Goal: Task Accomplishment & Management: Manage account settings

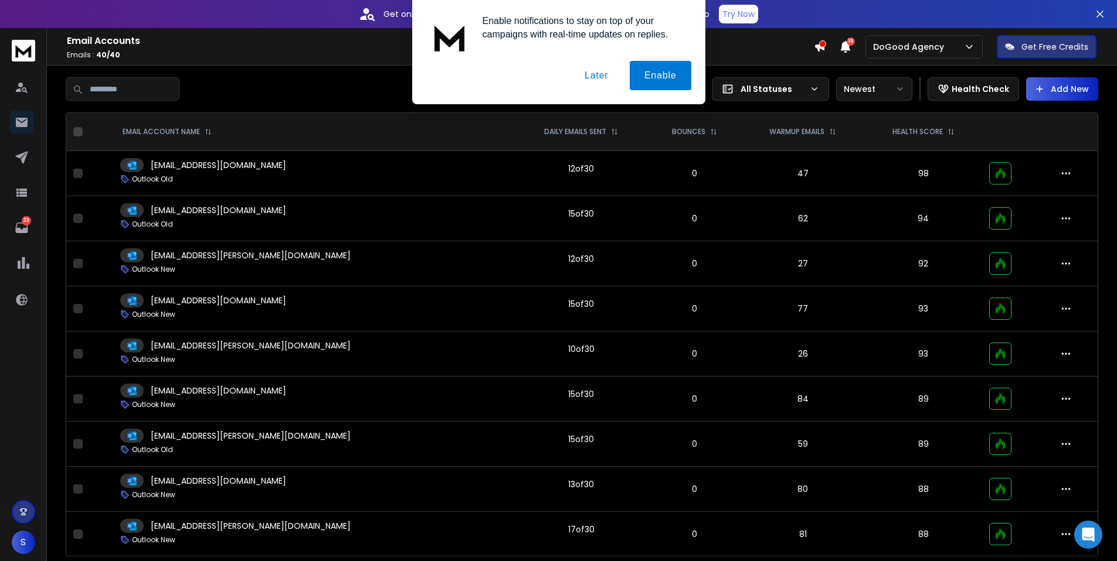
click at [549, 73] on button "Later" at bounding box center [596, 75] width 53 height 29
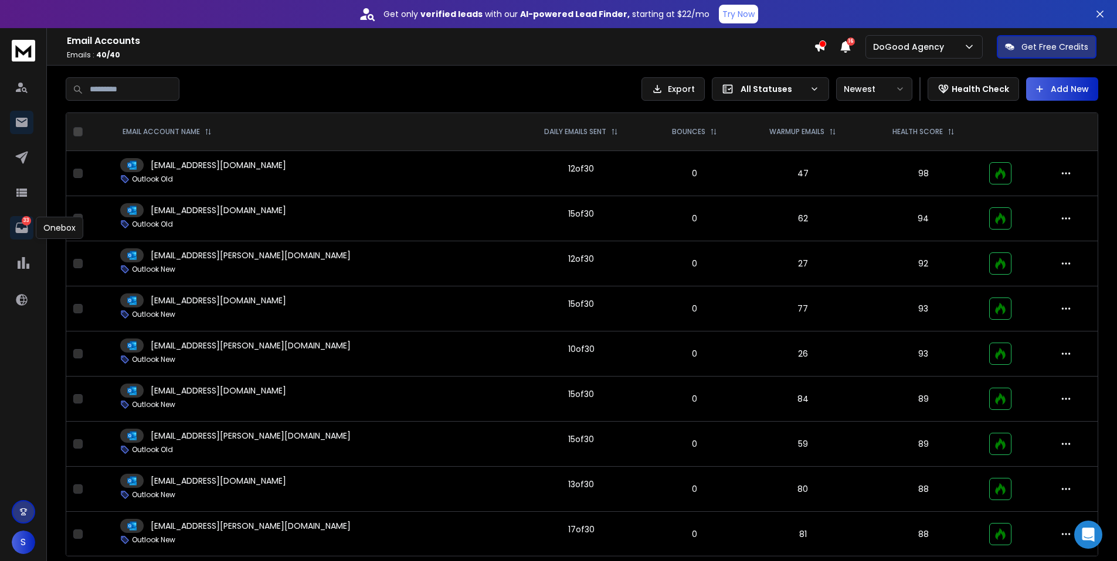
click at [21, 218] on link "33" at bounding box center [21, 227] width 23 height 23
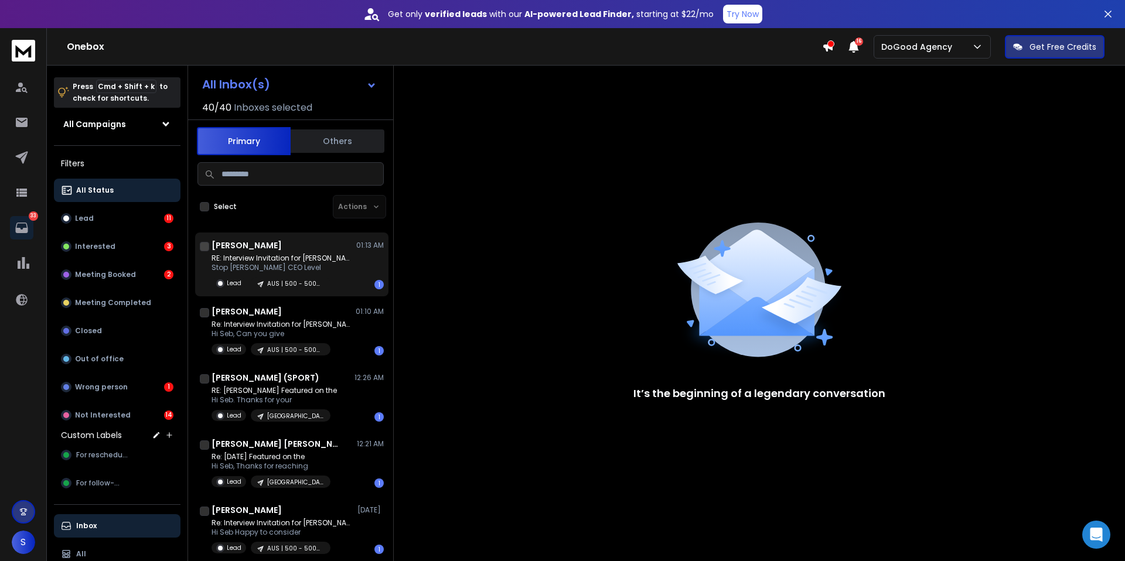
click at [266, 254] on p "RE: Interview Invitation for [PERSON_NAME]" at bounding box center [282, 258] width 141 height 9
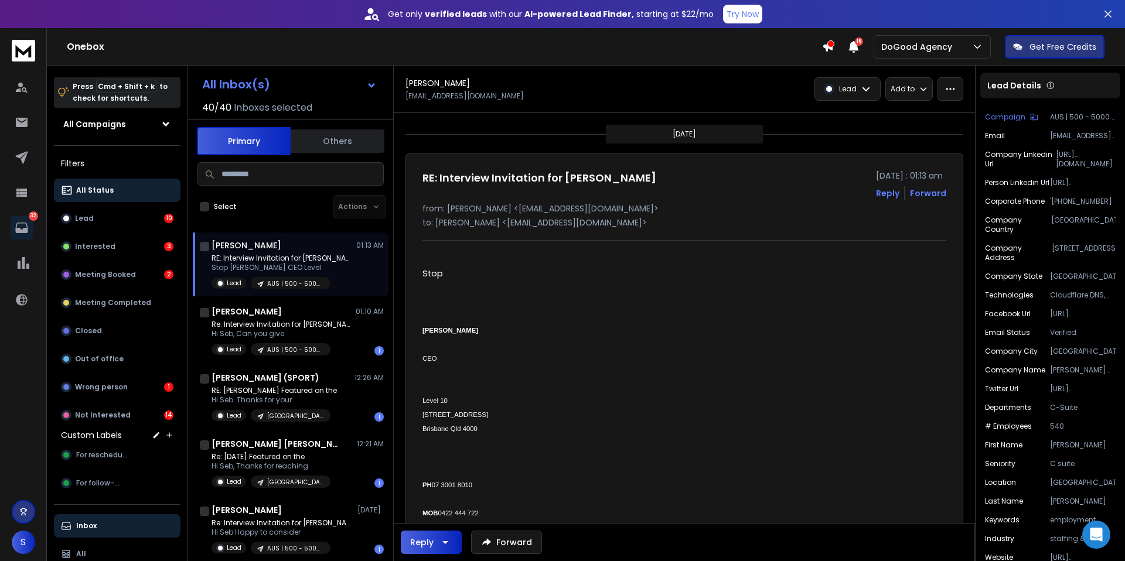
click at [549, 97] on div "Lead Add to" at bounding box center [825, 88] width 275 height 23
click at [549, 90] on p "Lead" at bounding box center [848, 88] width 18 height 9
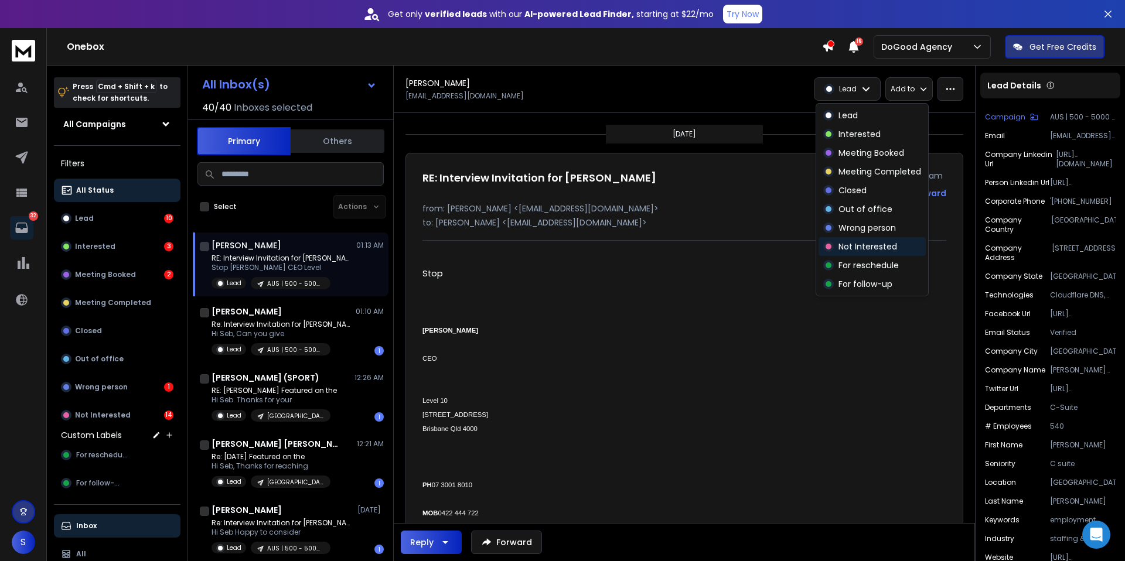
click at [549, 246] on p "Not Interested" at bounding box center [868, 247] width 59 height 12
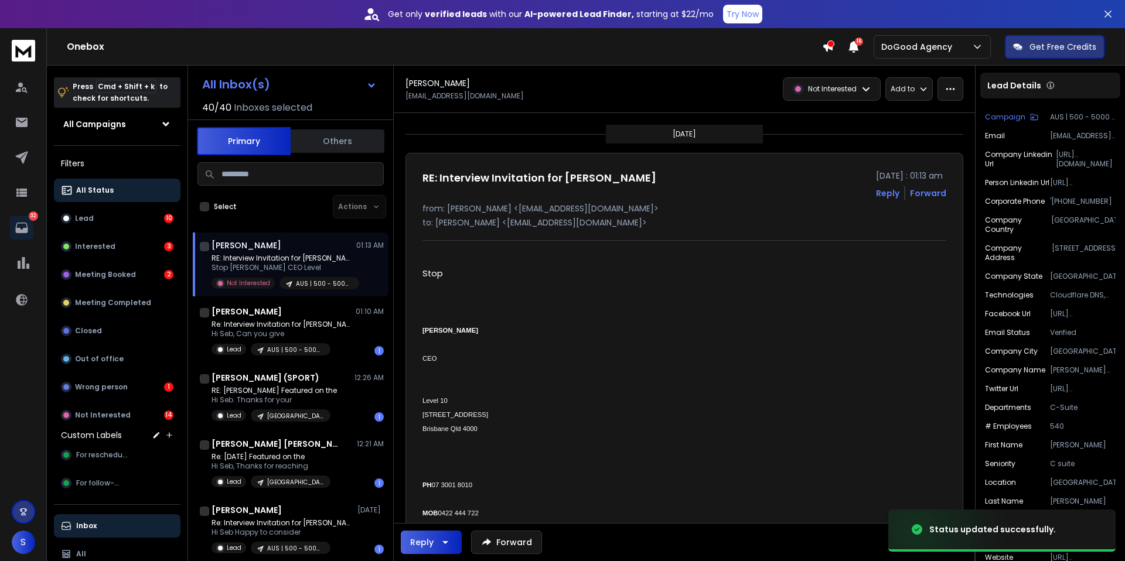
click at [549, 98] on button "button" at bounding box center [951, 88] width 26 height 23
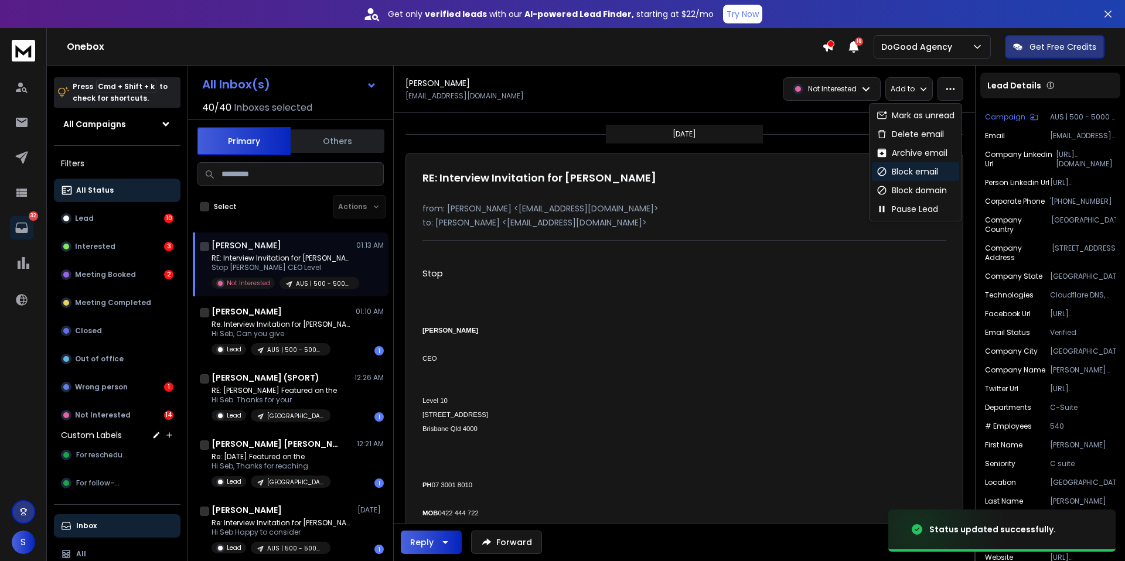
click at [549, 173] on div "Block email" at bounding box center [908, 172] width 62 height 12
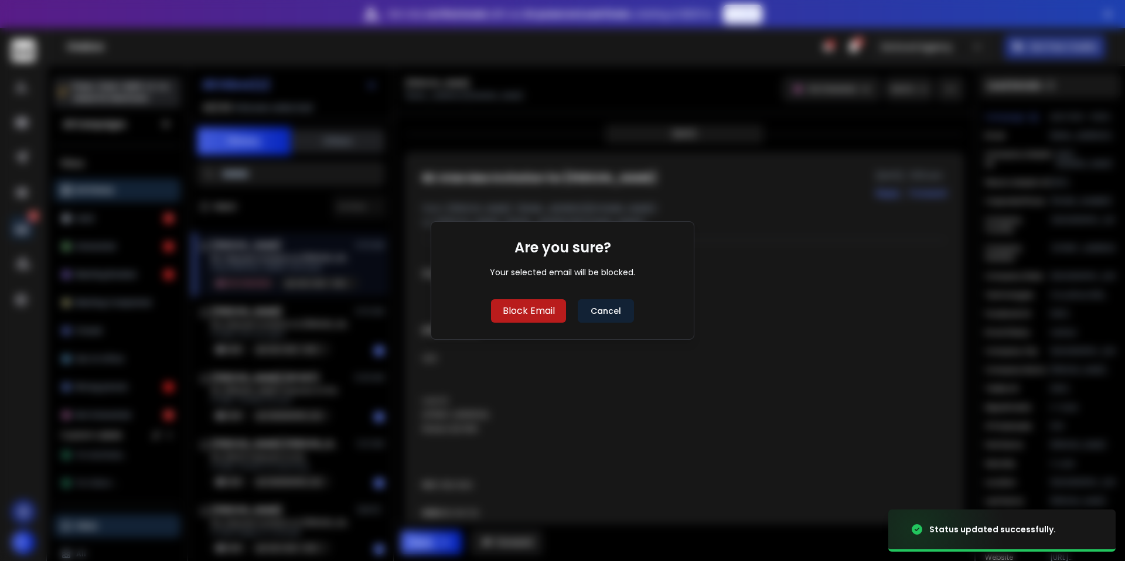
click at [547, 314] on button "Block Email" at bounding box center [528, 310] width 75 height 23
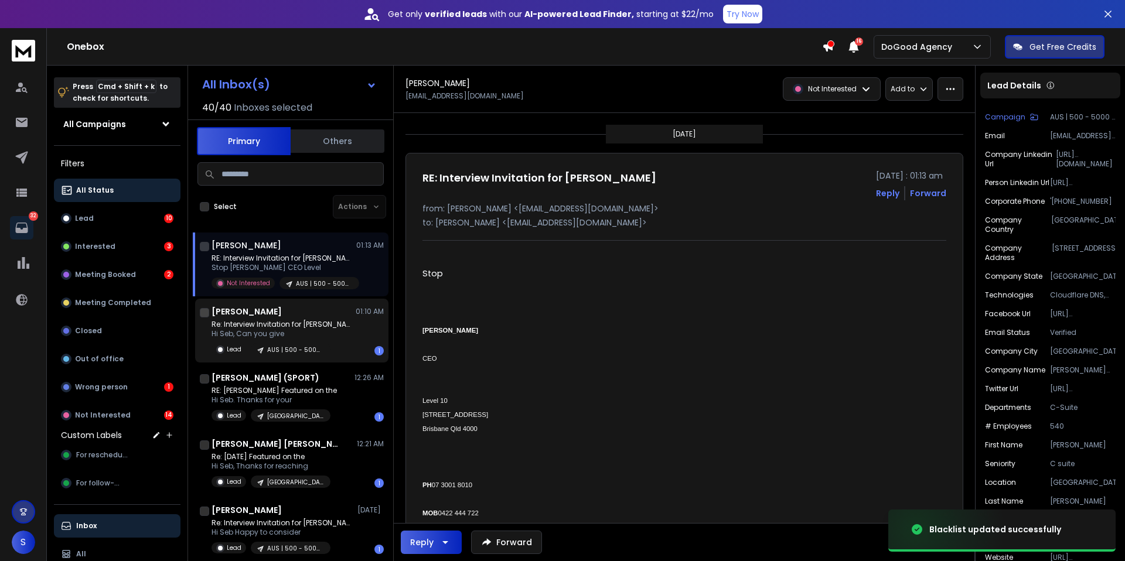
click at [281, 332] on p "Hi Seb, Can you give" at bounding box center [282, 333] width 141 height 9
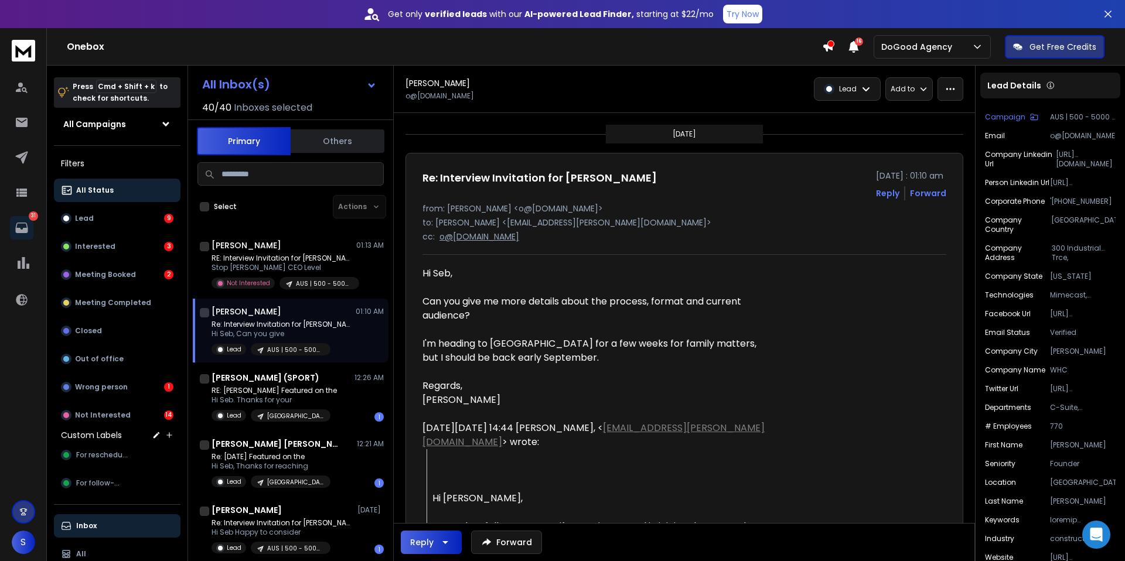
click at [426, 423] on div "Reply" at bounding box center [431, 543] width 42 height 14
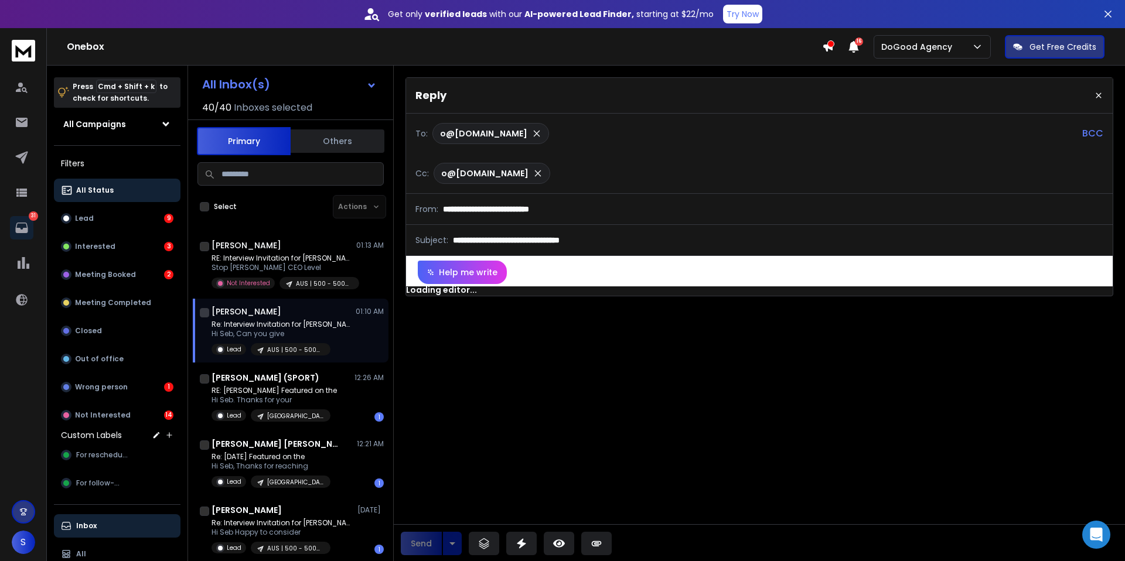
click at [481, 423] on icon at bounding box center [484, 542] width 10 height 7
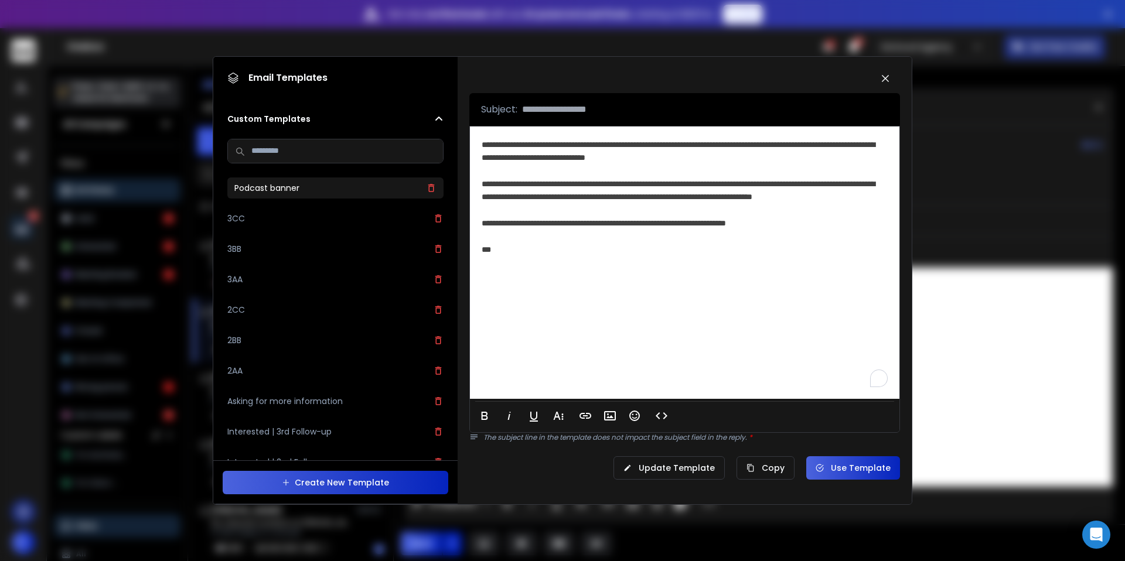
scroll to position [152, 0]
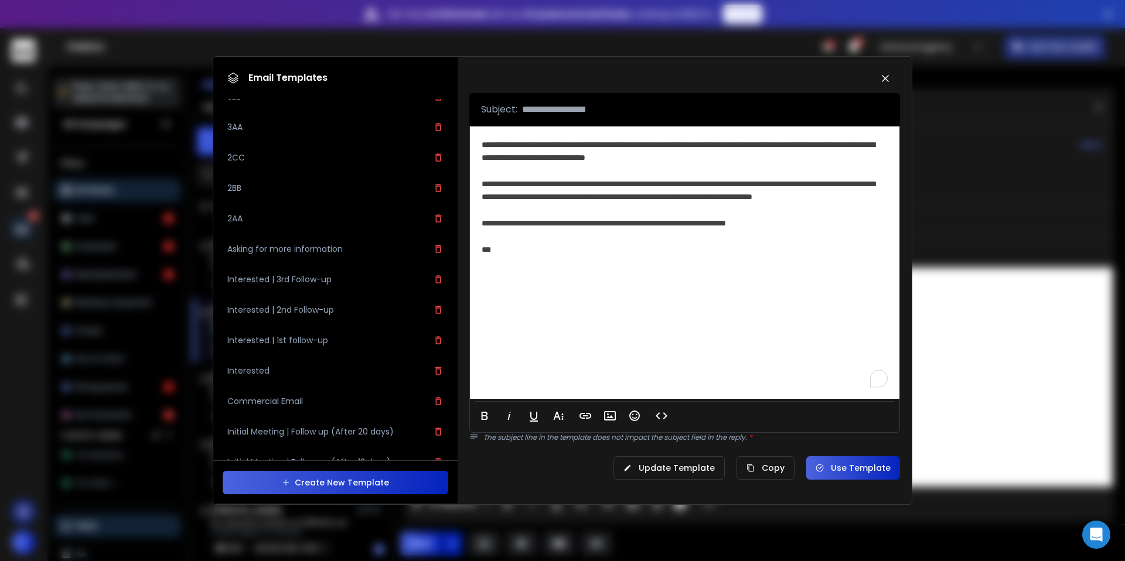
click at [335, 256] on div "Asking for more information" at bounding box center [335, 249] width 216 height 21
type input "**********"
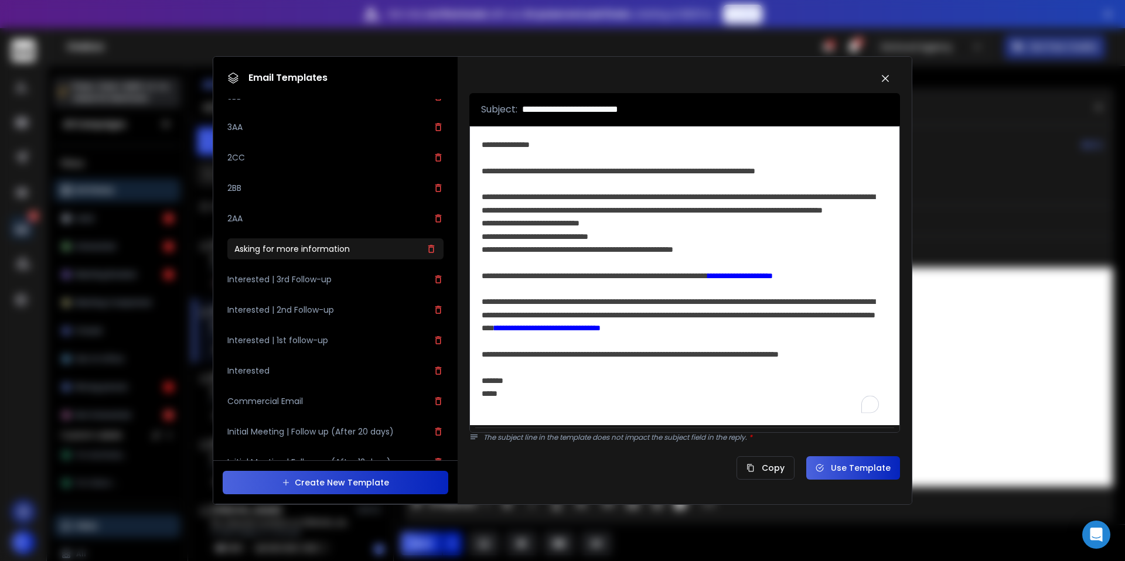
click at [549, 423] on button "Use Template" at bounding box center [853, 468] width 94 height 23
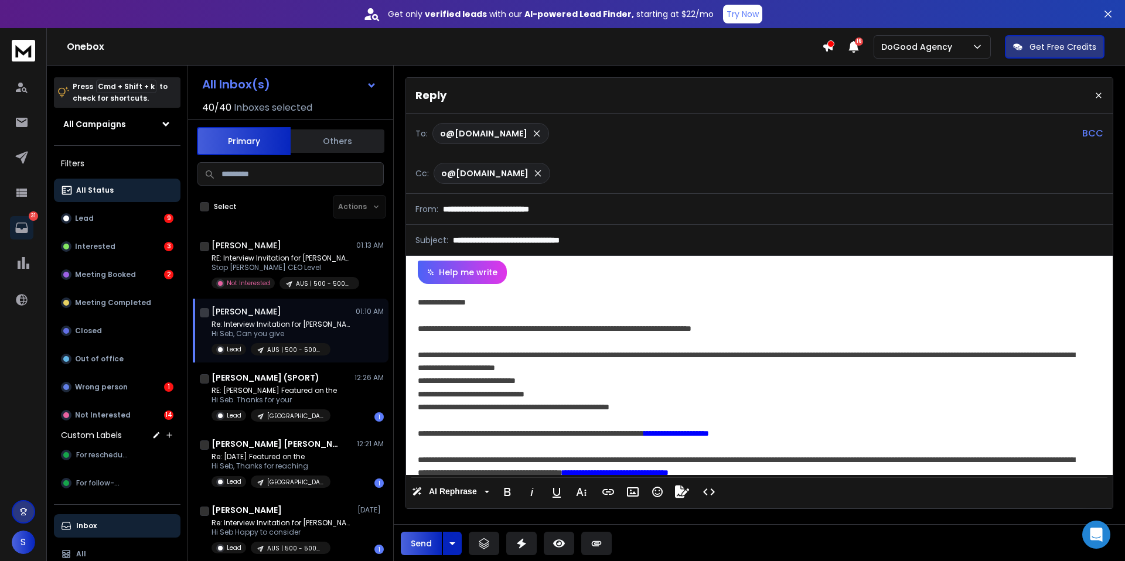
click at [522, 315] on div "**********" at bounding box center [753, 420] width 671 height 249
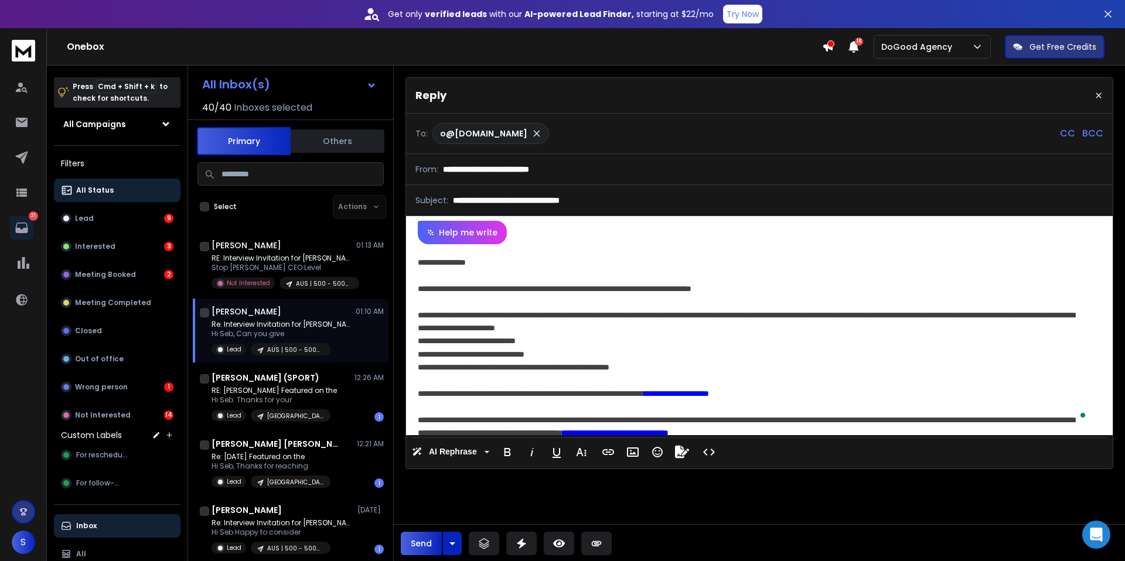
click at [482, 275] on div "**********" at bounding box center [753, 380] width 671 height 249
drag, startPoint x: 492, startPoint y: 263, endPoint x: 427, endPoint y: 265, distance: 65.7
click at [425, 265] on div "**********" at bounding box center [753, 380] width 671 height 249
click at [426, 423] on button "Send" at bounding box center [421, 543] width 41 height 23
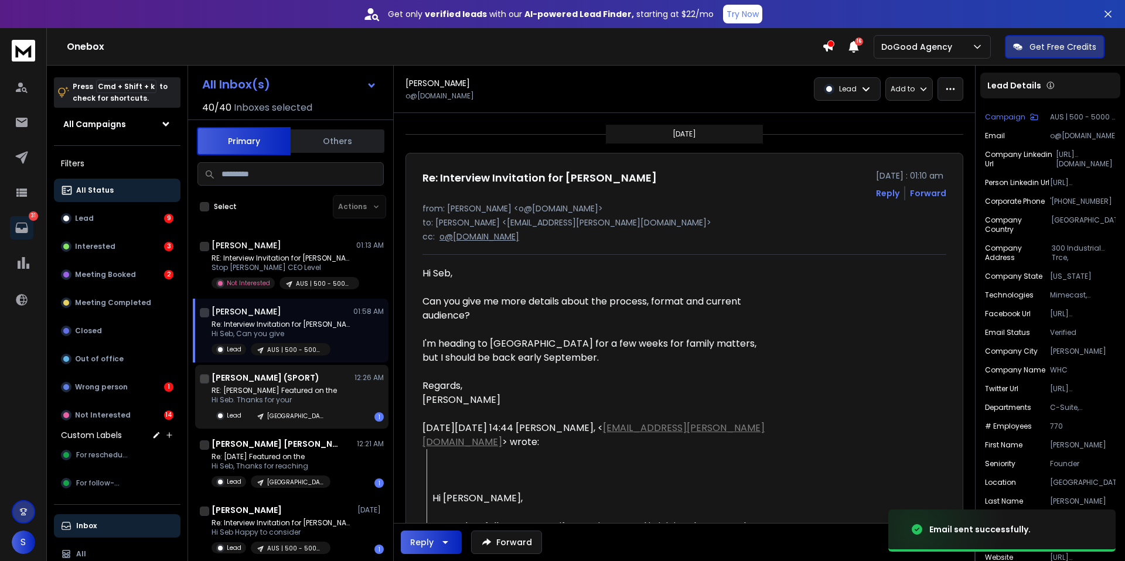
click at [315, 375] on div "[PERSON_NAME] (SPORT) 12:26 AM" at bounding box center [298, 378] width 172 height 12
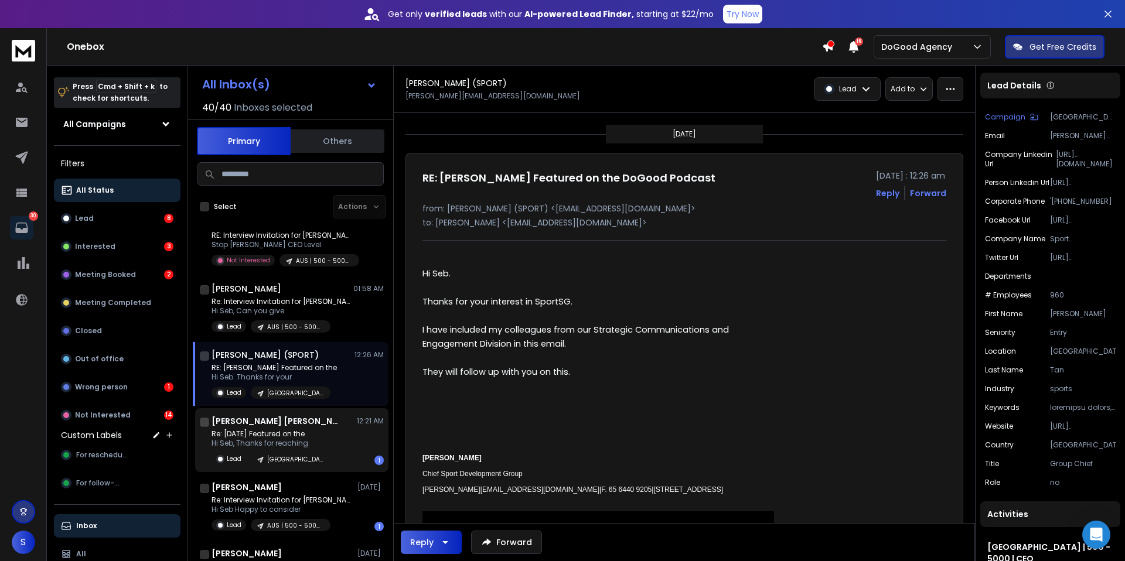
scroll to position [24, 0]
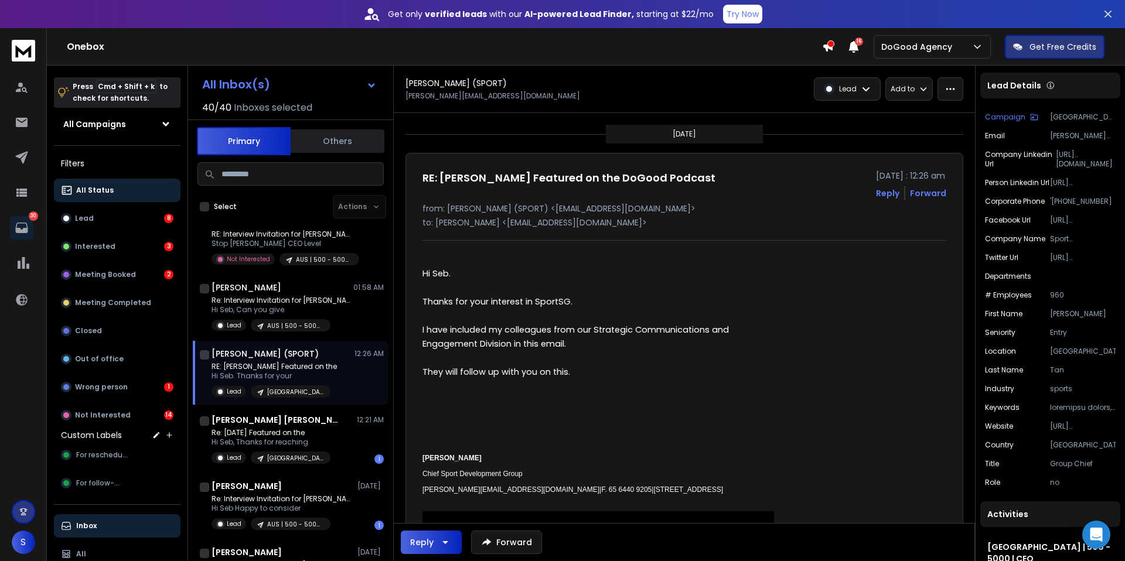
click at [549, 93] on p "Lead" at bounding box center [848, 88] width 18 height 9
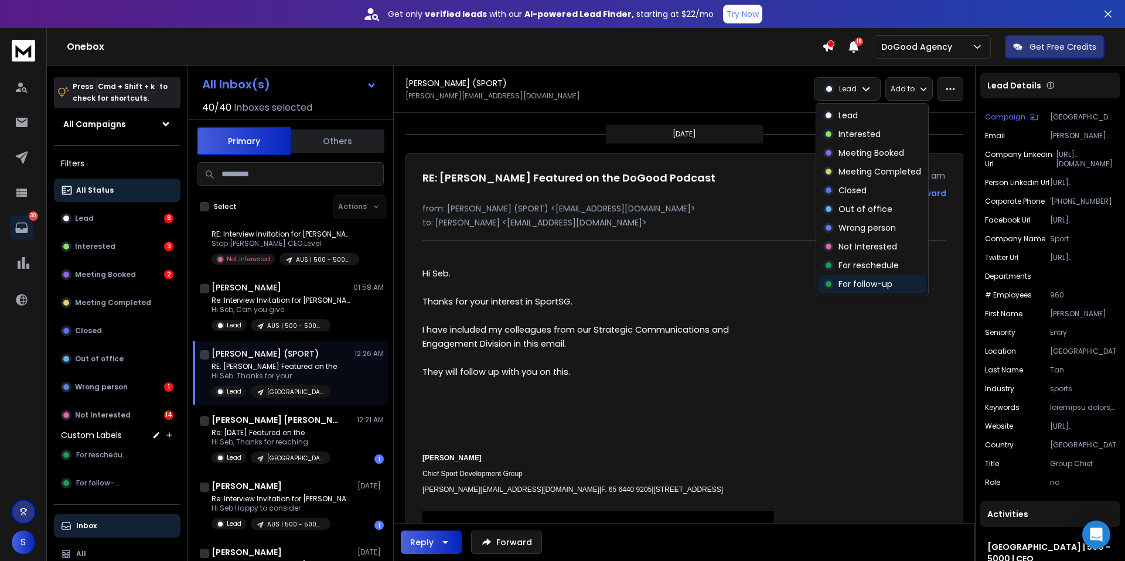
click at [549, 287] on p "For follow-up" at bounding box center [866, 284] width 54 height 12
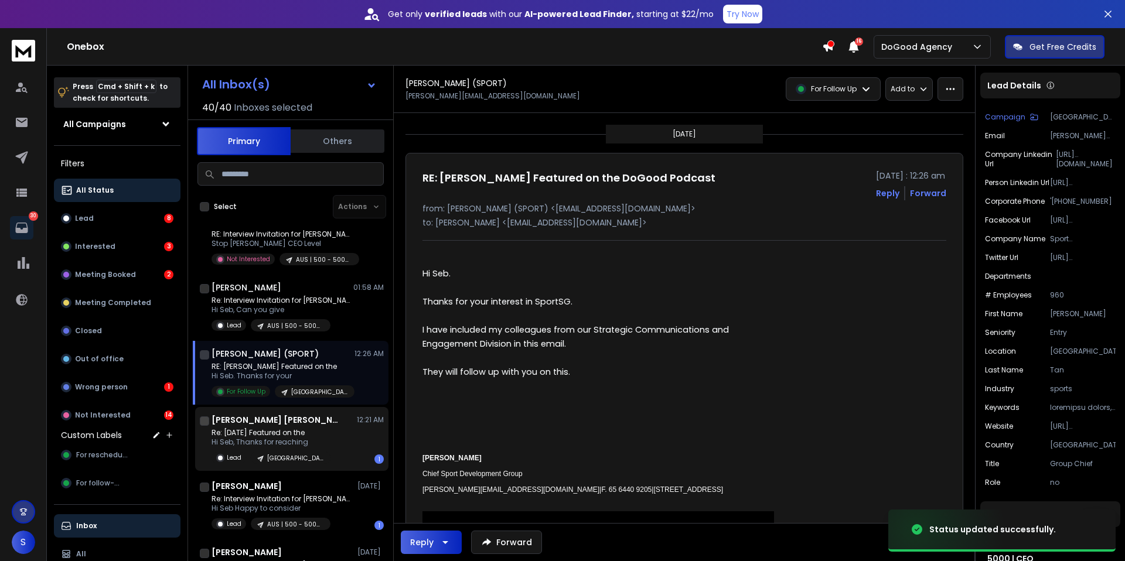
click at [302, 413] on div "[PERSON_NAME] [PERSON_NAME] 12:21 AM Re: [DATE] Featured on the Hi Seb, Thanks …" at bounding box center [291, 439] width 193 height 64
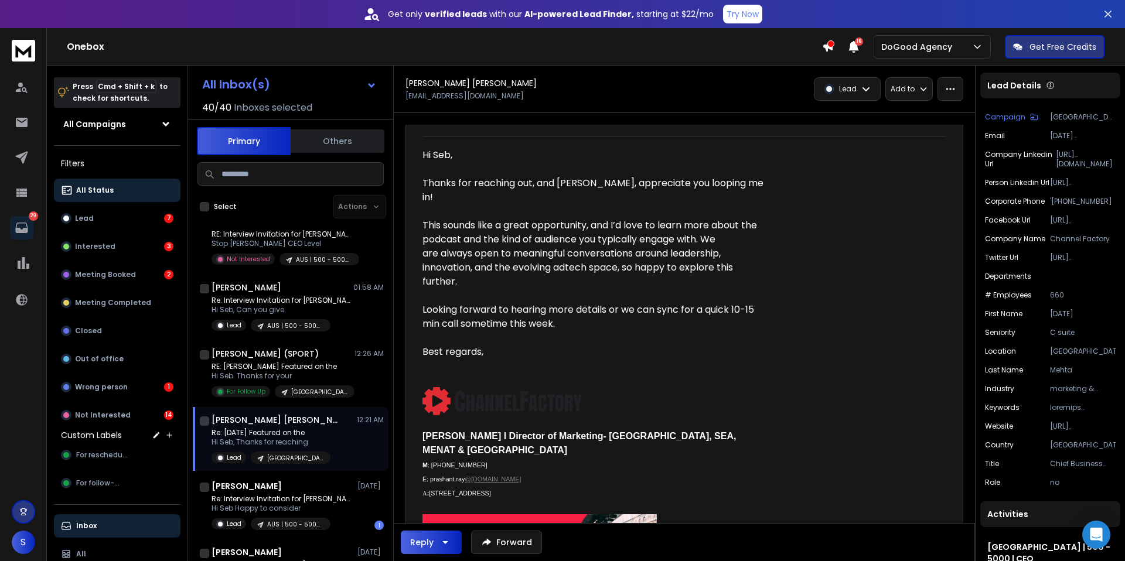
scroll to position [0, 0]
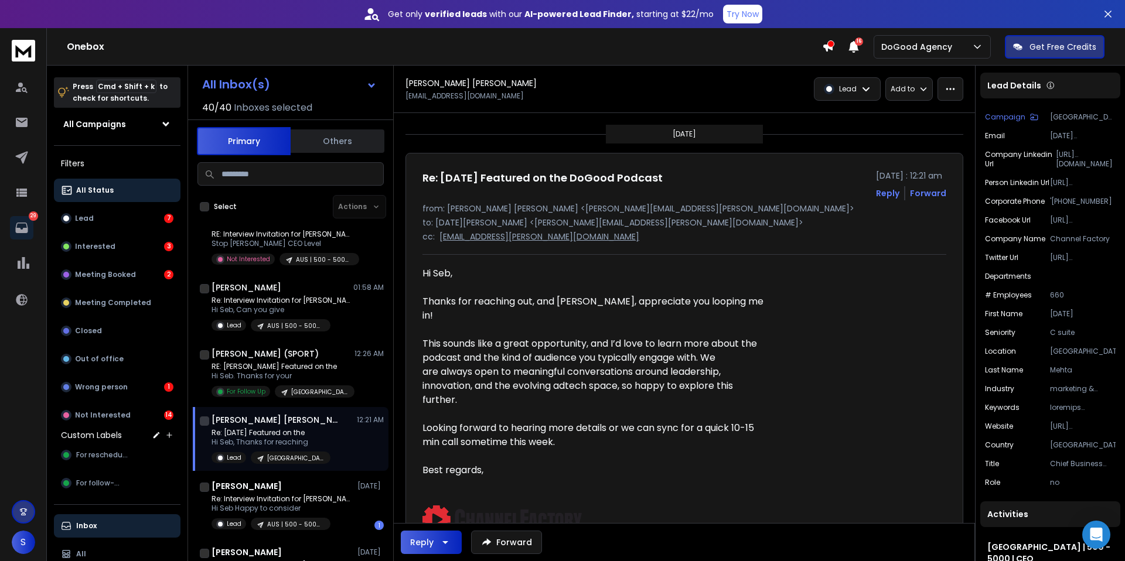
click at [414, 423] on div "Reply" at bounding box center [421, 543] width 23 height 12
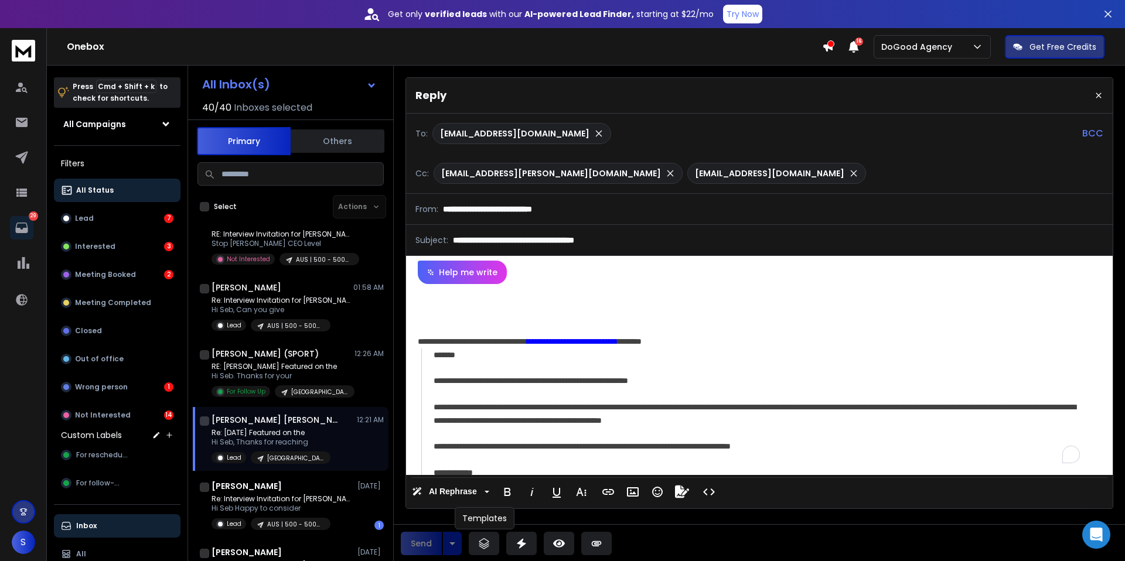
click at [476, 423] on button at bounding box center [484, 543] width 30 height 23
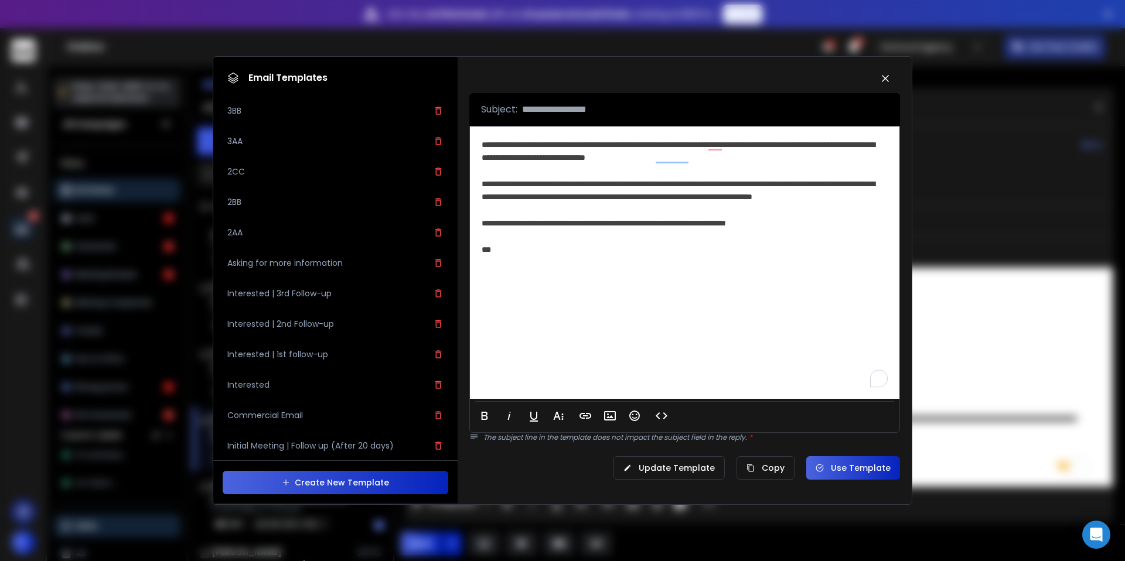
scroll to position [142, 0]
click at [299, 52] on h3 "Interested | 1st follow-up" at bounding box center [266, 46] width 65 height 12
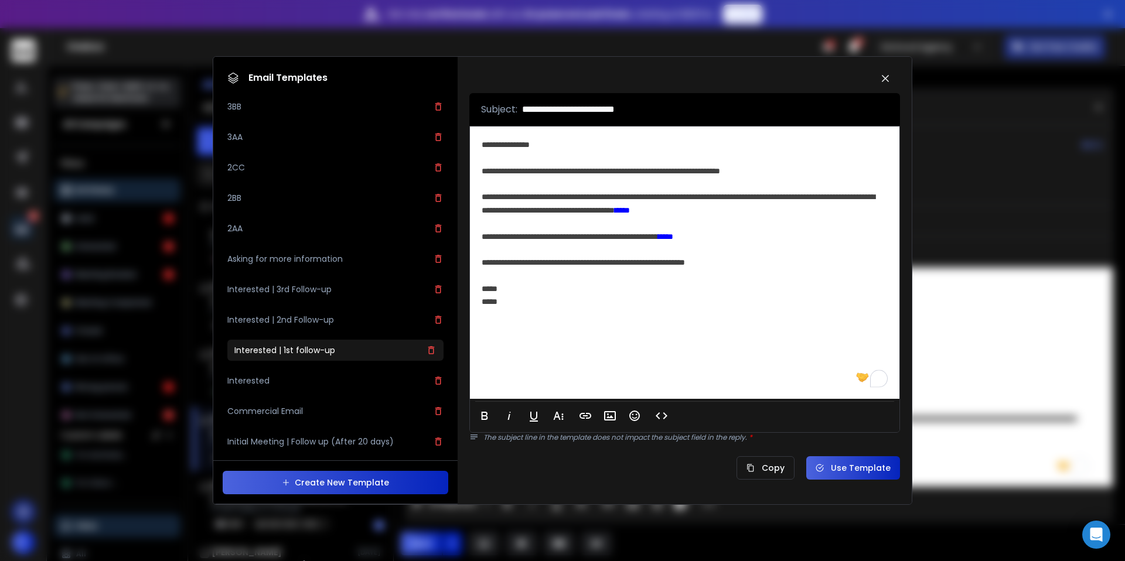
click at [322, 52] on div "Interested" at bounding box center [335, 46] width 216 height 12
type input "**********"
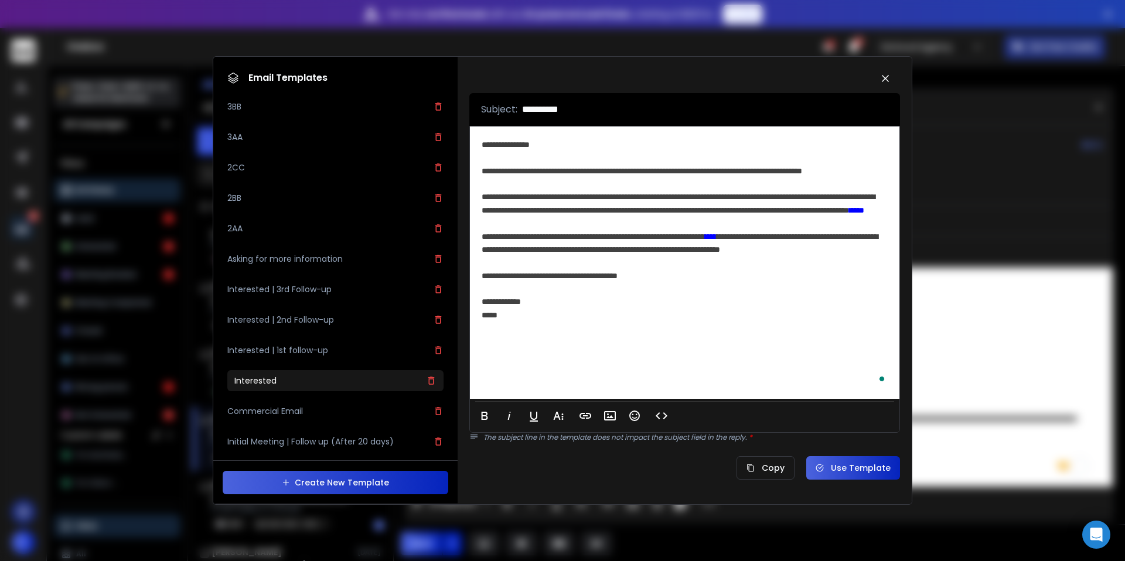
click at [549, 423] on button "Use Template" at bounding box center [853, 468] width 94 height 23
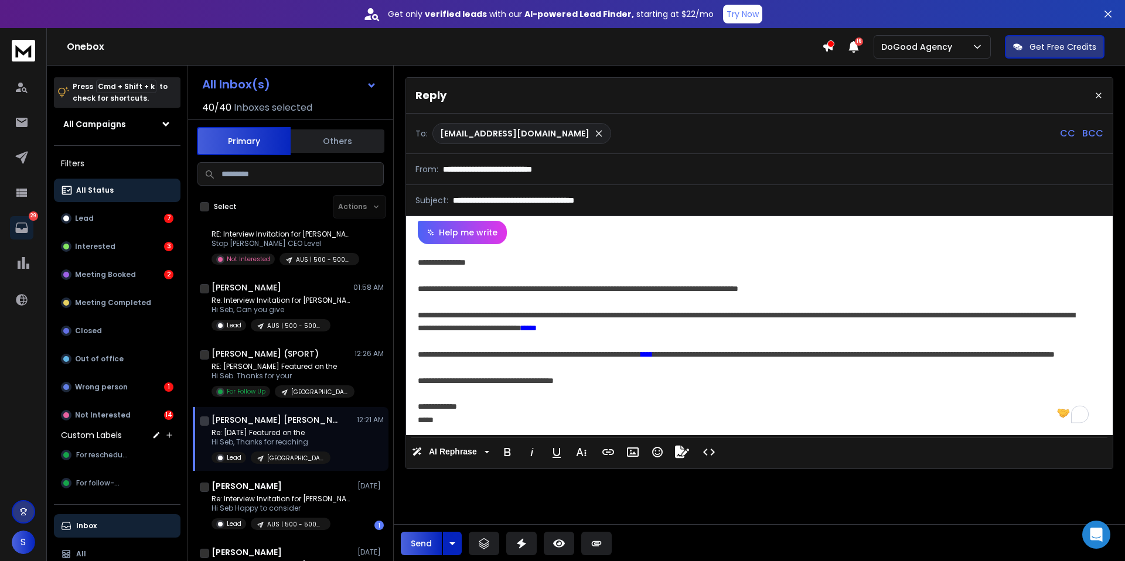
click at [466, 297] on div "**********" at bounding box center [753, 347] width 671 height 183
click at [481, 275] on div "**********" at bounding box center [753, 347] width 671 height 183
drag, startPoint x: 482, startPoint y: 264, endPoint x: 427, endPoint y: 267, distance: 55.2
click at [427, 267] on div "**********" at bounding box center [753, 347] width 671 height 183
click at [423, 423] on button "Send" at bounding box center [421, 543] width 41 height 23
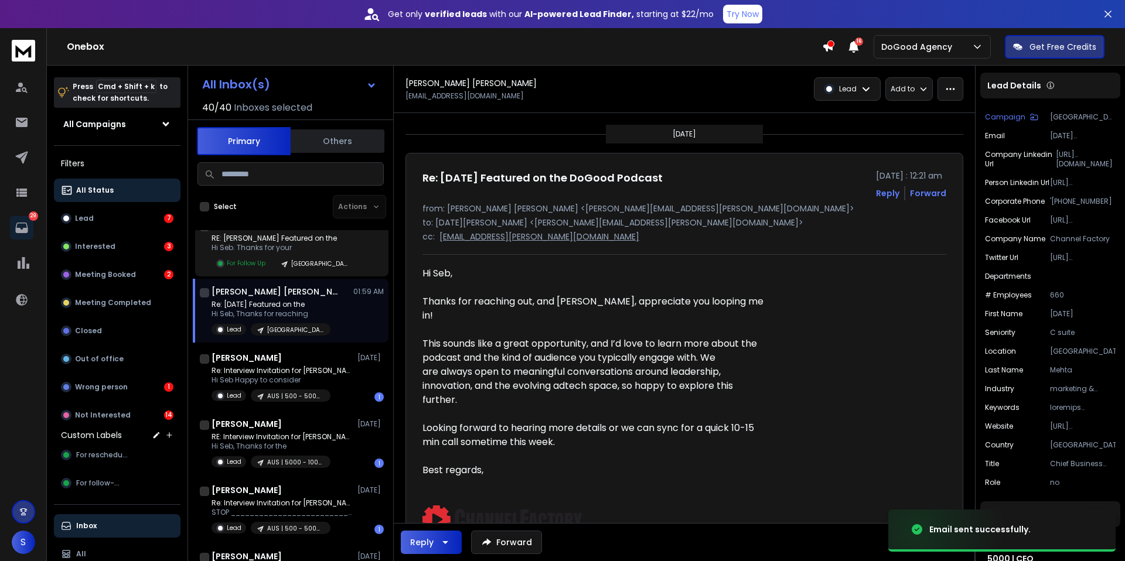
scroll to position [158, 0]
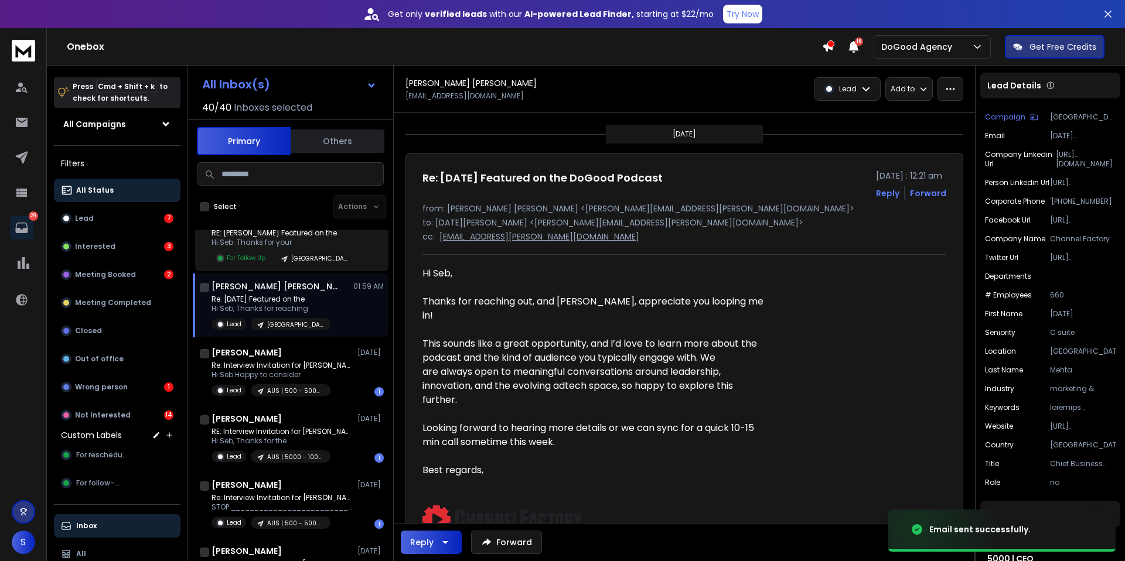
click at [287, 381] on div "Re: Interview Invitation for [PERSON_NAME] Happy to consider Lead AUS | 500 - 5…" at bounding box center [282, 379] width 141 height 36
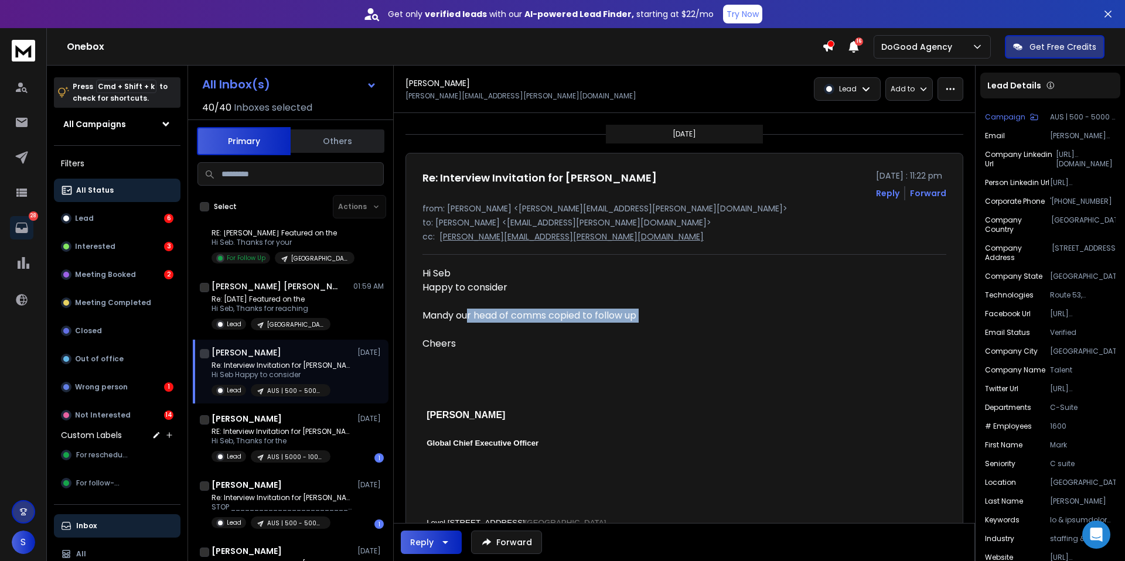
drag, startPoint x: 475, startPoint y: 318, endPoint x: 691, endPoint y: 326, distance: 215.8
click at [549, 92] on icon "button" at bounding box center [950, 89] width 11 height 11
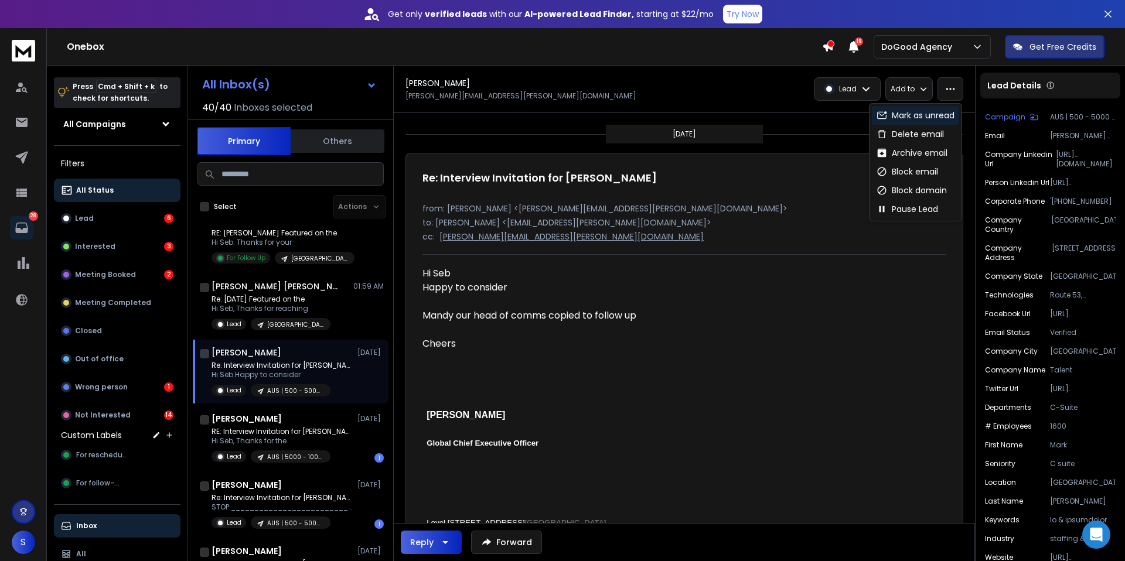
click at [549, 118] on div "Mark as unread" at bounding box center [916, 116] width 78 height 12
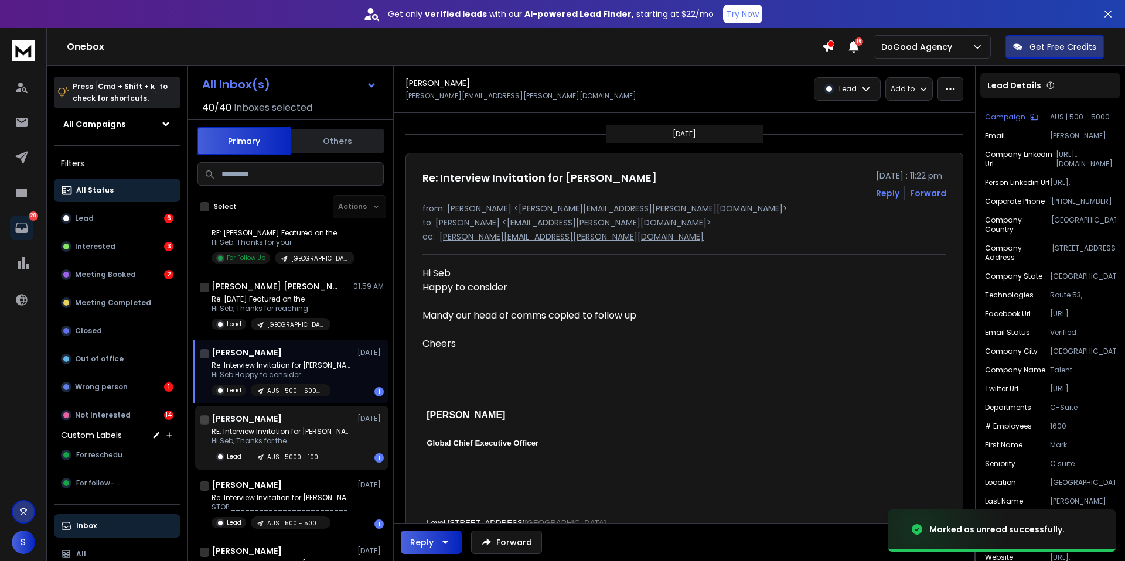
click at [291, 423] on p "RE: Interview Invitation for [PERSON_NAME]" at bounding box center [282, 431] width 141 height 9
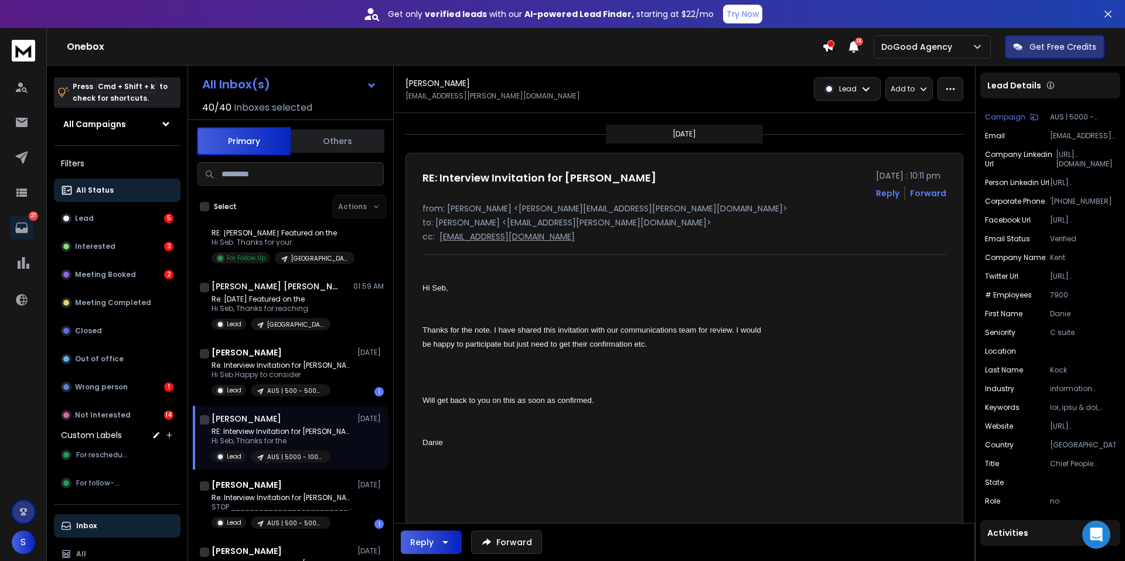
click at [549, 91] on icon "button" at bounding box center [950, 89] width 11 height 11
click at [549, 116] on div "Mark as unread" at bounding box center [916, 116] width 78 height 12
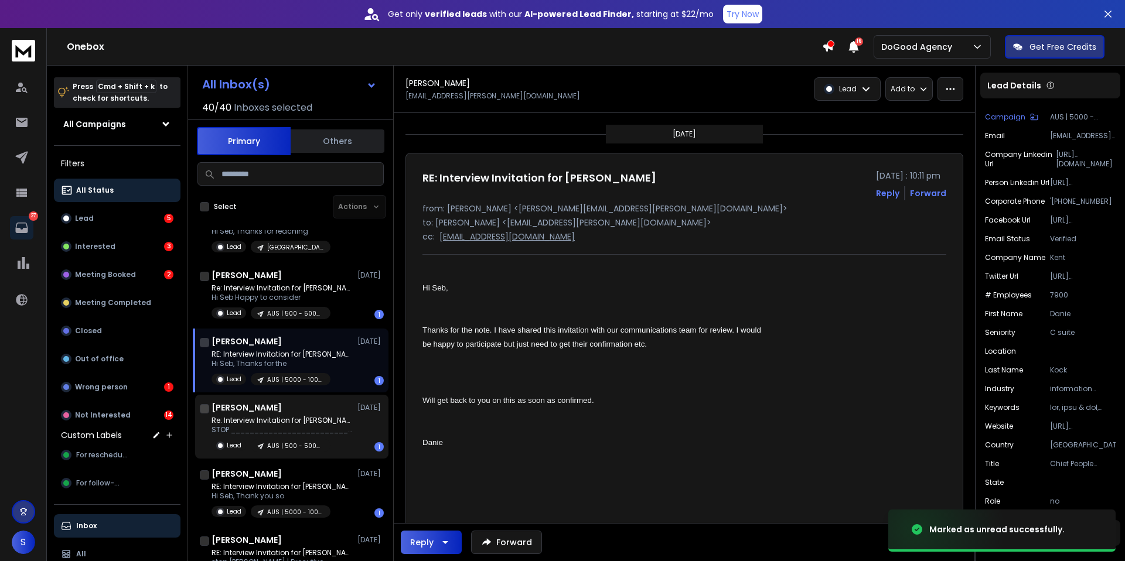
scroll to position [249, 0]
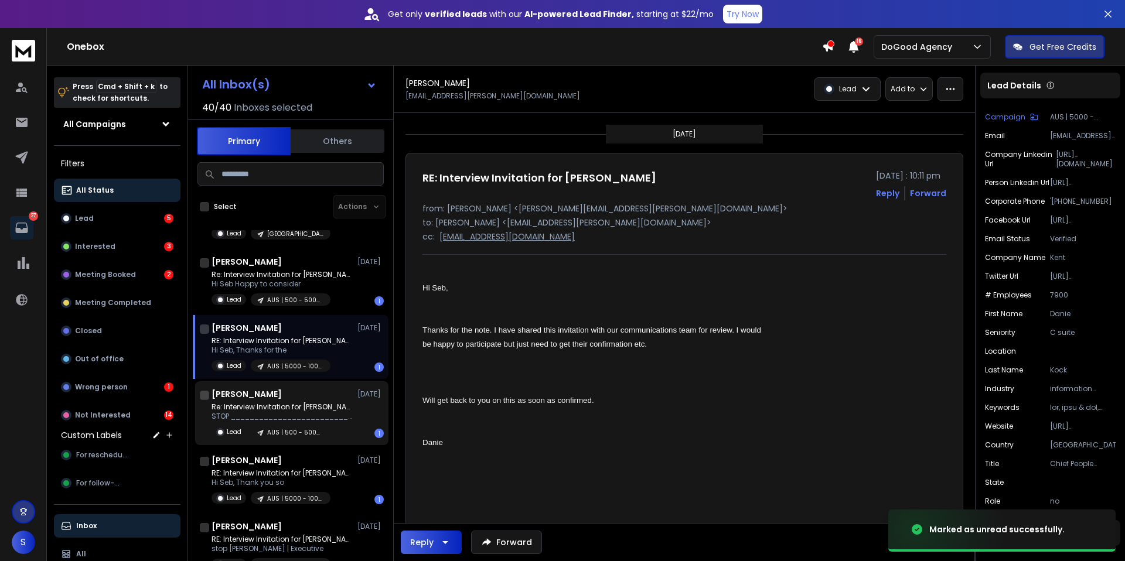
click at [341, 397] on div "[PERSON_NAME] [DATE]" at bounding box center [298, 395] width 172 height 12
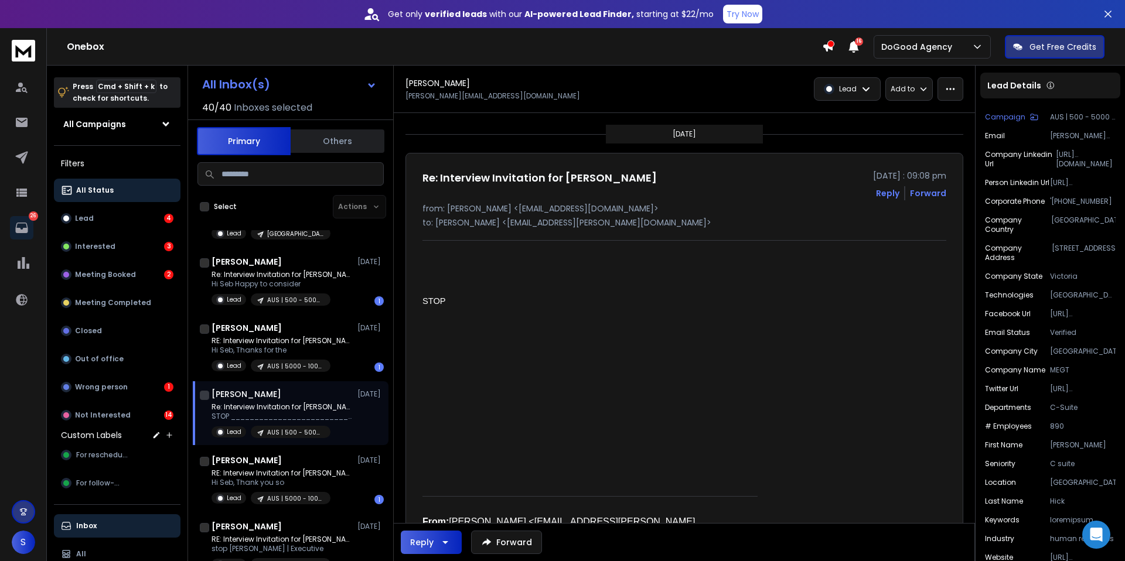
click at [549, 87] on div "Lead" at bounding box center [848, 89] width 66 height 22
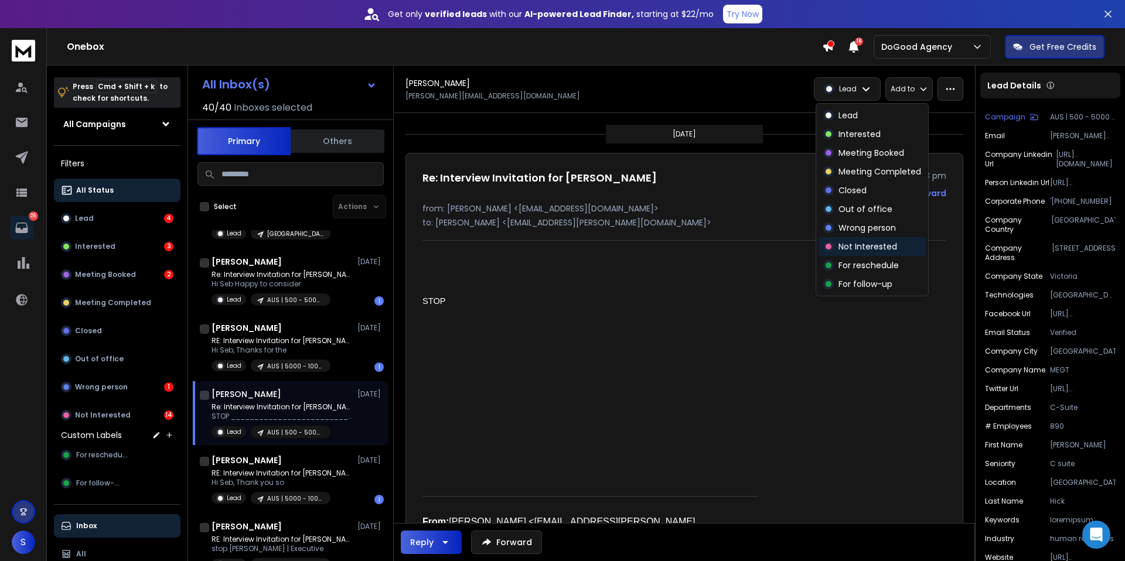
click at [549, 245] on p "Not Interested" at bounding box center [868, 247] width 59 height 12
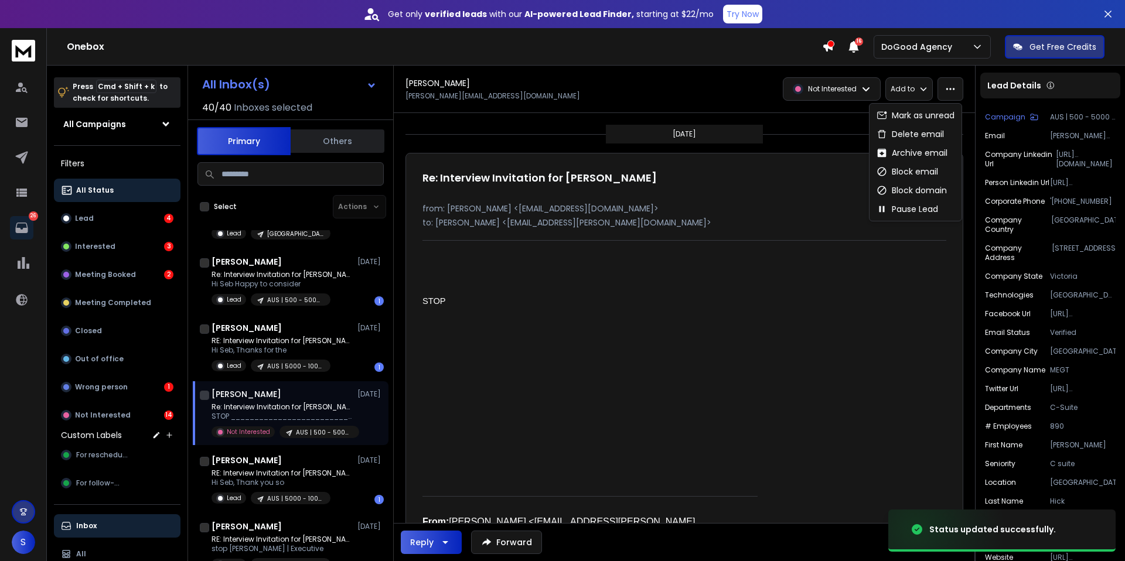
click at [549, 89] on icon "button" at bounding box center [951, 89] width 9 height 2
click at [549, 168] on div "Block email" at bounding box center [908, 172] width 62 height 12
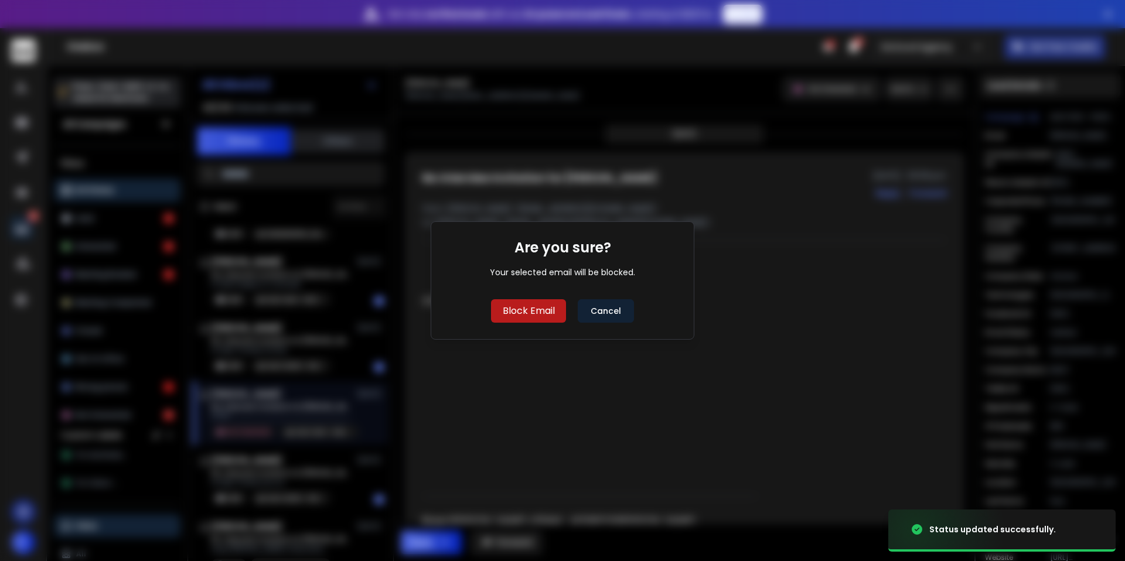
click at [549, 309] on button "Block Email" at bounding box center [528, 310] width 75 height 23
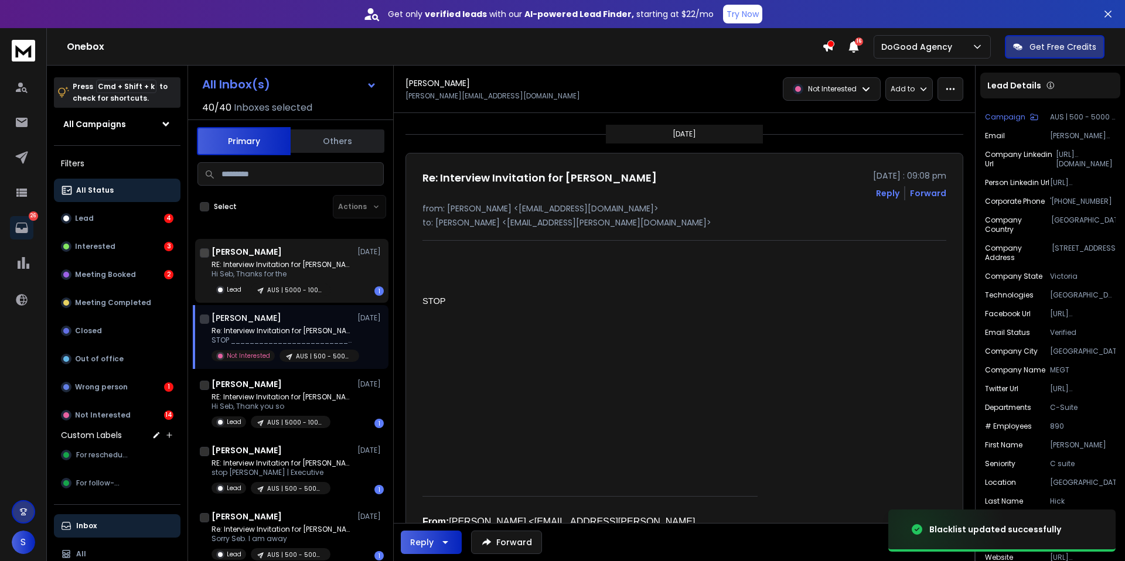
scroll to position [334, 0]
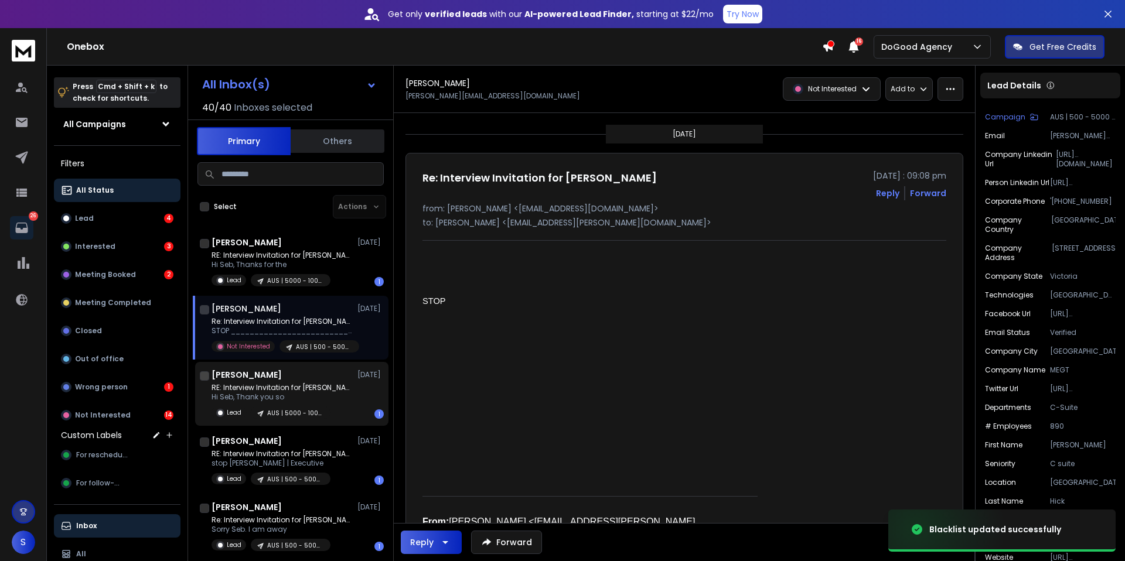
click at [266, 392] on p "RE: Interview Invitation for [PERSON_NAME]" at bounding box center [282, 387] width 141 height 9
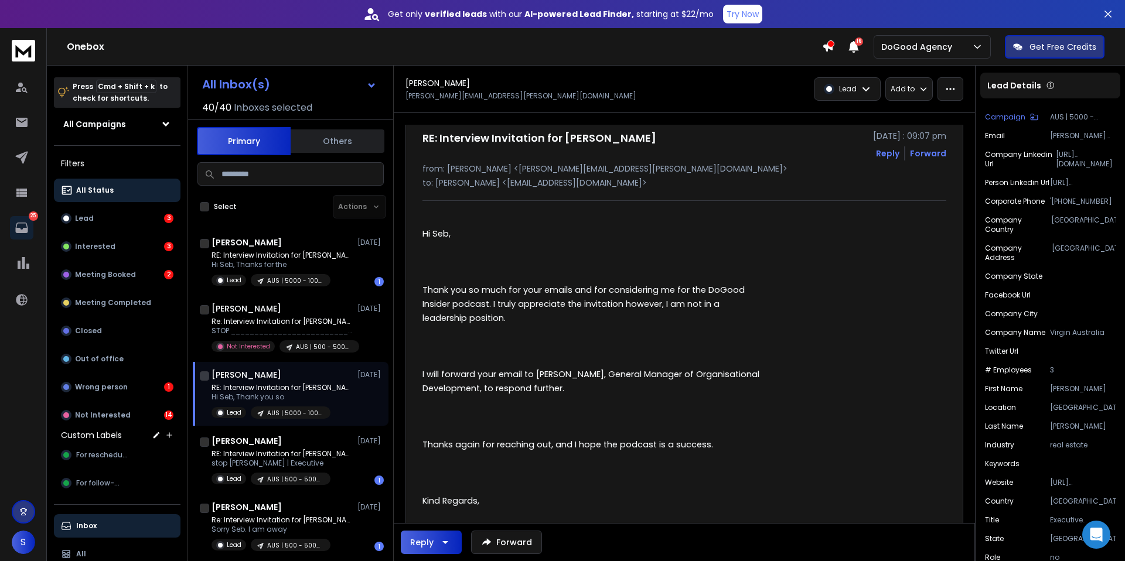
scroll to position [0, 0]
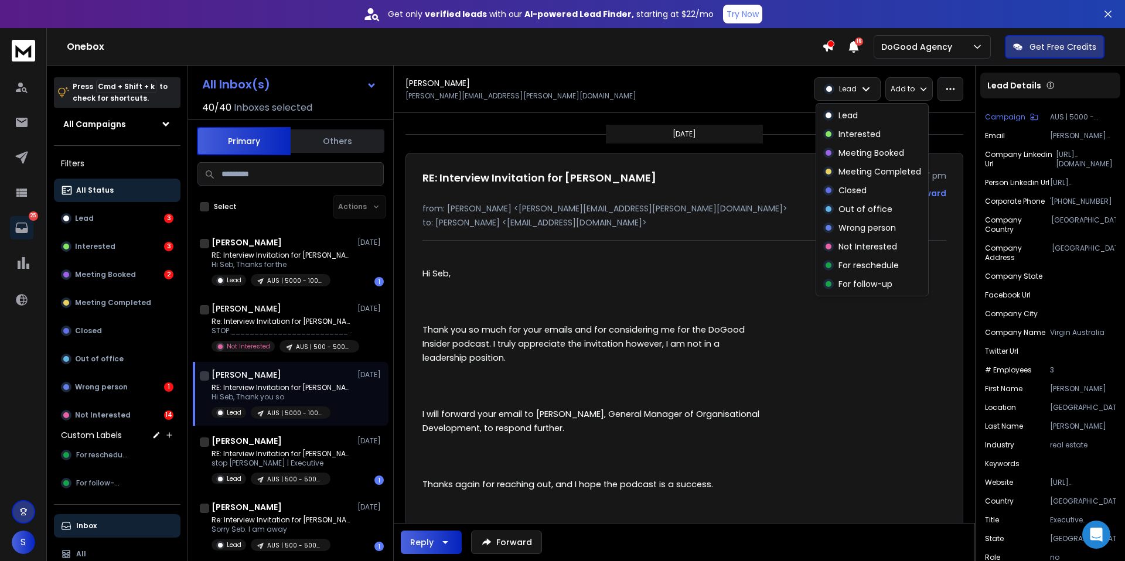
click at [549, 97] on div "Lead" at bounding box center [848, 89] width 66 height 22
click at [549, 241] on p "Not Interested" at bounding box center [868, 247] width 59 height 12
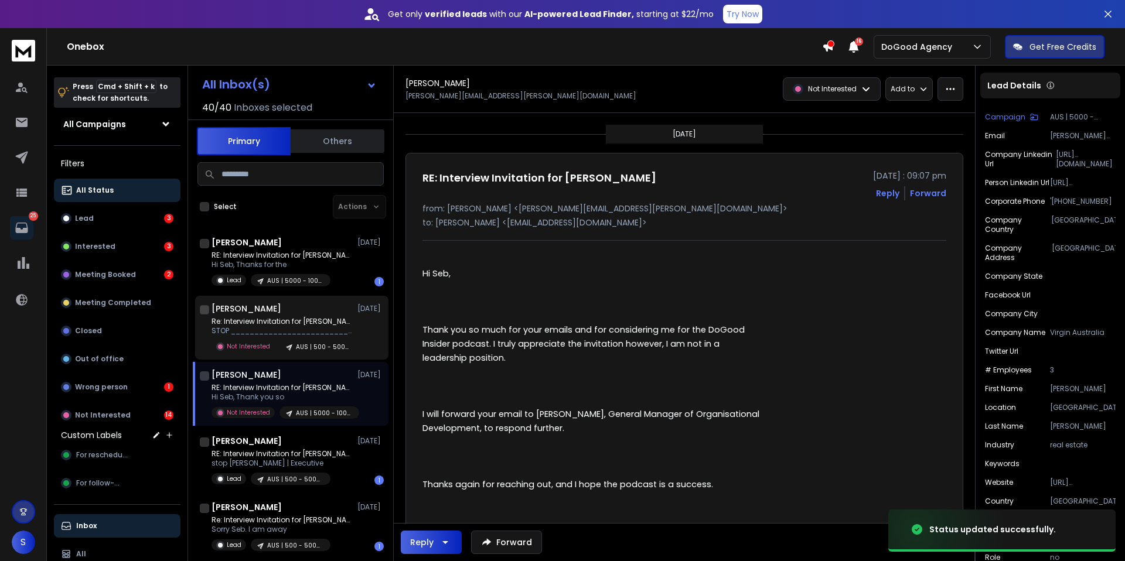
scroll to position [358, 0]
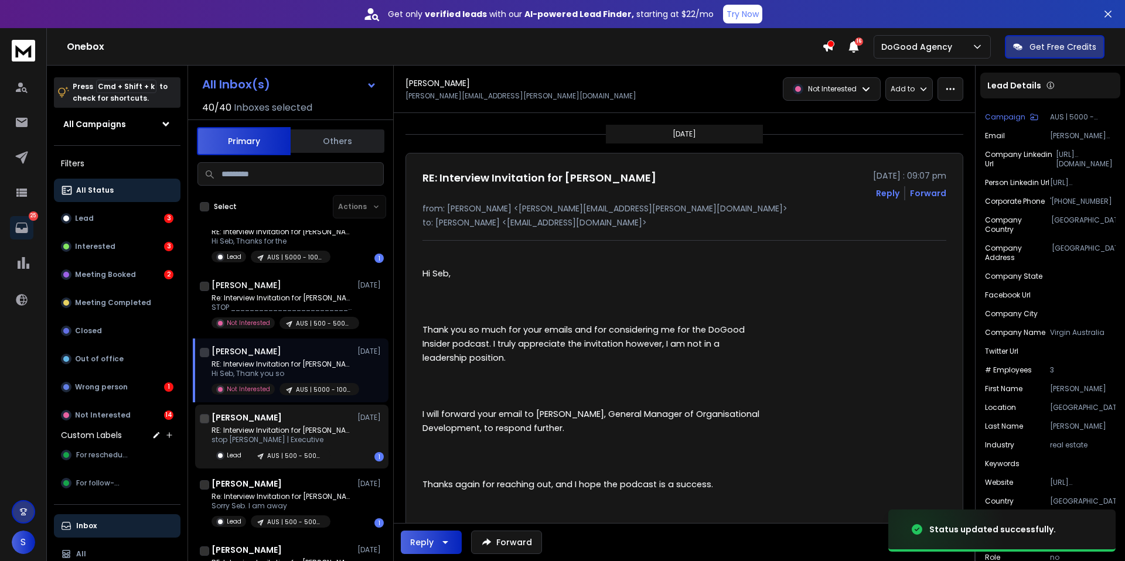
click at [268, 423] on div "RE: Interview Invitation for Barni stop [PERSON_NAME] | Executive Lead AUS | 50…" at bounding box center [282, 444] width 141 height 36
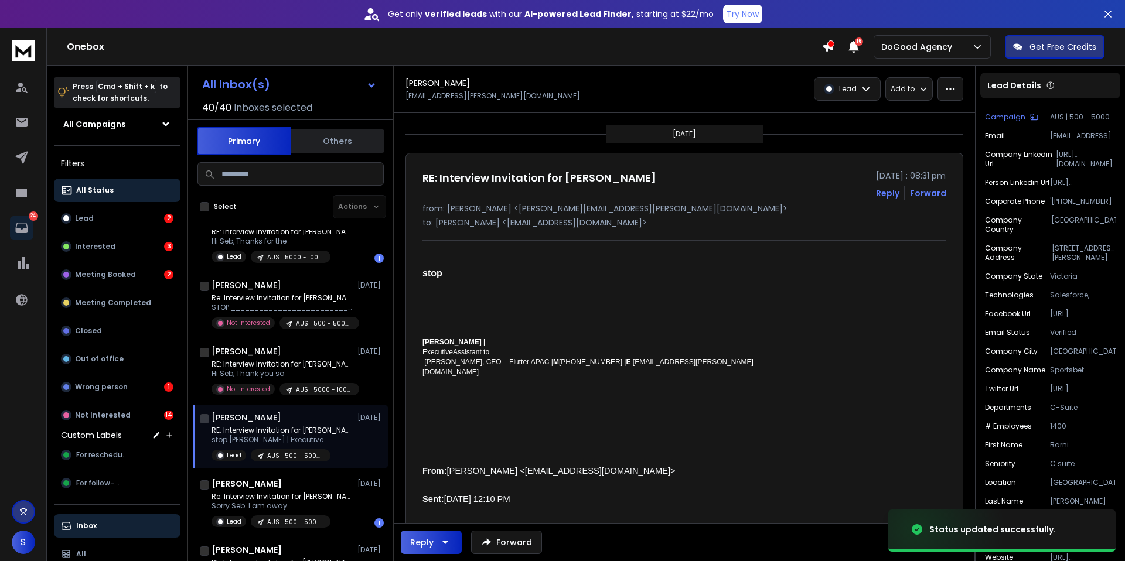
click at [549, 94] on div "Lead" at bounding box center [848, 89] width 66 height 22
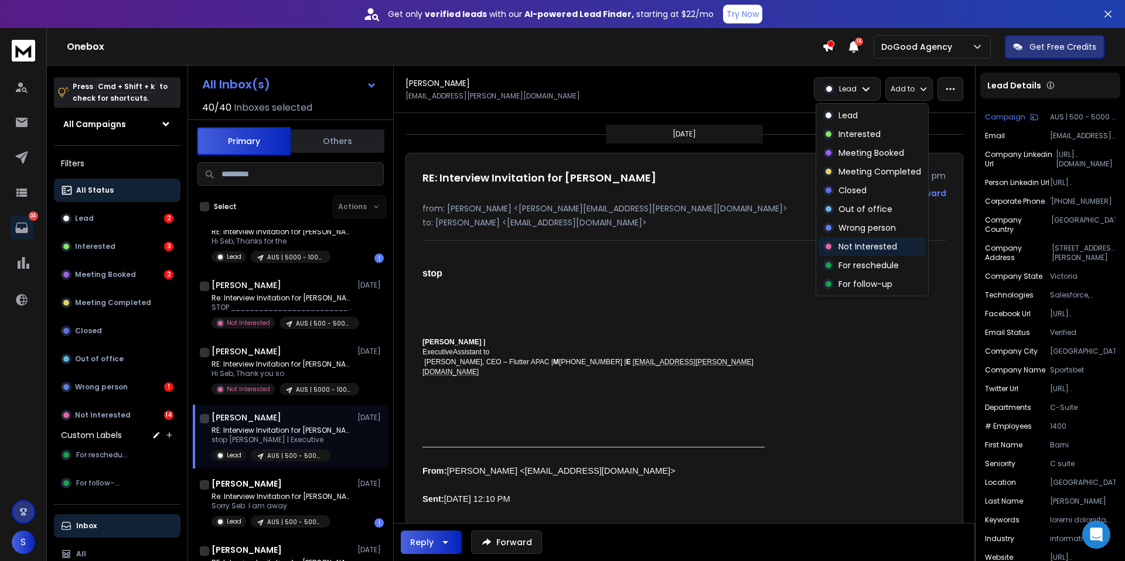
click at [549, 249] on p "Not Interested" at bounding box center [868, 247] width 59 height 12
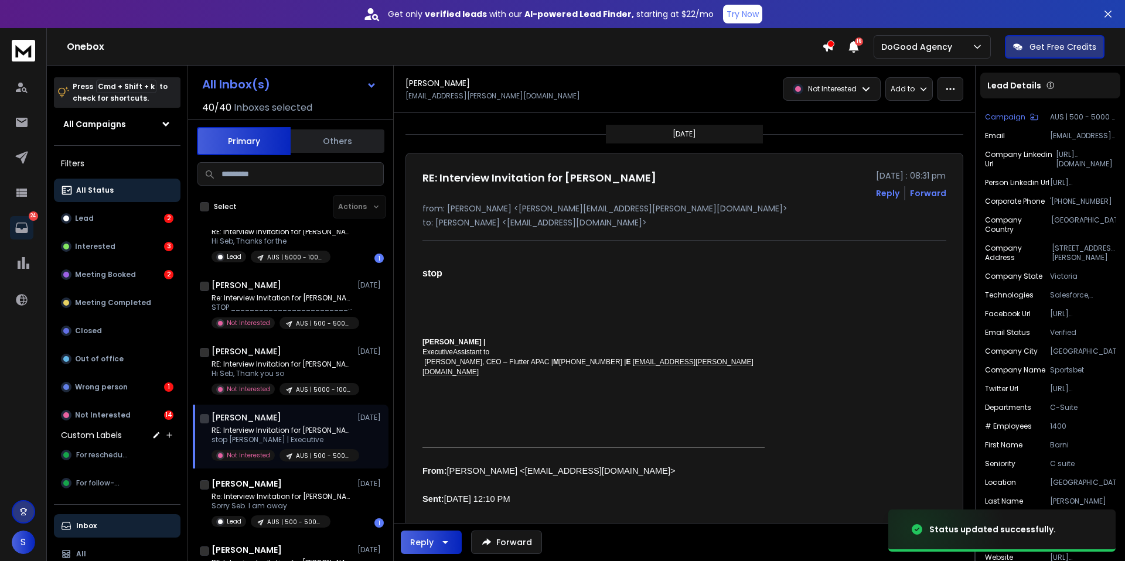
click at [549, 95] on button "button" at bounding box center [951, 88] width 26 height 23
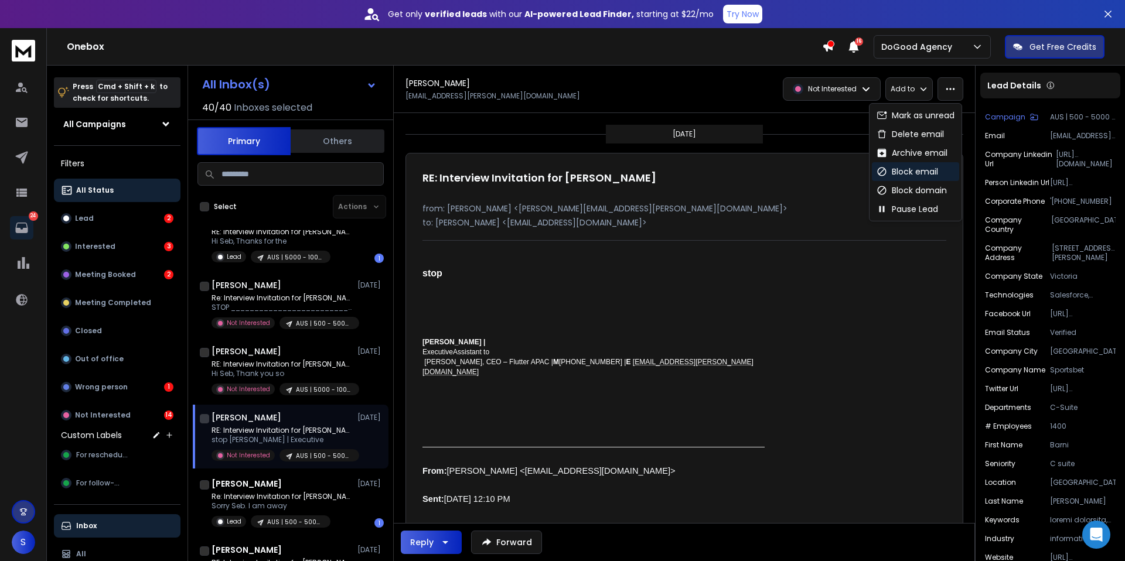
click at [549, 171] on div "Block email" at bounding box center [908, 172] width 62 height 12
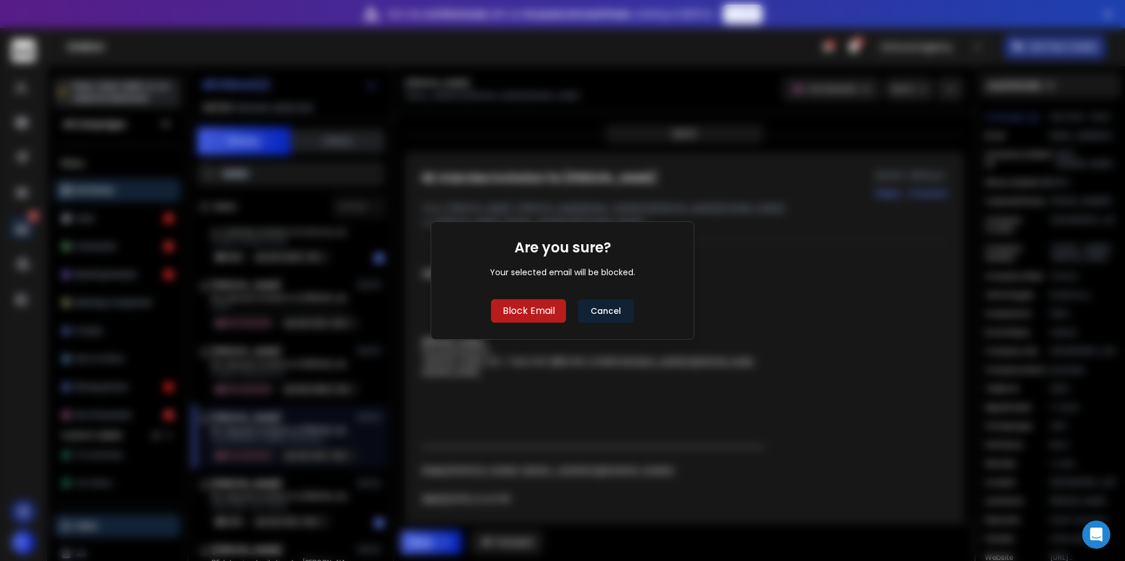
click at [536, 305] on button "Block Email" at bounding box center [528, 310] width 75 height 23
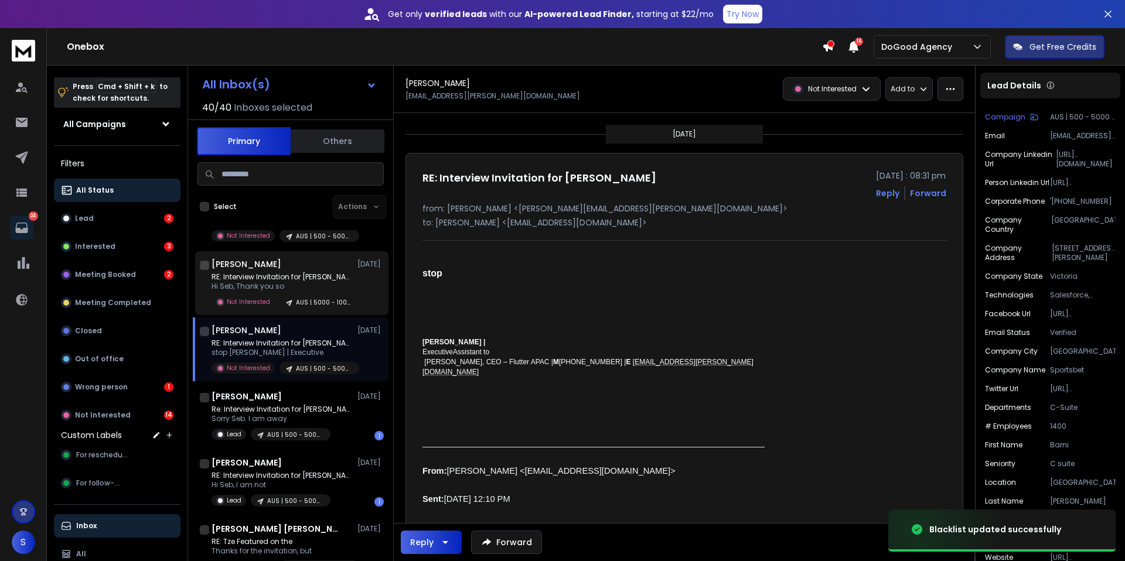
scroll to position [447, 0]
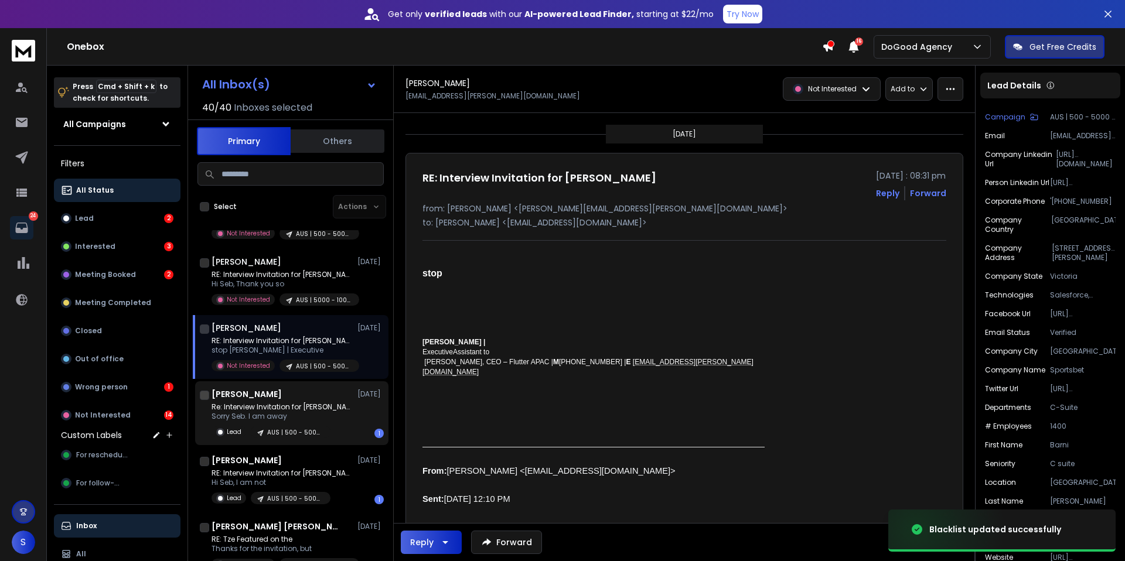
click at [299, 397] on div "[PERSON_NAME] [DATE]" at bounding box center [298, 395] width 172 height 12
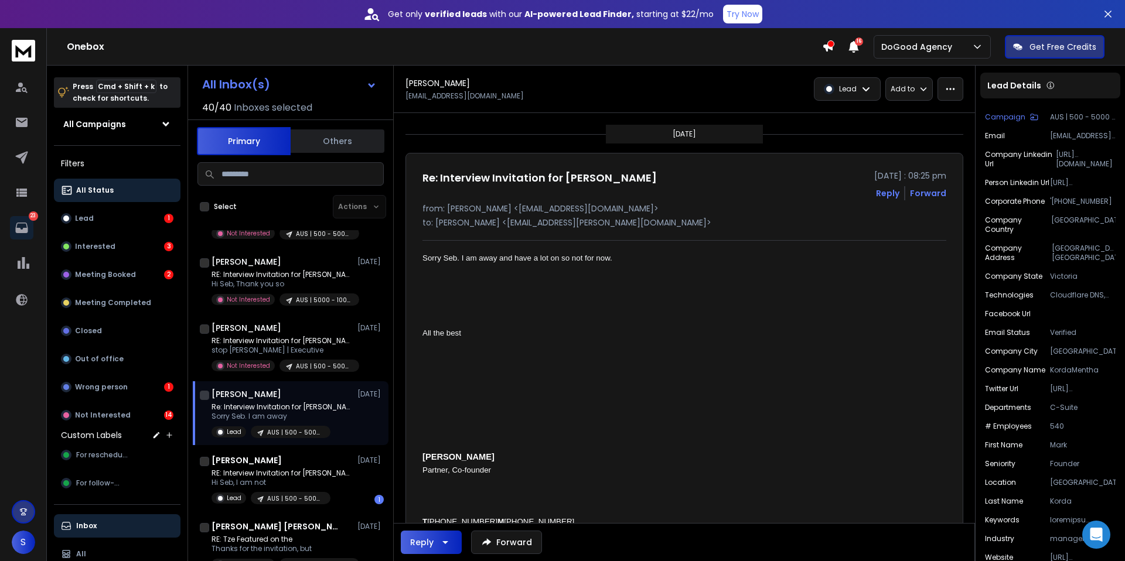
drag, startPoint x: 456, startPoint y: 277, endPoint x: 669, endPoint y: 265, distance: 213.7
click at [549, 264] on div "Sorry Seb. I am away and have a lot on so not for now." at bounding box center [594, 259] width 342 height 12
click at [549, 99] on div "Lead" at bounding box center [848, 89] width 66 height 22
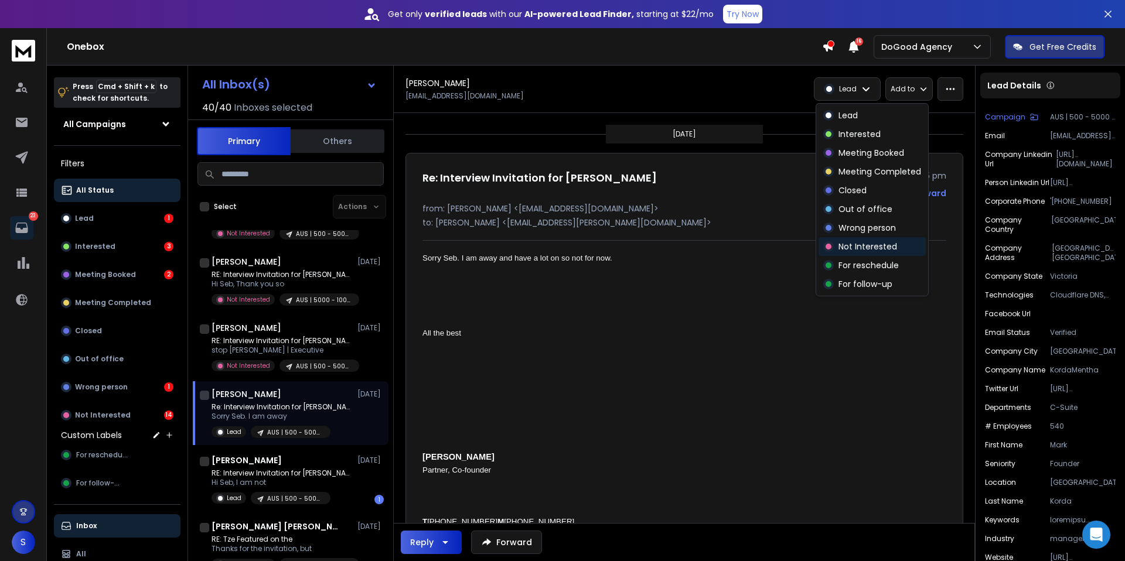
click at [549, 247] on p "Not Interested" at bounding box center [868, 247] width 59 height 12
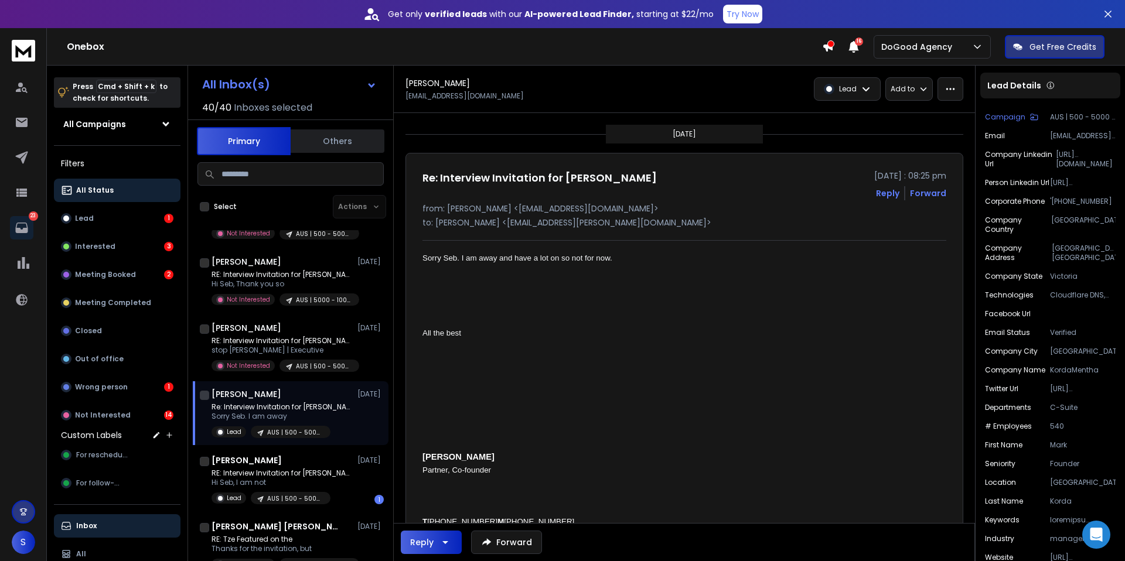
click at [549, 86] on button "button" at bounding box center [951, 88] width 26 height 23
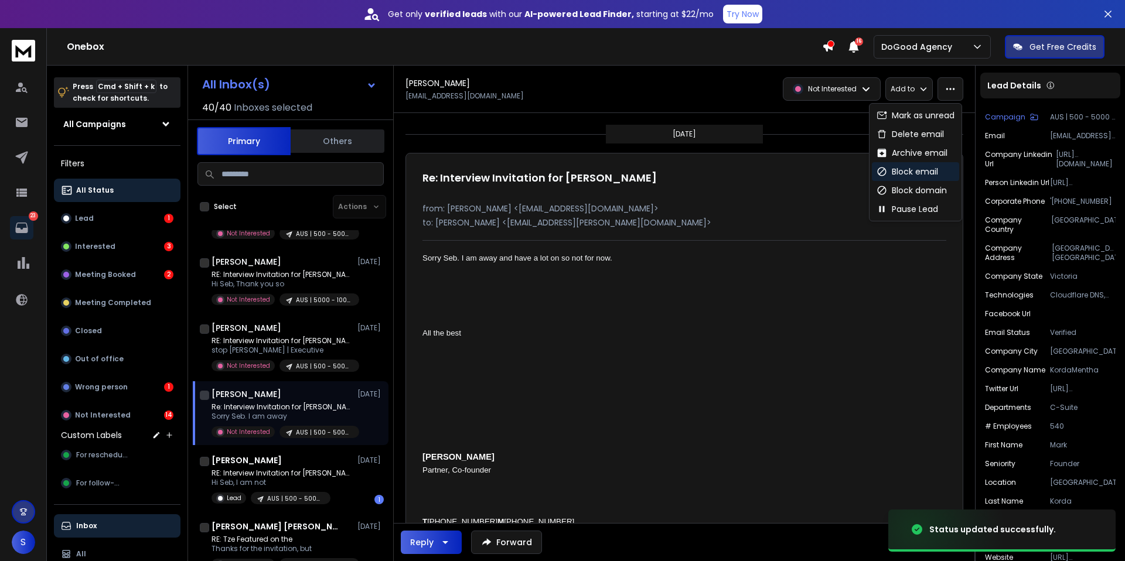
click at [549, 168] on div "Block email" at bounding box center [908, 172] width 62 height 12
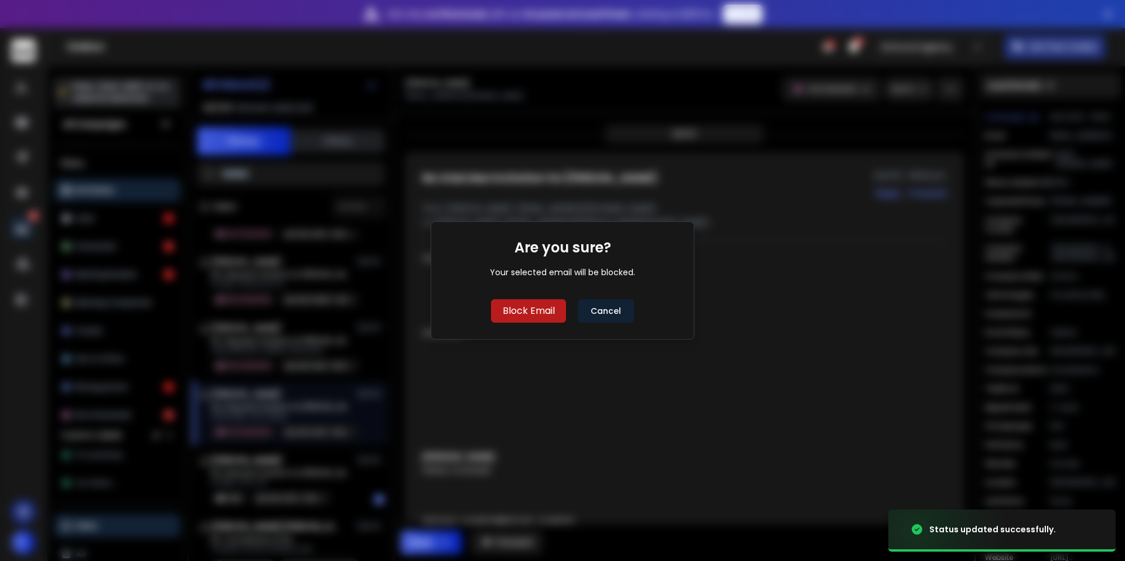
click at [549, 311] on button "Block Email" at bounding box center [528, 310] width 75 height 23
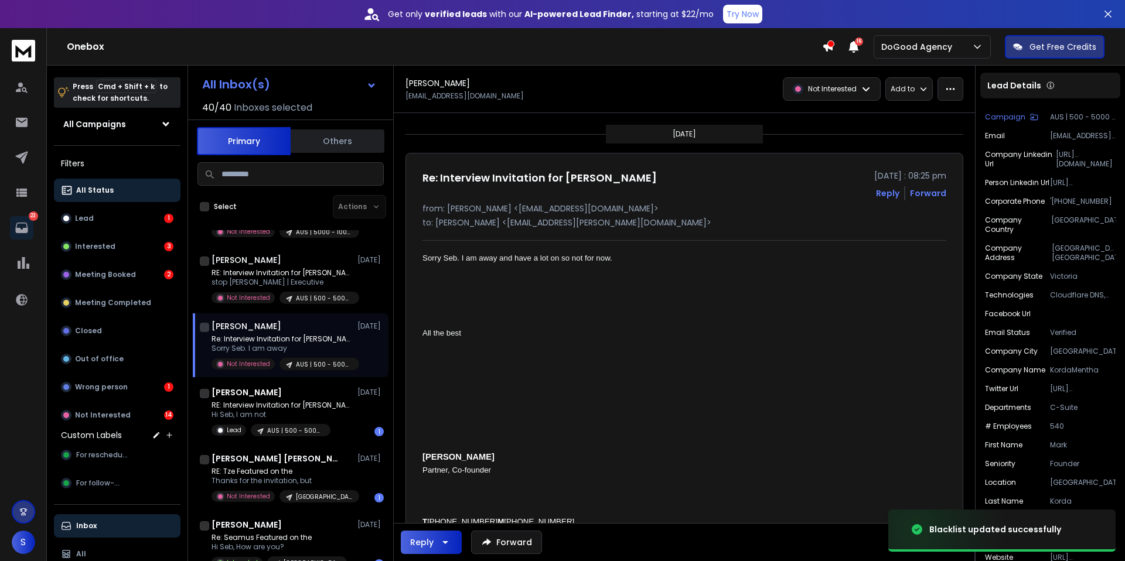
scroll to position [536, 0]
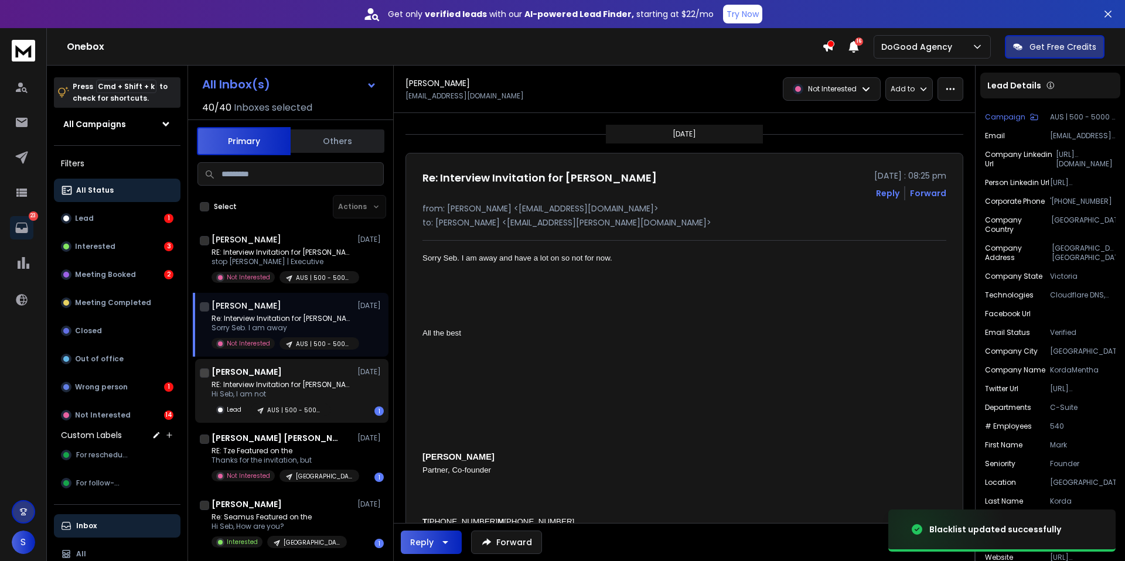
click at [254, 402] on div "RE: Interview Invitation for [PERSON_NAME], I am not Lead AUS | 500 - 5000 | CEO" at bounding box center [282, 398] width 141 height 36
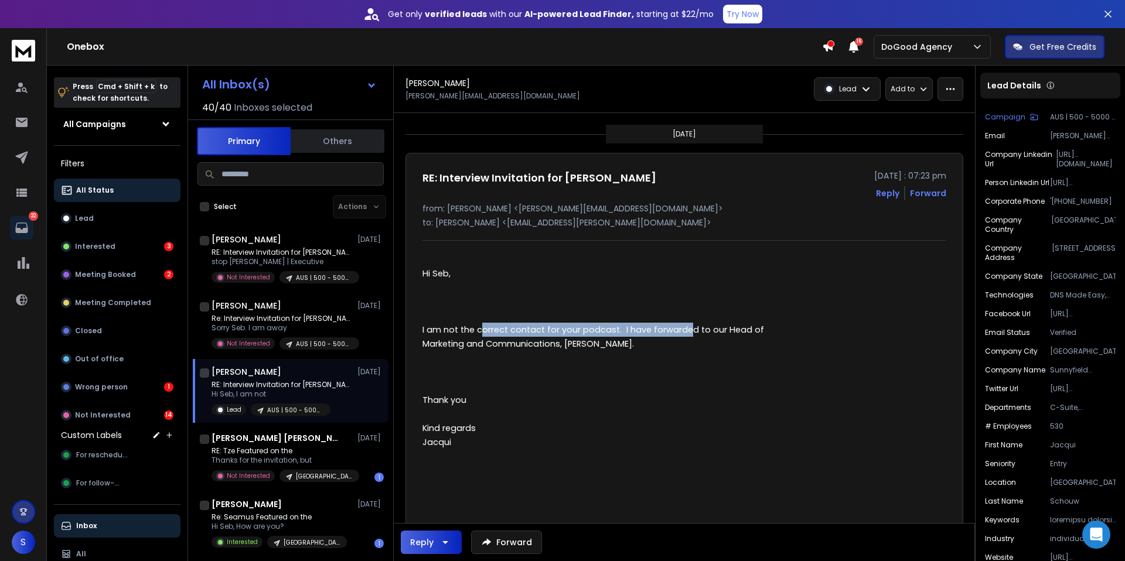
drag, startPoint x: 481, startPoint y: 334, endPoint x: 690, endPoint y: 334, distance: 209.8
click at [549, 334] on span "I am not the correct contact for your podcast. I have forwarded to our Head of …" at bounding box center [595, 337] width 344 height 26
click at [549, 98] on div "Lead" at bounding box center [848, 89] width 66 height 22
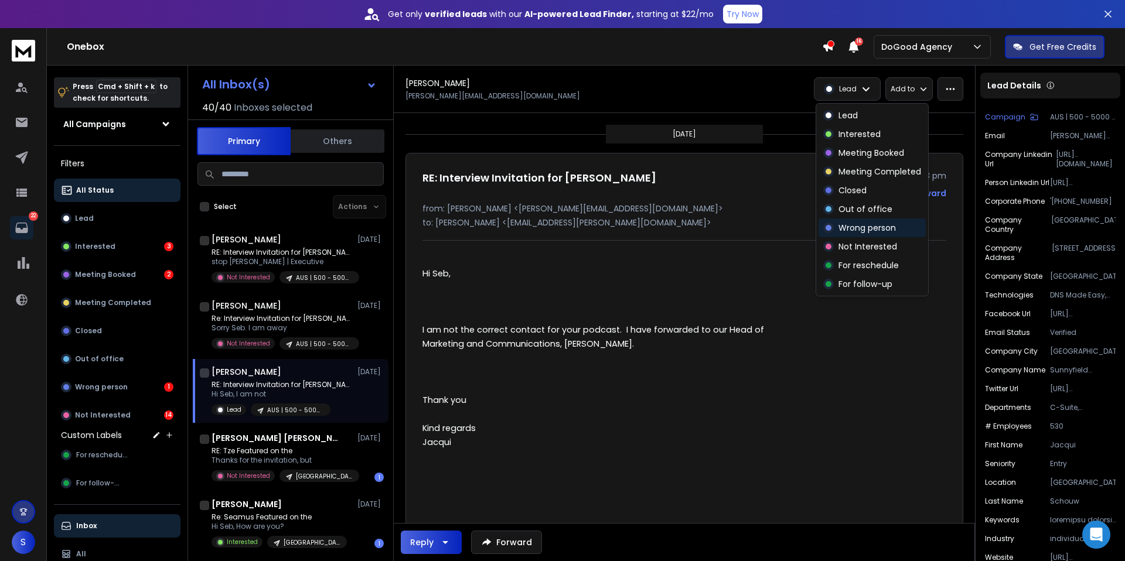
click at [549, 231] on p "Wrong person" at bounding box center [867, 228] width 57 height 12
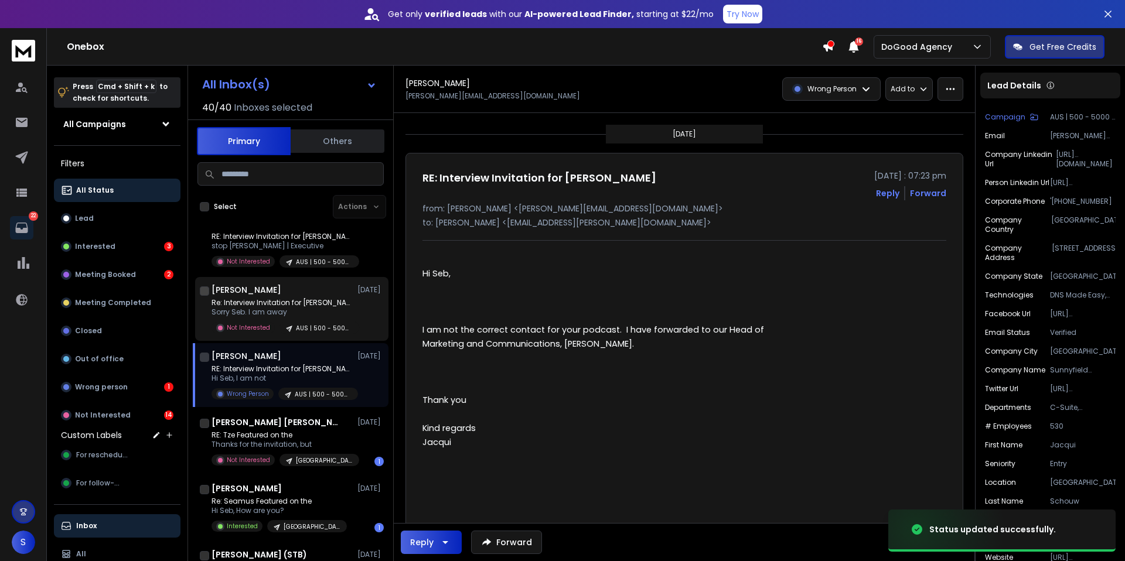
scroll to position [559, 0]
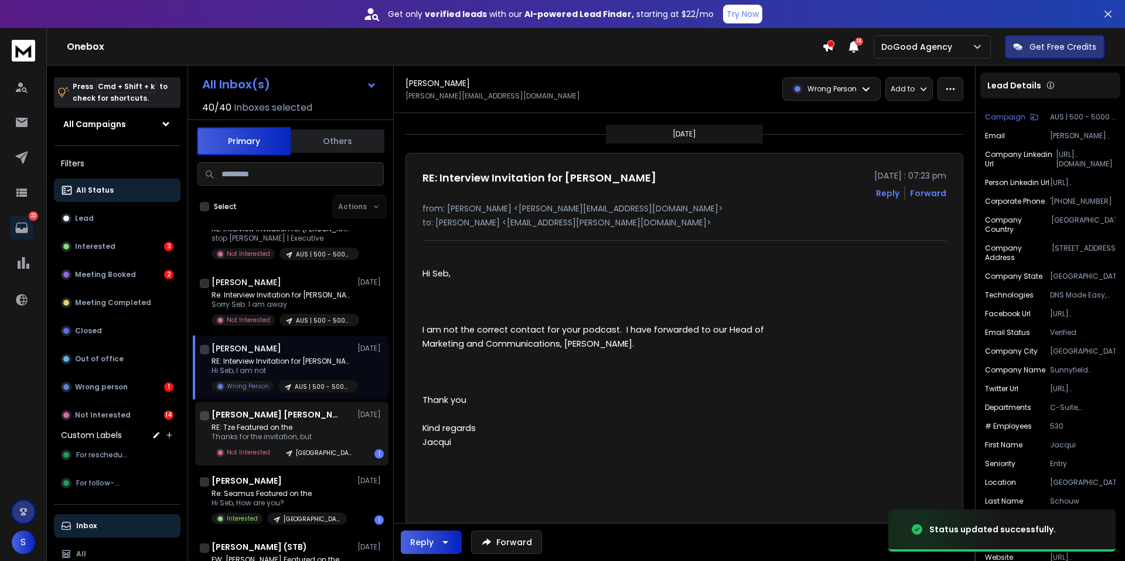
click at [308, 420] on div "[PERSON_NAME] [PERSON_NAME] (PUB) [DATE]" at bounding box center [298, 415] width 172 height 12
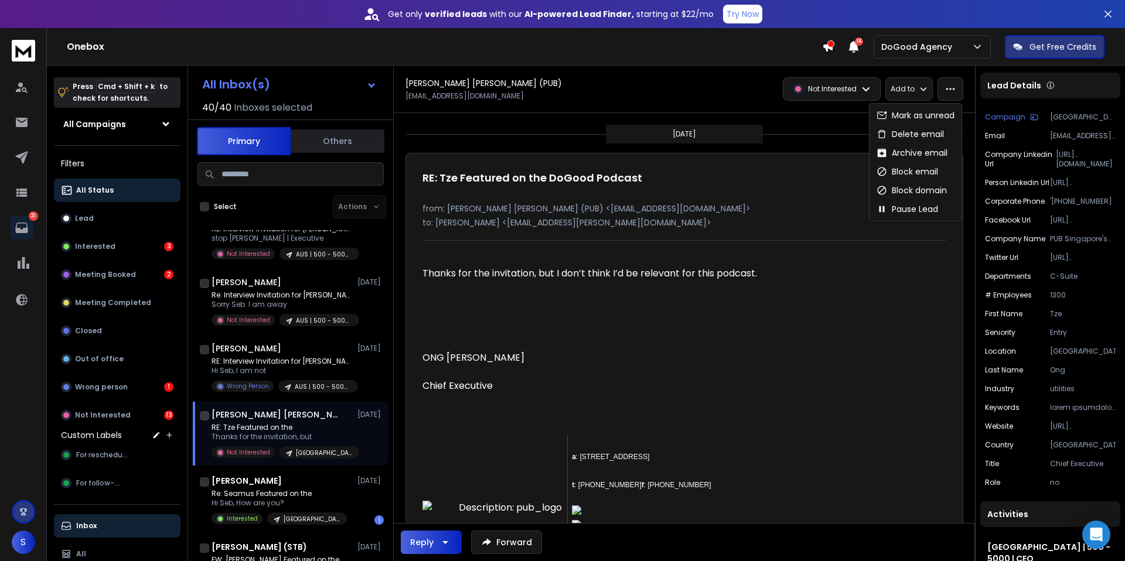
click at [549, 81] on button "button" at bounding box center [951, 88] width 26 height 23
click at [549, 175] on div "Block email" at bounding box center [908, 172] width 62 height 12
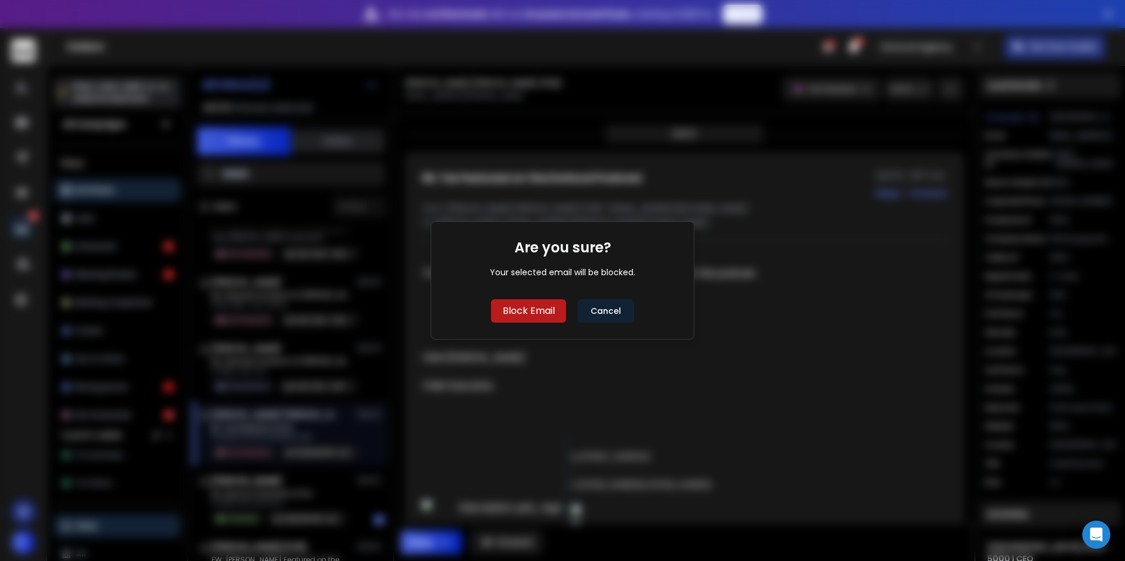
click at [549, 308] on button "Block Email" at bounding box center [528, 310] width 75 height 23
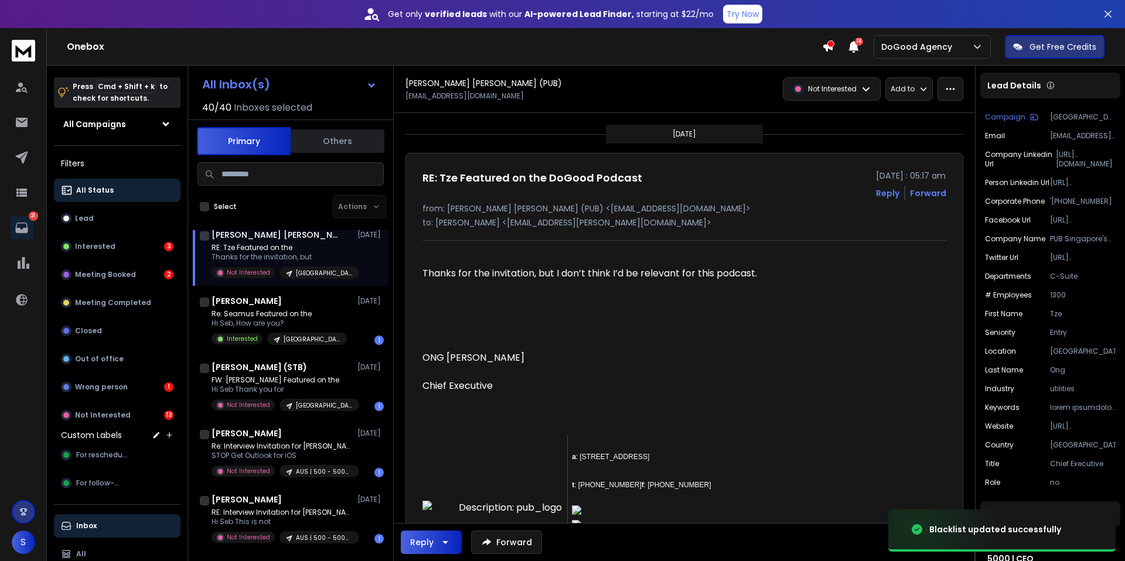
scroll to position [785, 0]
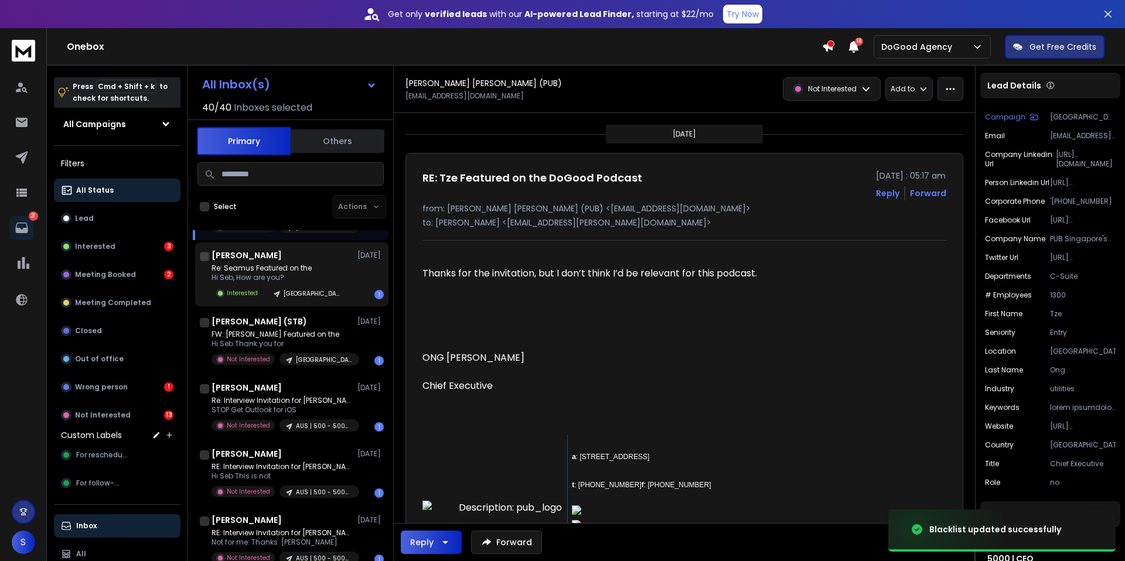
click at [305, 284] on div "Re: [PERSON_NAME] Featured on the Hi Seb, How are you? Interested Singapore | 5…" at bounding box center [279, 282] width 135 height 36
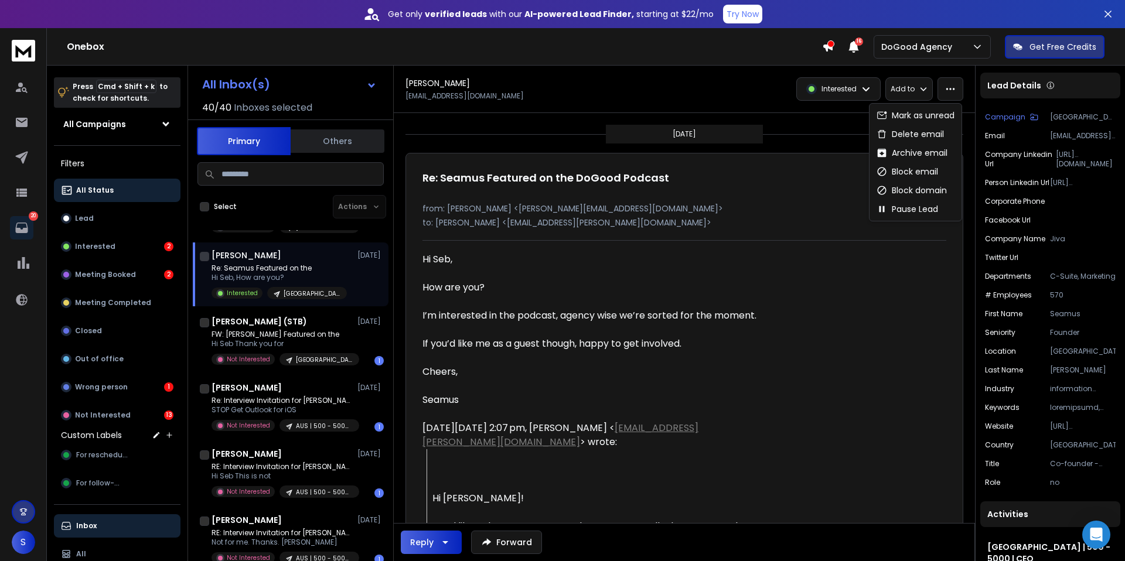
click at [549, 93] on icon "button" at bounding box center [950, 89] width 11 height 11
click at [549, 115] on div "Mark as unread" at bounding box center [916, 116] width 78 height 12
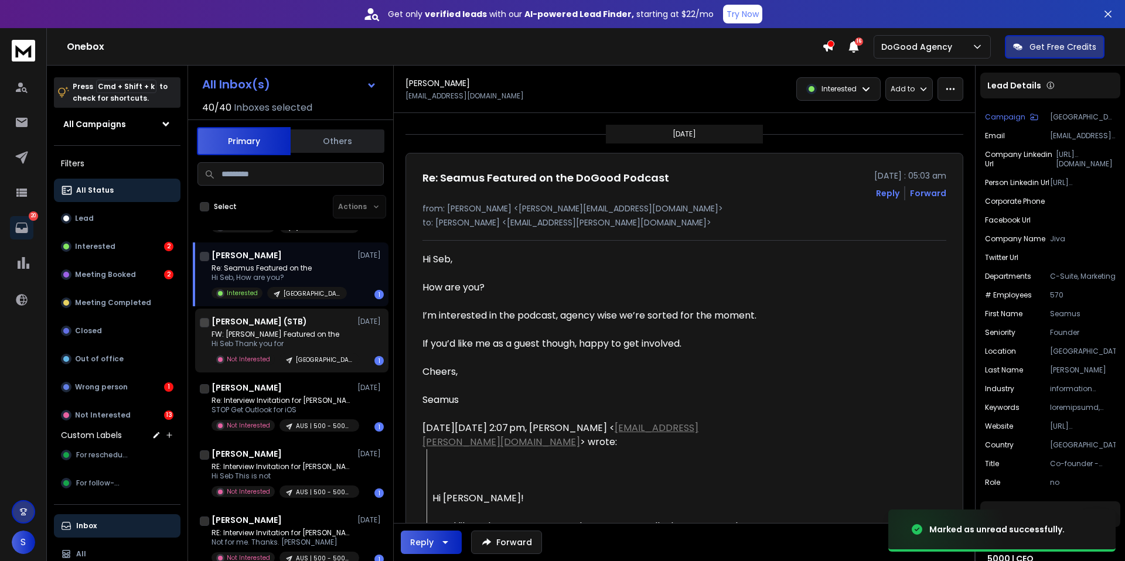
click at [304, 331] on p "FW: [PERSON_NAME] Featured on the" at bounding box center [282, 334] width 141 height 9
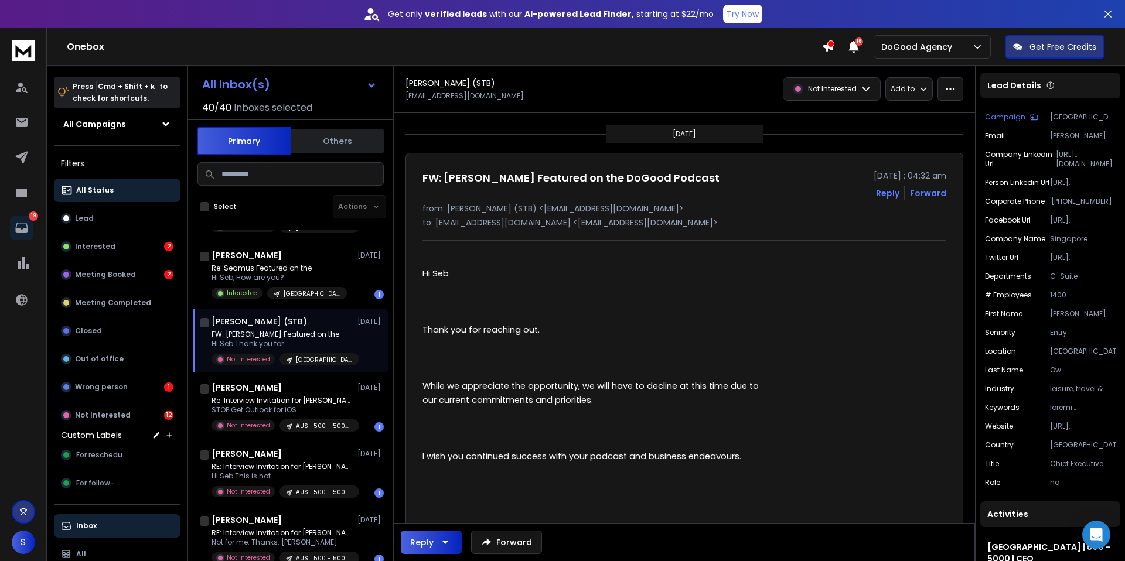
click at [549, 94] on icon "button" at bounding box center [950, 89] width 11 height 11
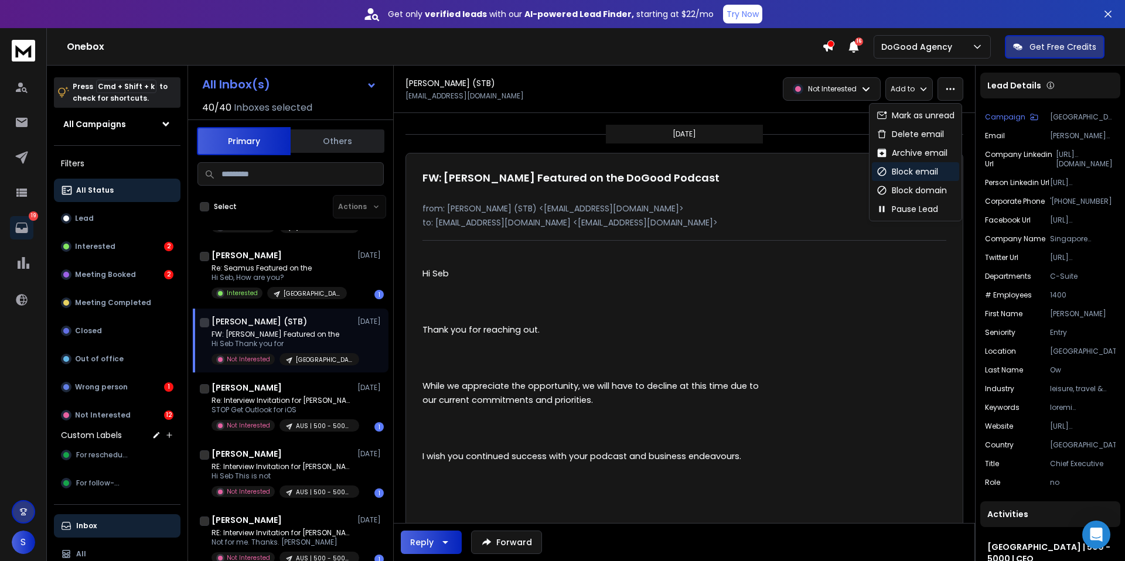
click at [549, 169] on div "Block email" at bounding box center [908, 172] width 62 height 12
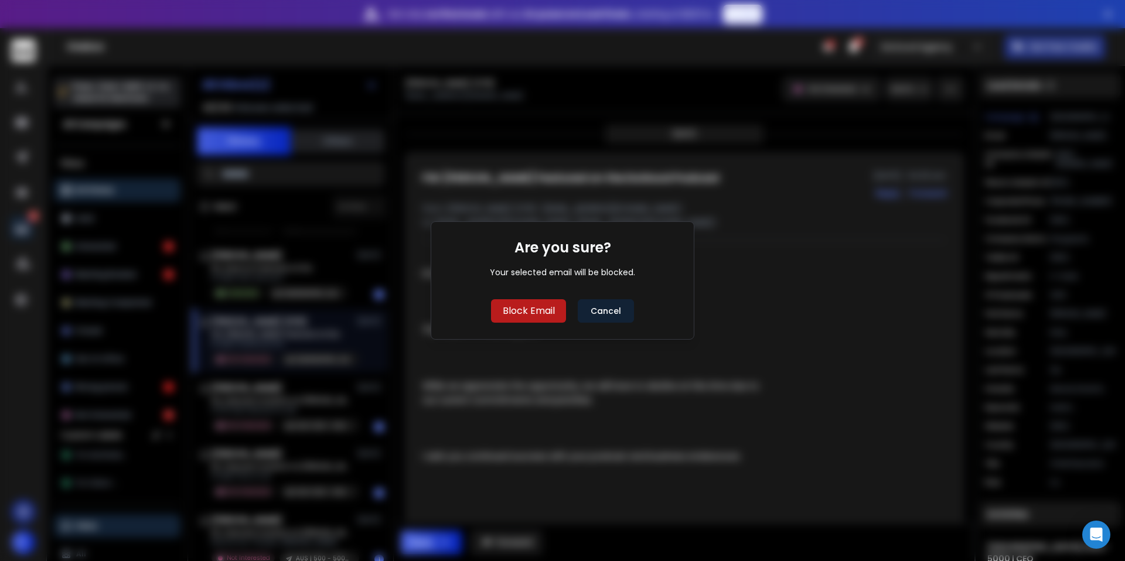
click at [547, 311] on button "Block Email" at bounding box center [528, 310] width 75 height 23
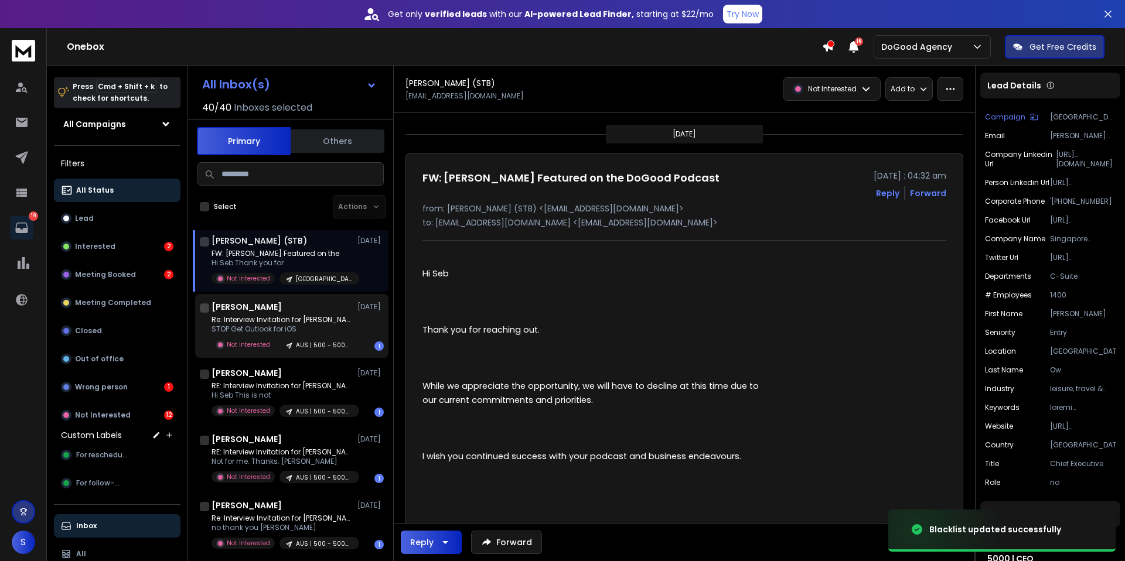
scroll to position [870, 0]
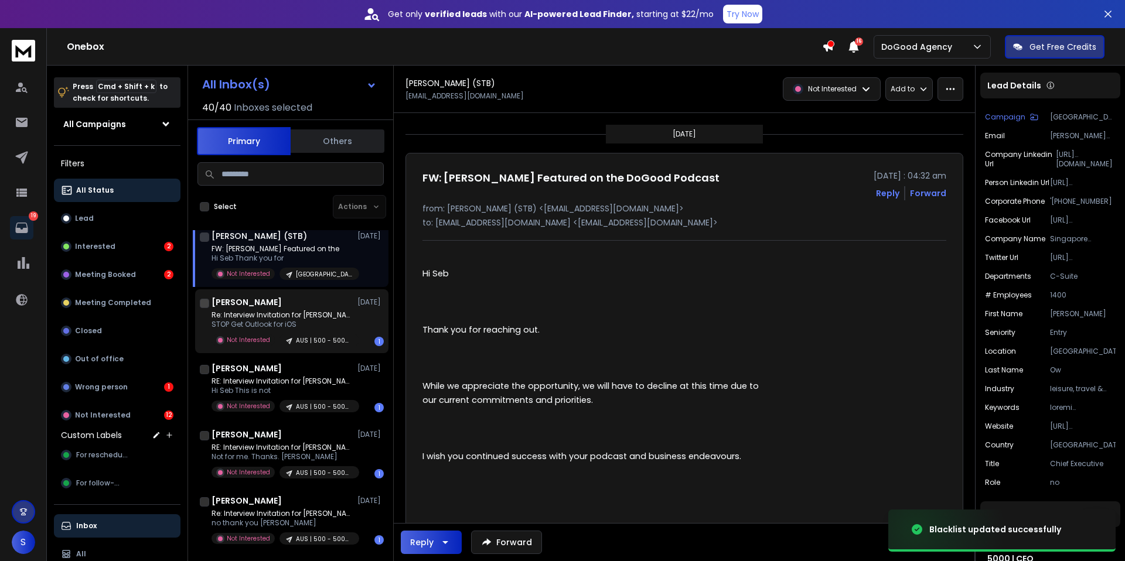
click at [299, 313] on p "Re: Interview Invitation for [PERSON_NAME]" at bounding box center [282, 315] width 141 height 9
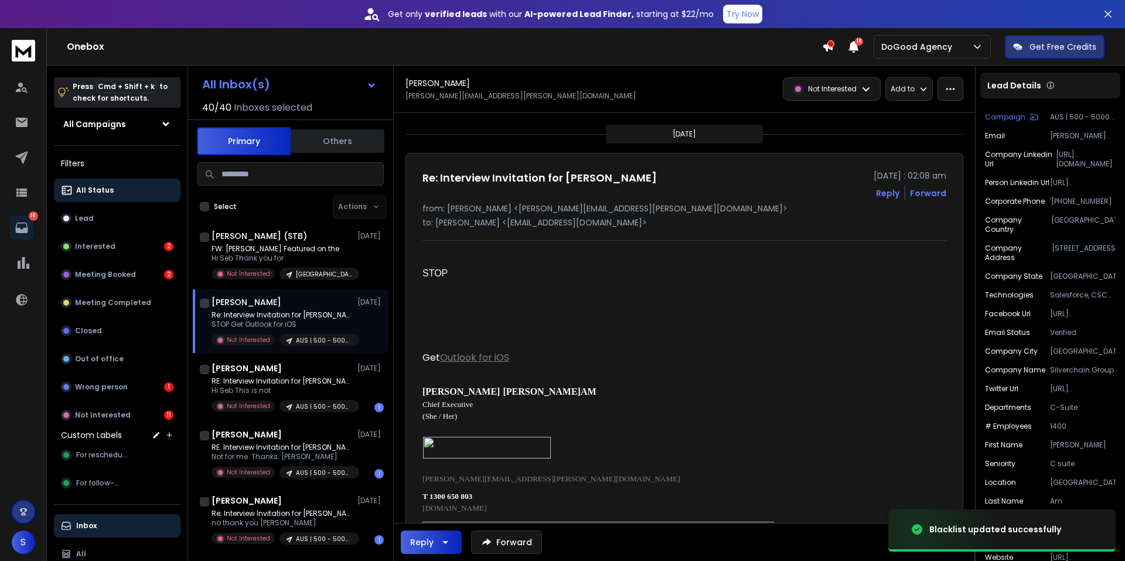
click at [549, 87] on icon "button" at bounding box center [950, 89] width 11 height 11
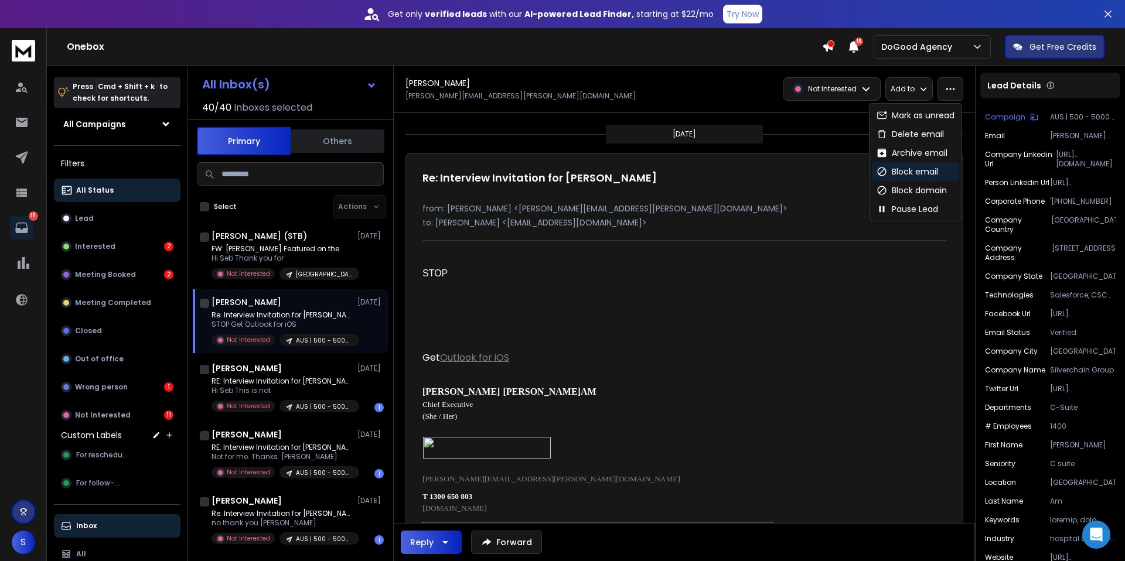
click at [549, 168] on div "Block email" at bounding box center [908, 172] width 62 height 12
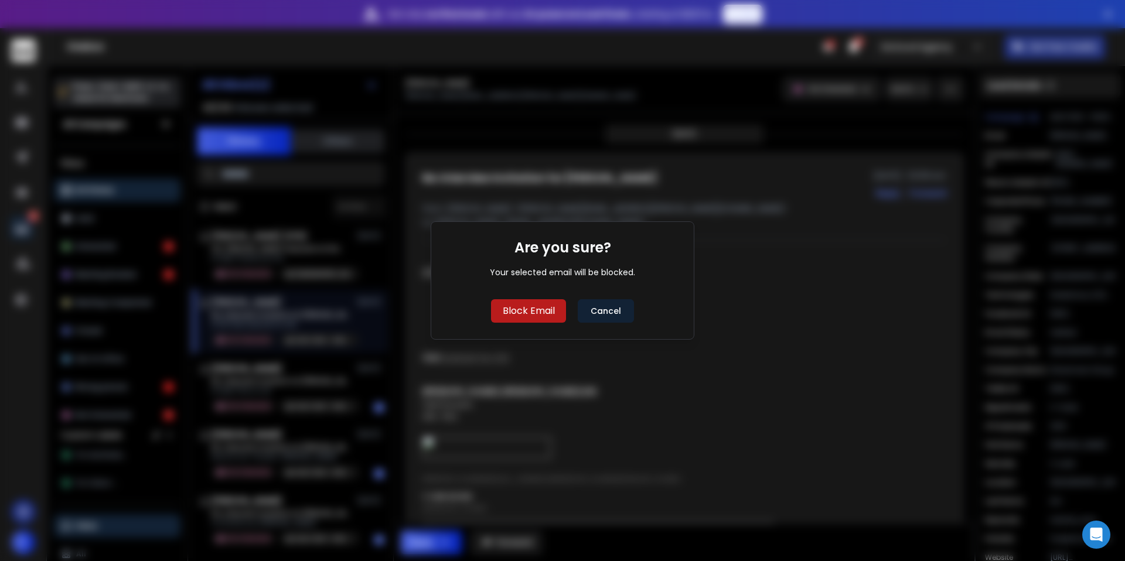
click at [522, 304] on button "Block Email" at bounding box center [528, 310] width 75 height 23
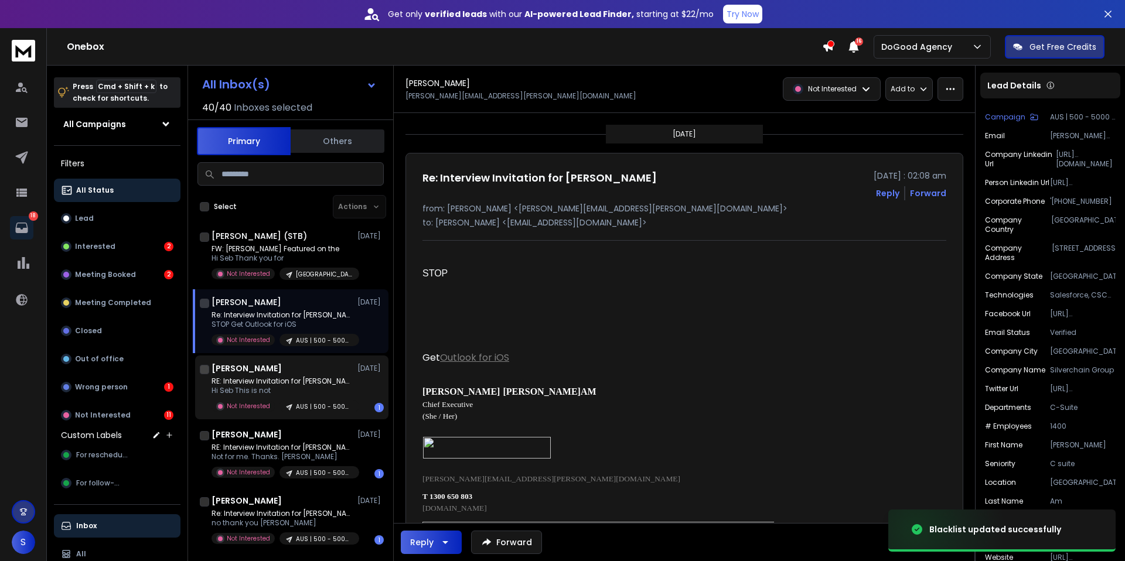
click at [329, 373] on div "[PERSON_NAME] [DATE]" at bounding box center [298, 369] width 172 height 12
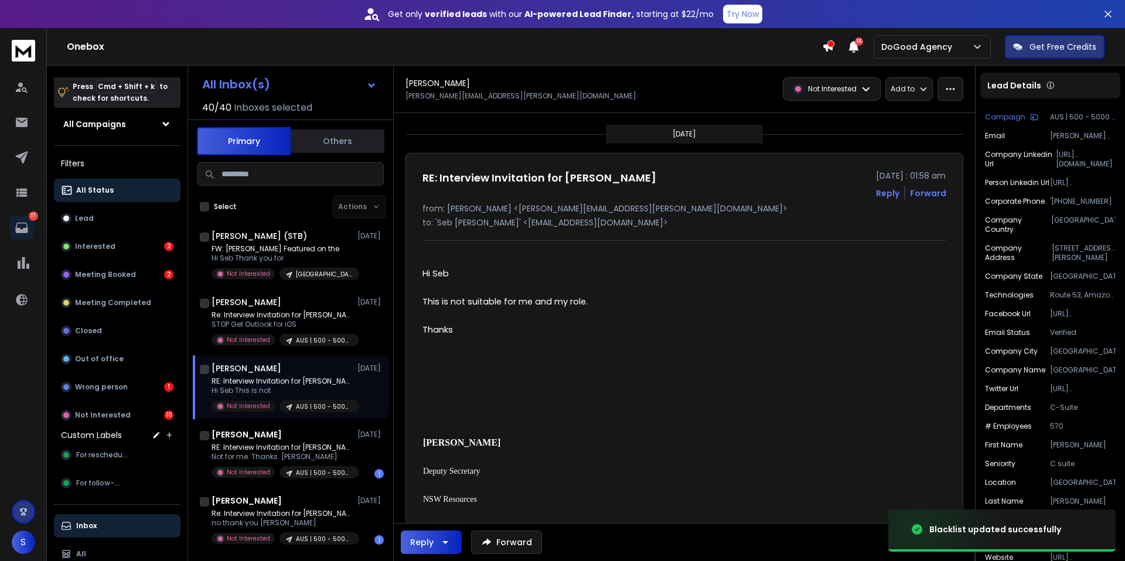
click at [549, 85] on button "button" at bounding box center [951, 88] width 26 height 23
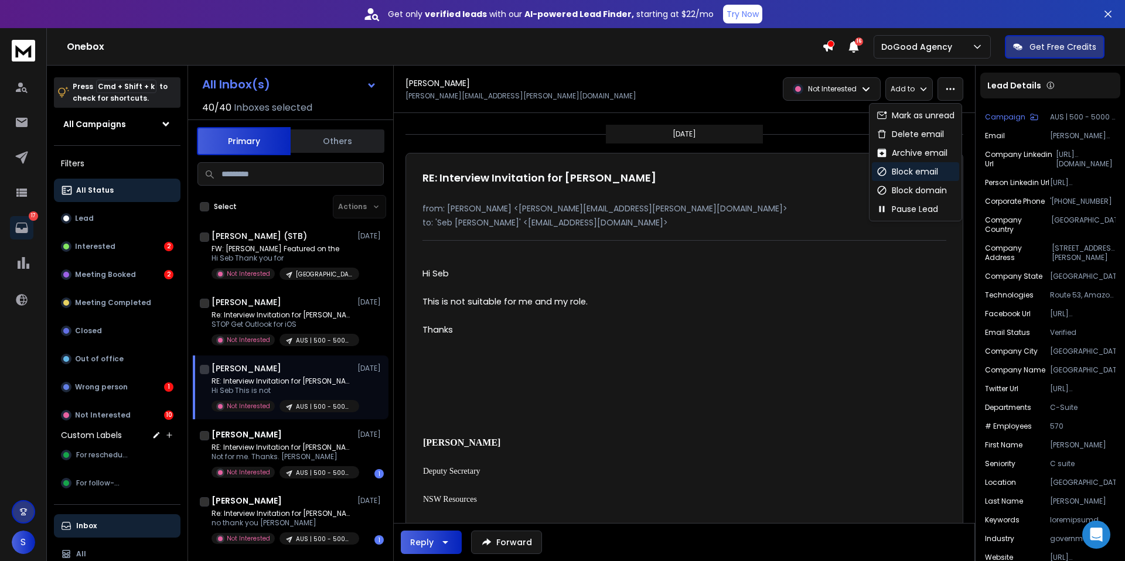
click at [549, 171] on div "Block email" at bounding box center [908, 172] width 62 height 12
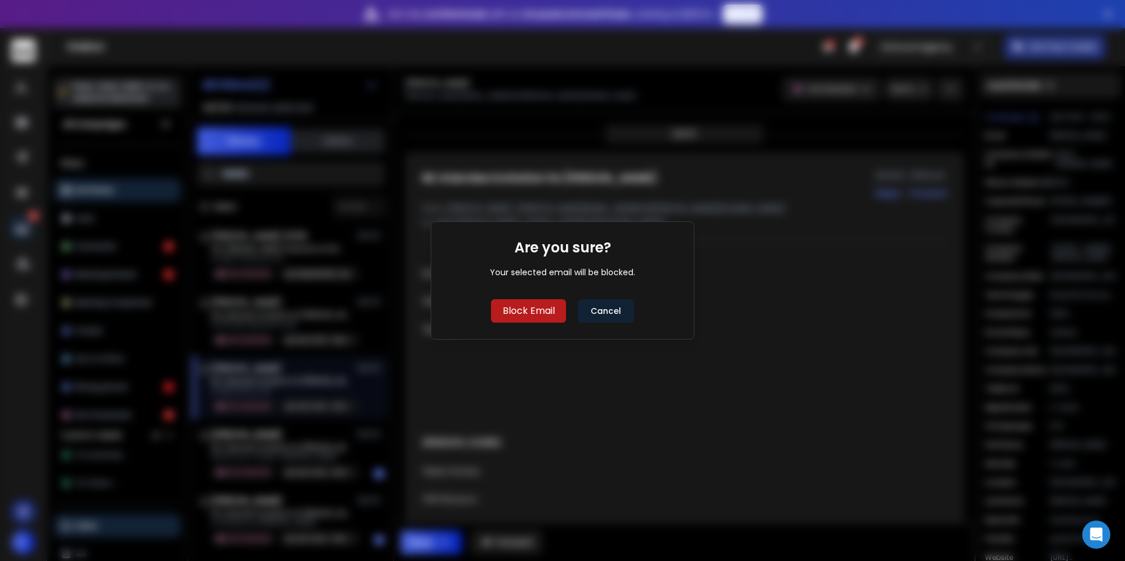
click at [520, 311] on button "Block Email" at bounding box center [528, 310] width 75 height 23
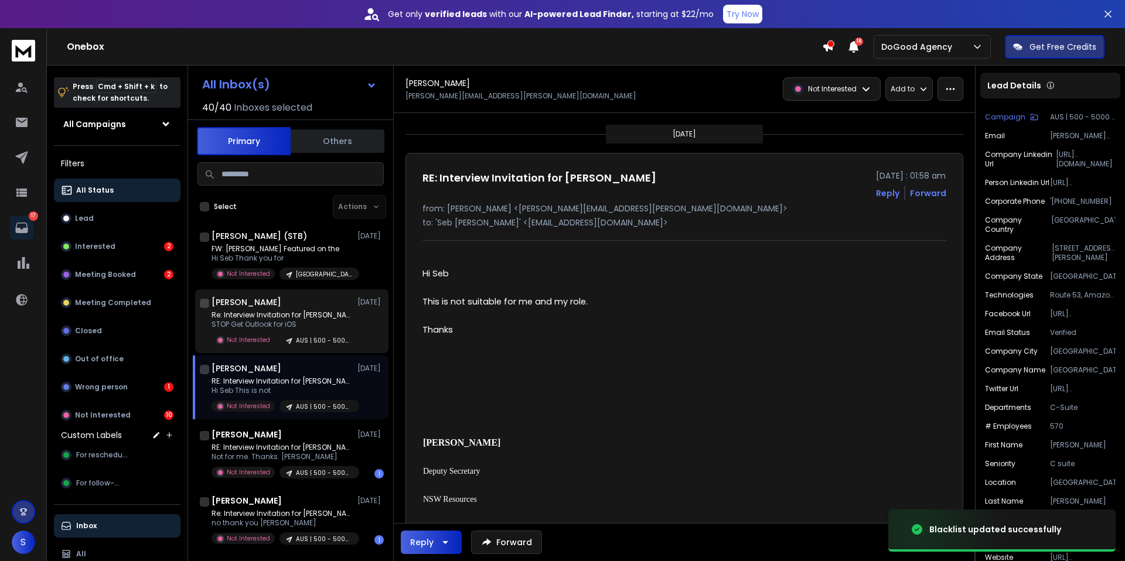
scroll to position [895, 0]
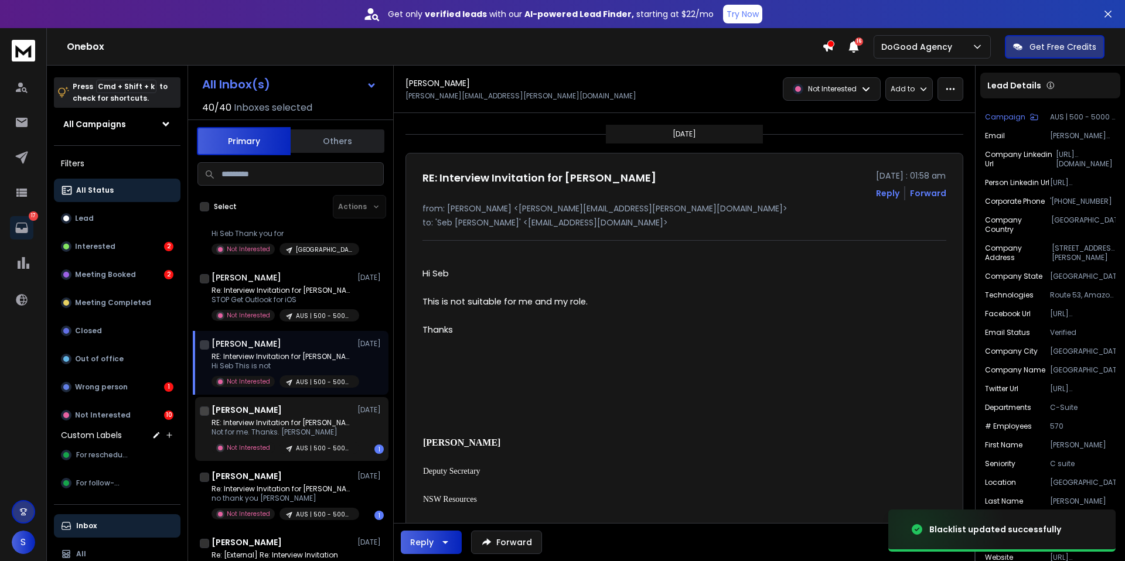
click at [277, 412] on div "[PERSON_NAME] [DATE]" at bounding box center [298, 410] width 172 height 12
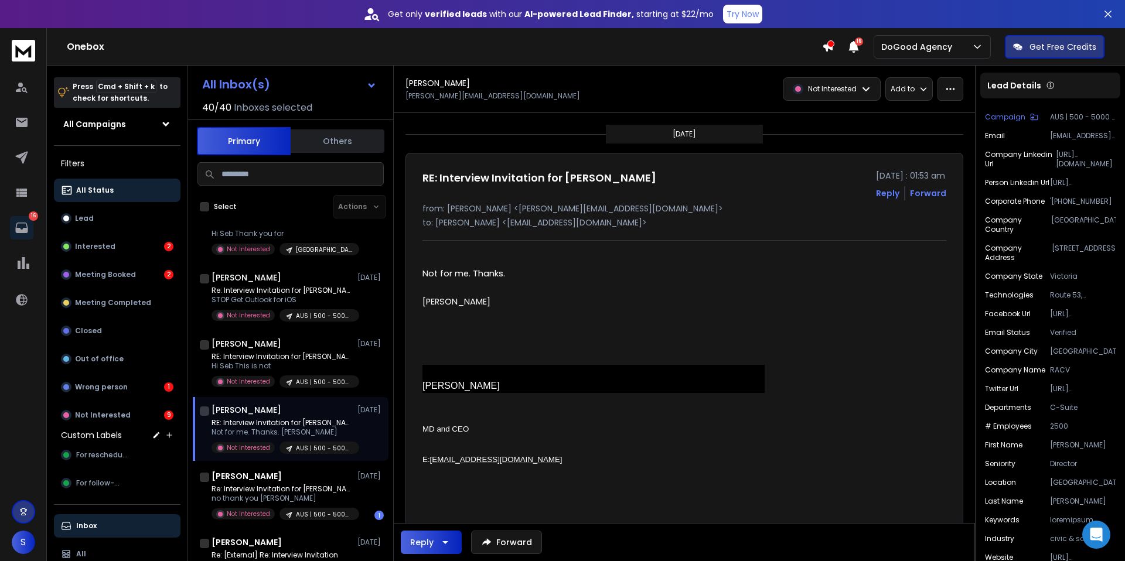
click at [549, 97] on button "button" at bounding box center [951, 88] width 26 height 23
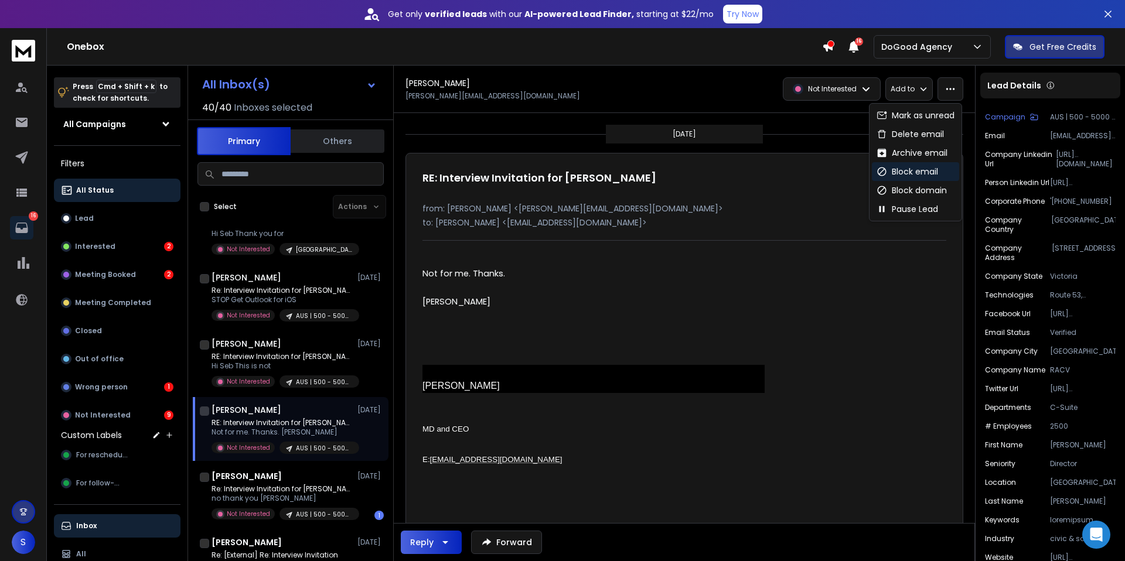
click at [549, 174] on div "Block email" at bounding box center [908, 172] width 62 height 12
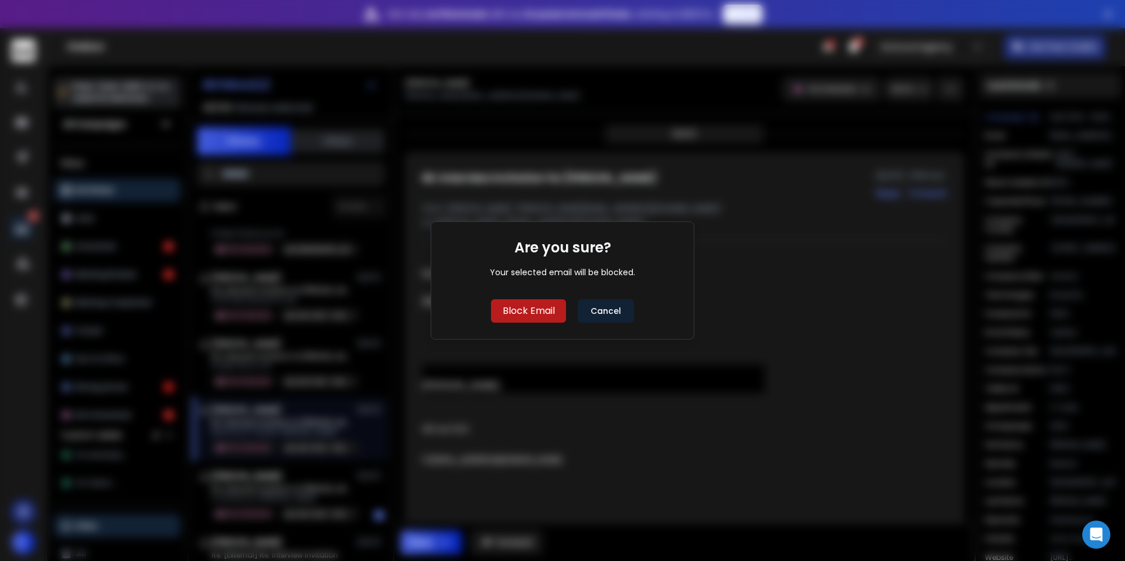
click at [527, 303] on button "Block Email" at bounding box center [528, 310] width 75 height 23
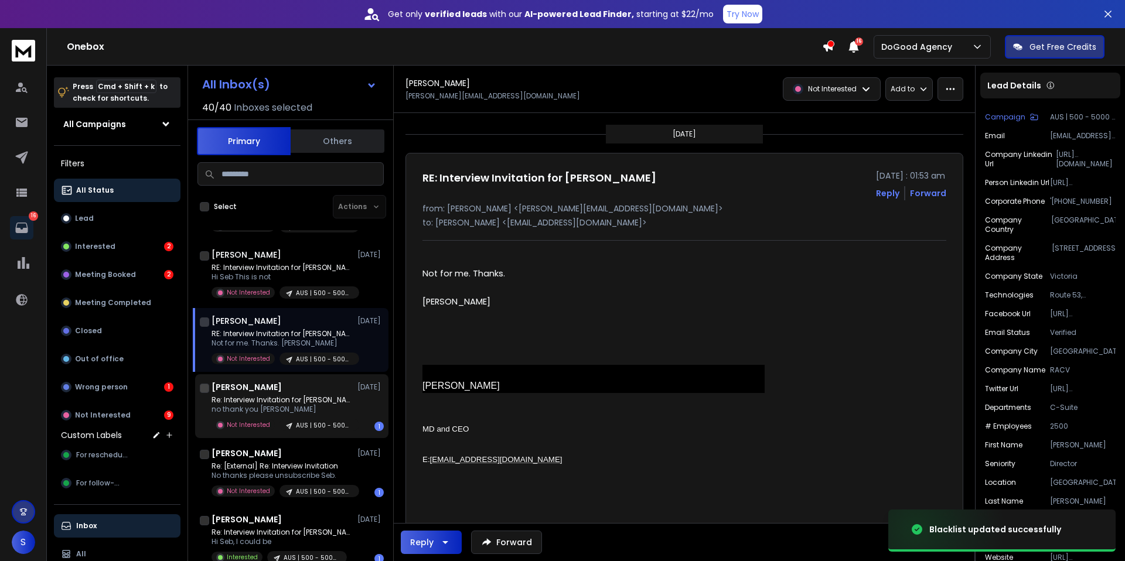
scroll to position [985, 0]
click at [282, 393] on div "[PERSON_NAME] [DATE] Re: Interview Invitation for [PERSON_NAME] no thank you [P…" at bounding box center [298, 406] width 172 height 50
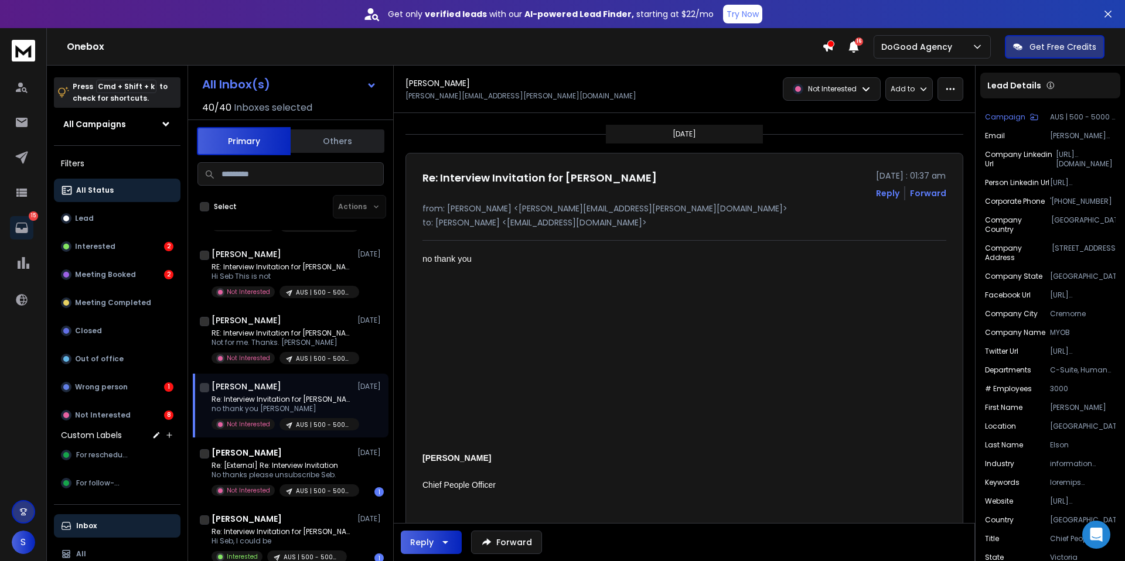
click at [549, 98] on button "button" at bounding box center [951, 88] width 26 height 23
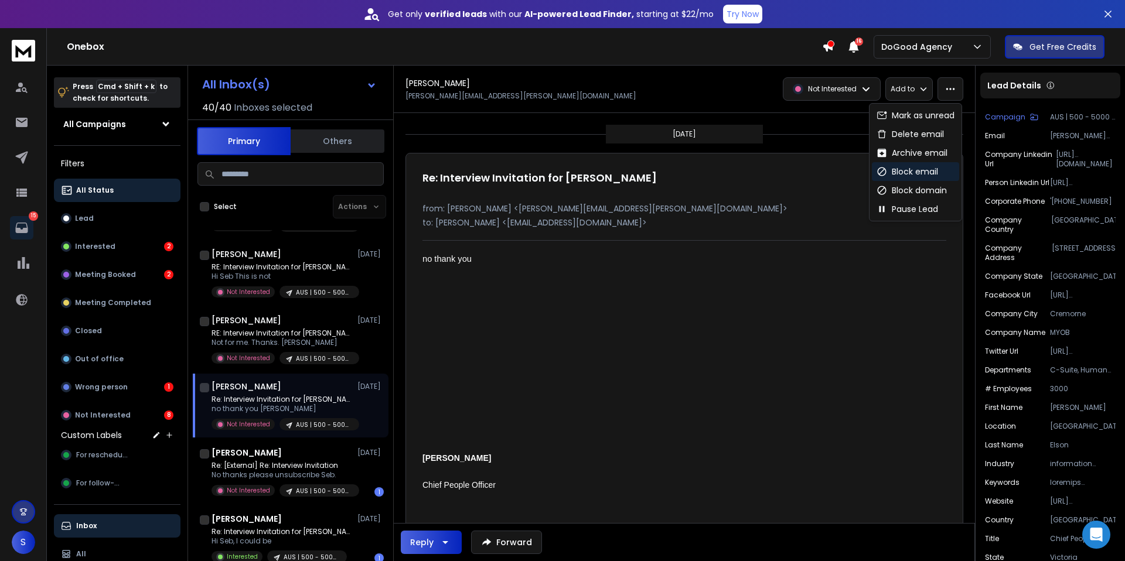
click at [549, 176] on div "Block email" at bounding box center [908, 172] width 62 height 12
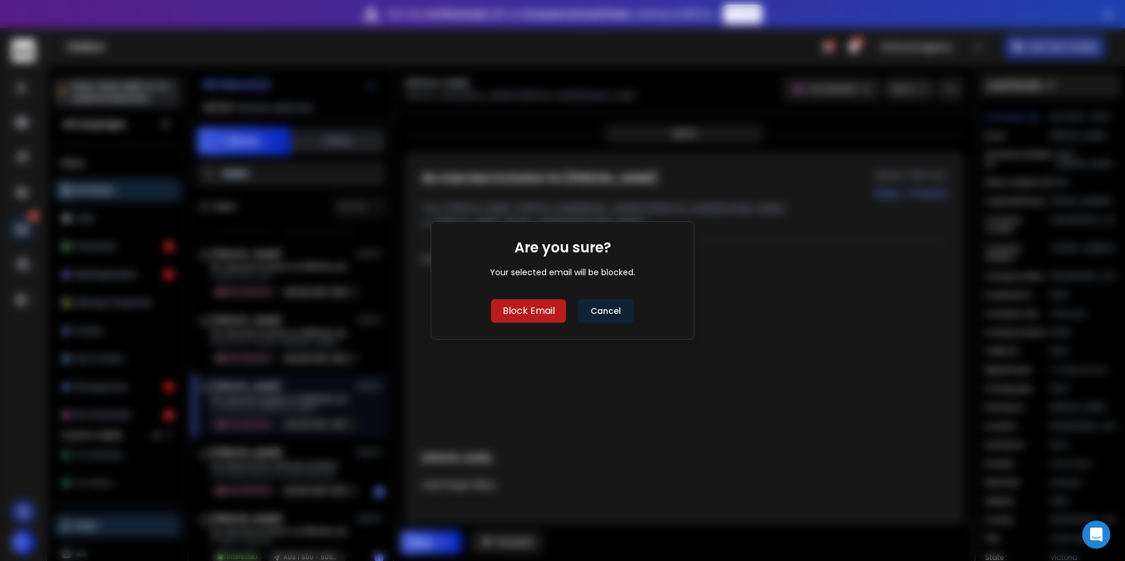
click at [549, 311] on button "Block Email" at bounding box center [528, 310] width 75 height 23
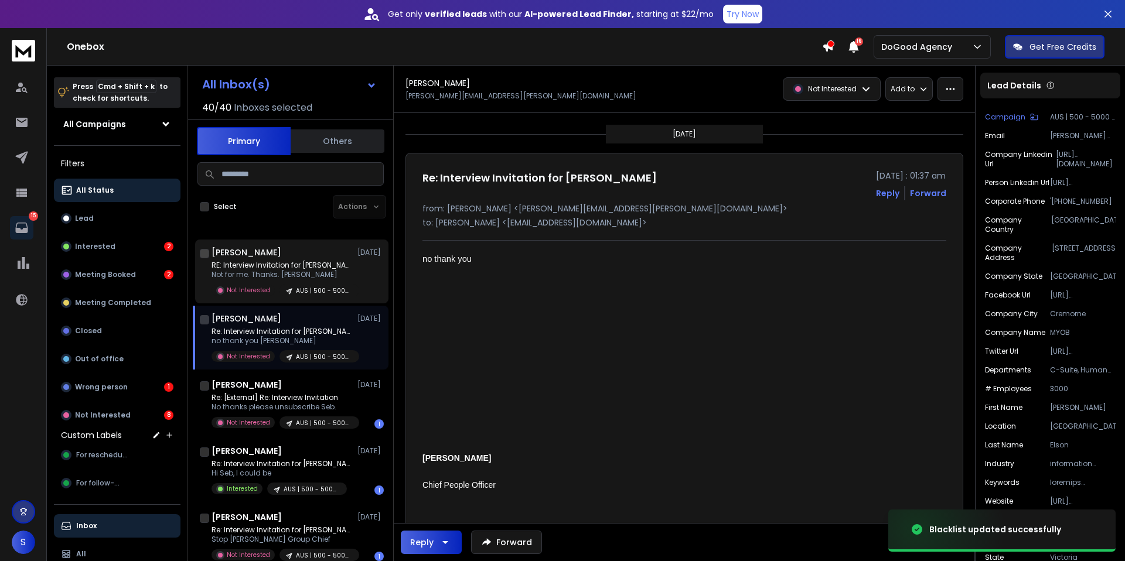
scroll to position [1084, 0]
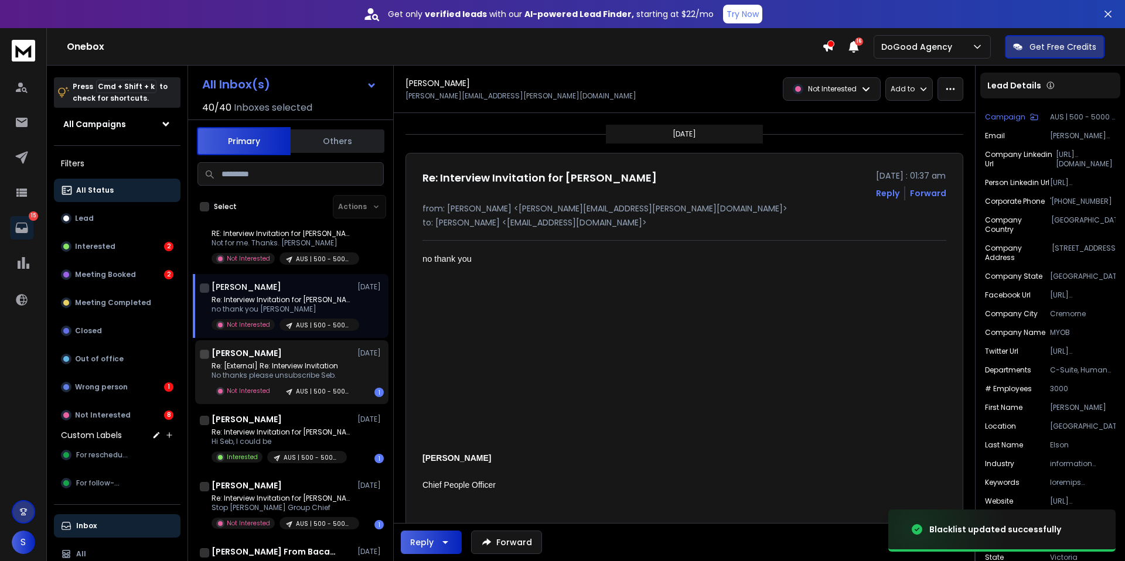
click at [268, 363] on p "Re: [External] Re: Interview Invitation" at bounding box center [282, 366] width 141 height 9
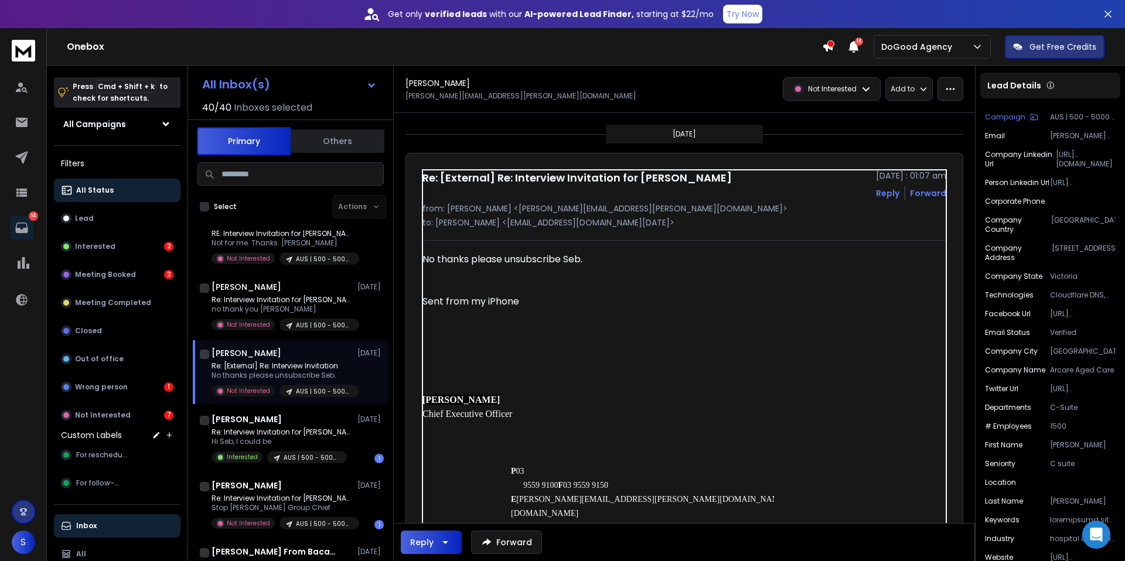
click at [549, 96] on button "button" at bounding box center [951, 88] width 26 height 23
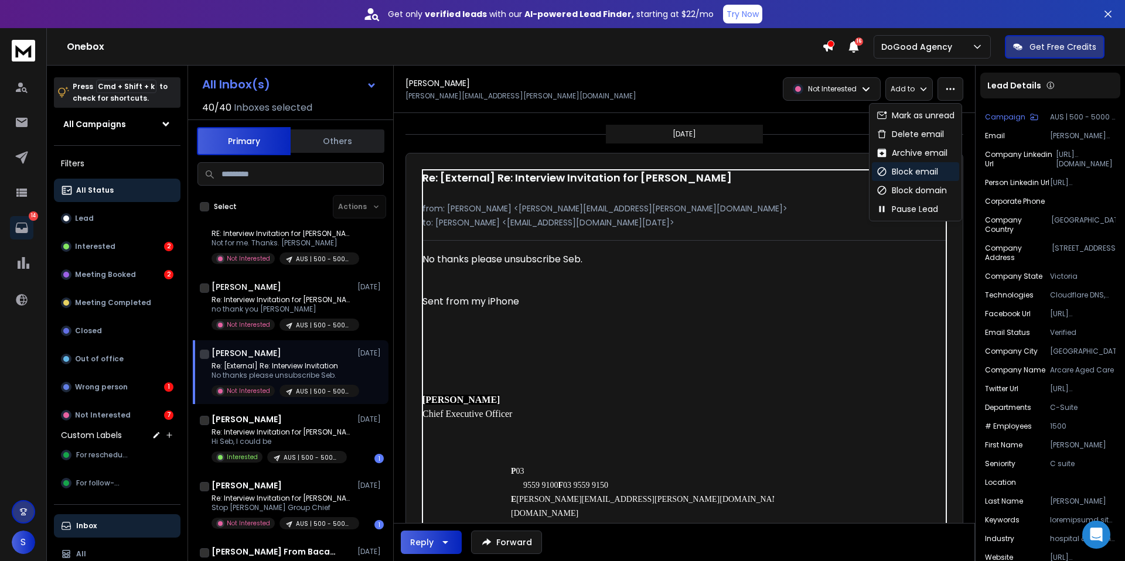
click at [549, 171] on div "Block email" at bounding box center [908, 172] width 62 height 12
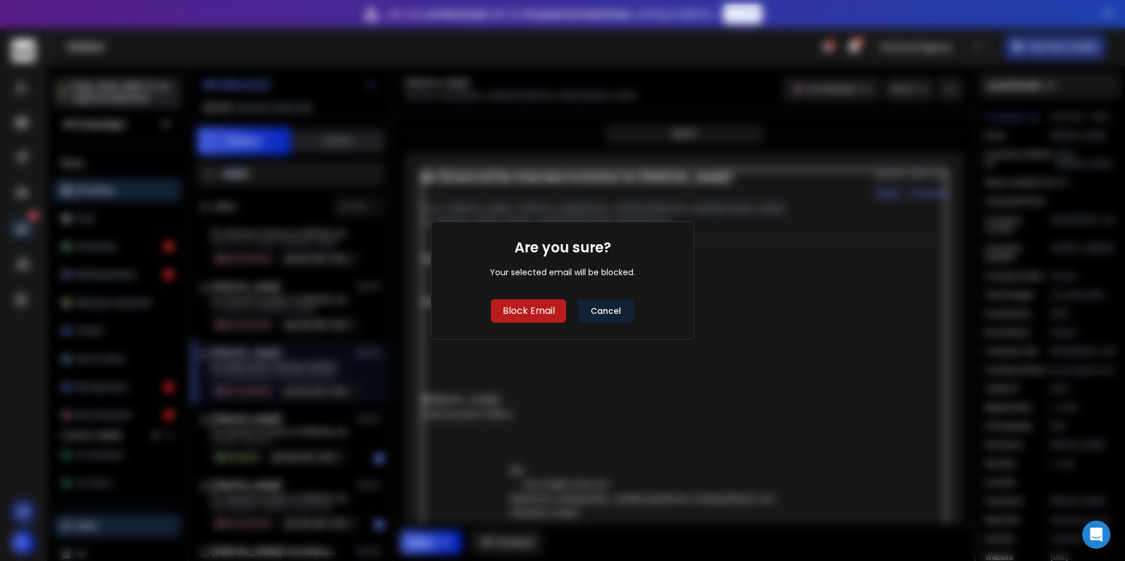
click at [549, 318] on button "Block Email" at bounding box center [528, 310] width 75 height 23
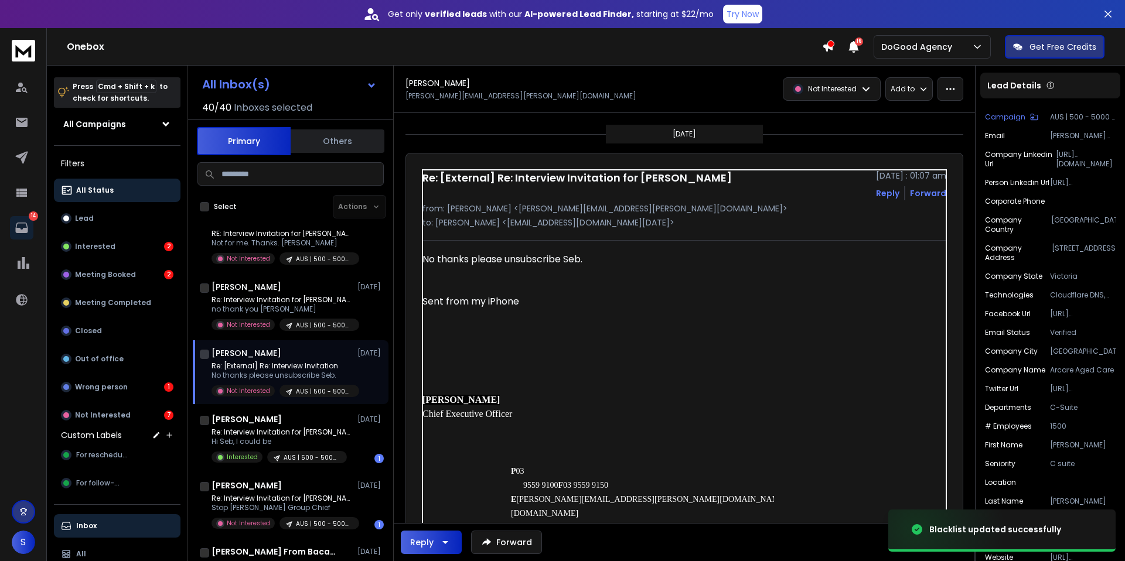
scroll to position [1112, 0]
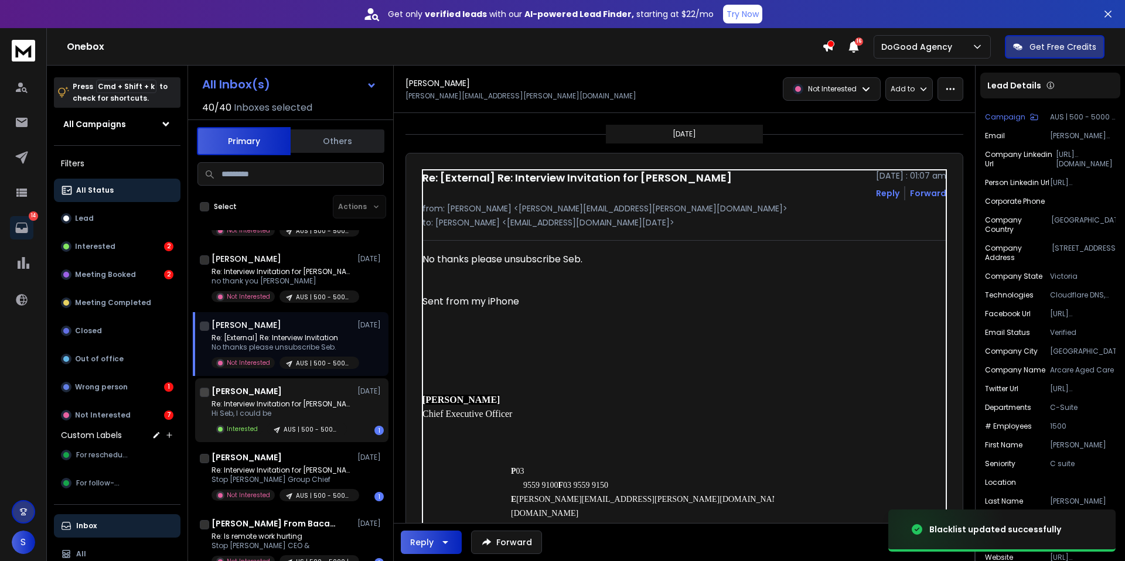
click at [299, 400] on p "Re: Interview Invitation for [PERSON_NAME]" at bounding box center [282, 404] width 141 height 9
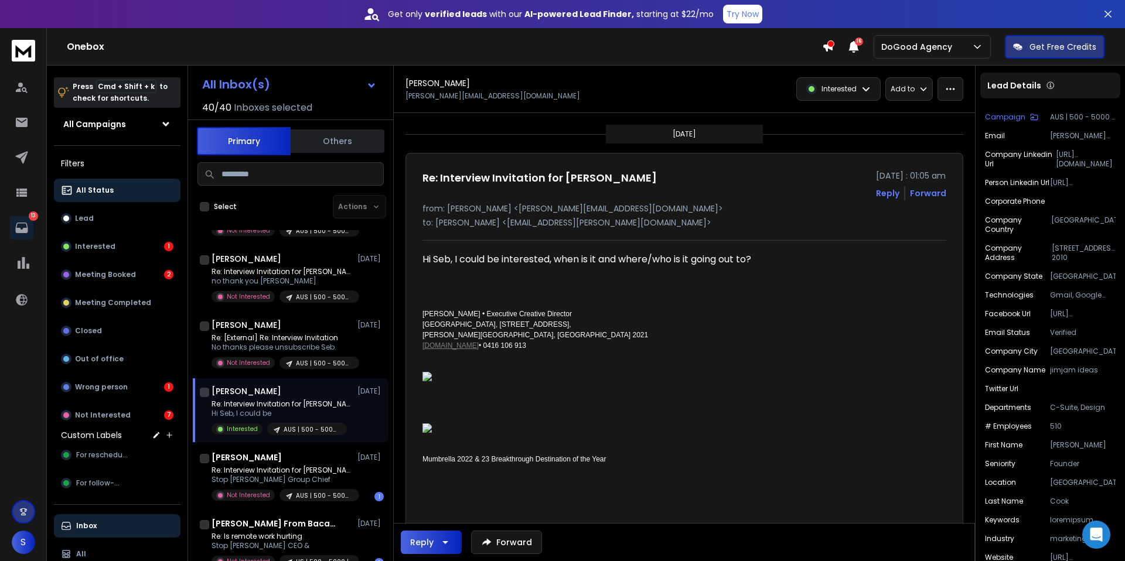
scroll to position [2, 0]
click at [421, 423] on div "Reply" at bounding box center [421, 543] width 23 height 12
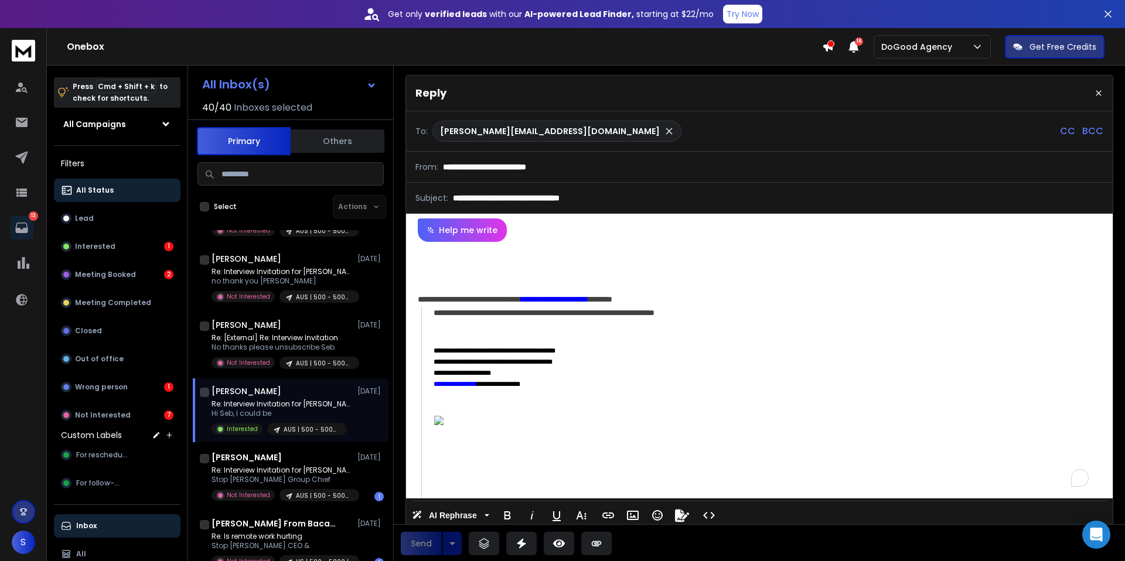
scroll to position [0, 0]
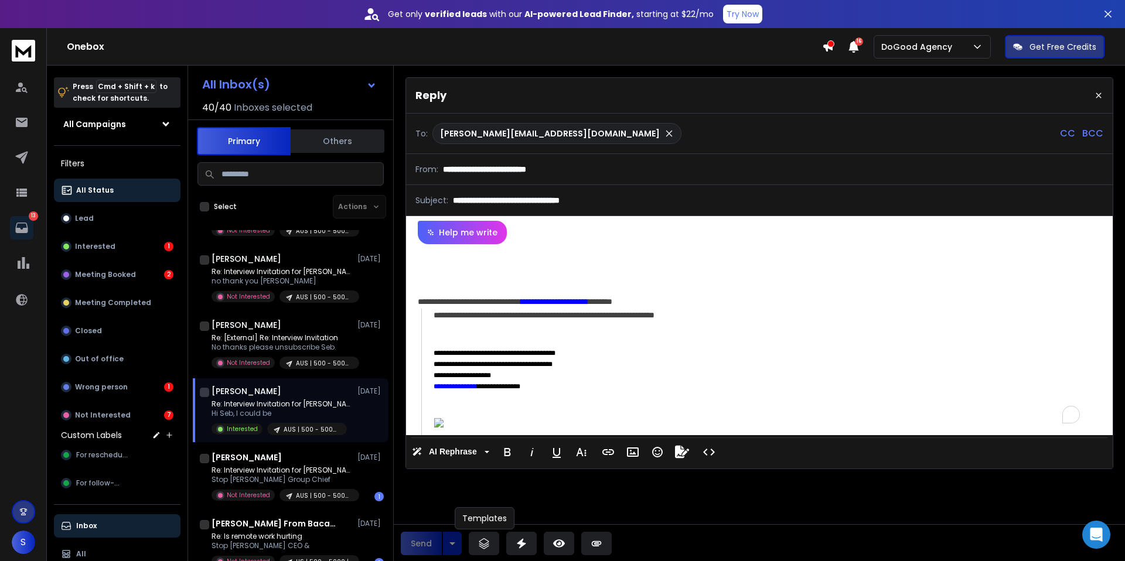
click at [481, 423] on icon at bounding box center [484, 546] width 10 height 4
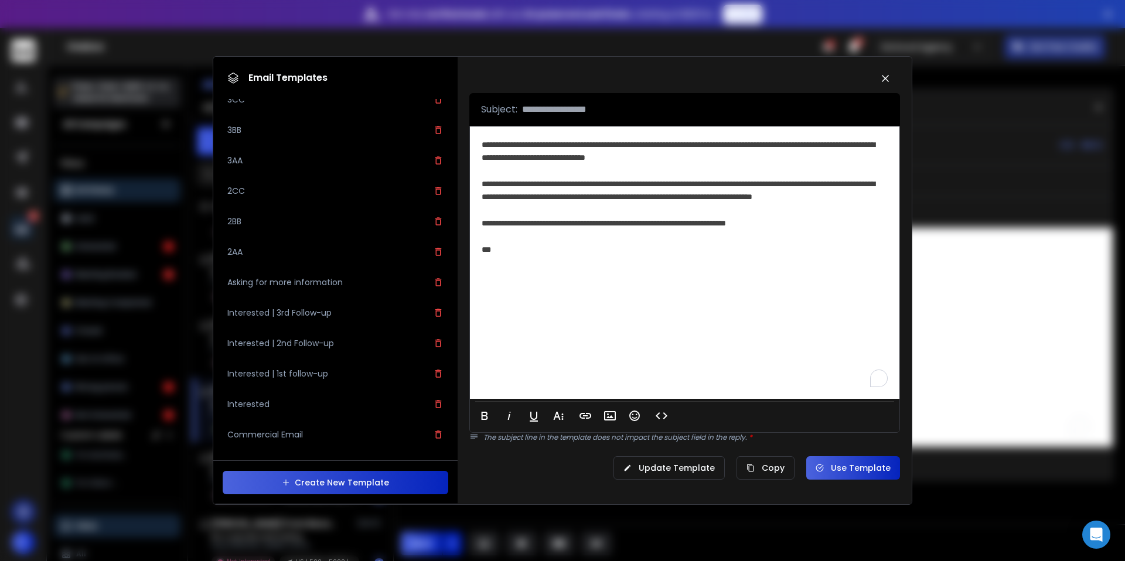
scroll to position [121, 0]
click at [302, 73] on div "Interested" at bounding box center [335, 67] width 202 height 12
type input "**********"
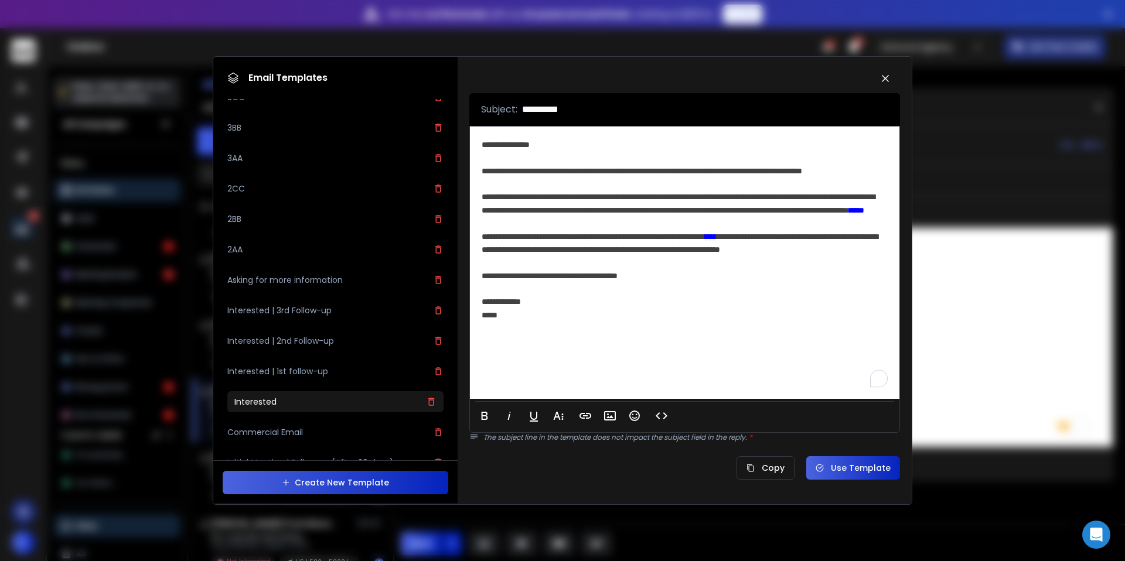
click at [549, 423] on button "Use Template" at bounding box center [853, 468] width 94 height 23
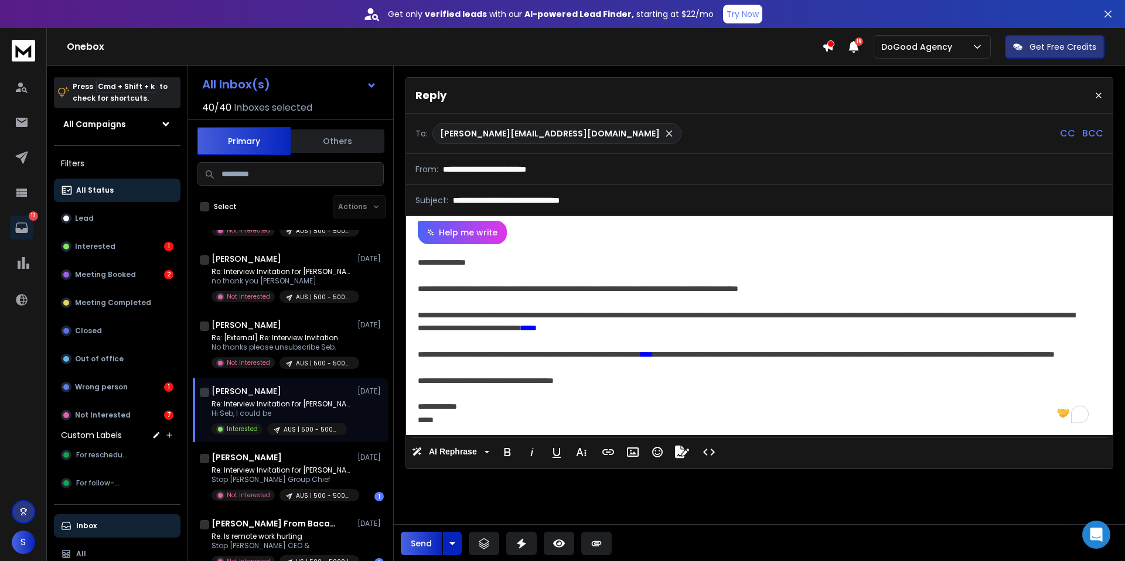
click at [468, 290] on div "**********" at bounding box center [753, 347] width 671 height 183
drag, startPoint x: 484, startPoint y: 267, endPoint x: 428, endPoint y: 264, distance: 56.3
click at [428, 264] on div "**********" at bounding box center [753, 347] width 671 height 183
click at [427, 423] on button "Send" at bounding box center [421, 543] width 41 height 23
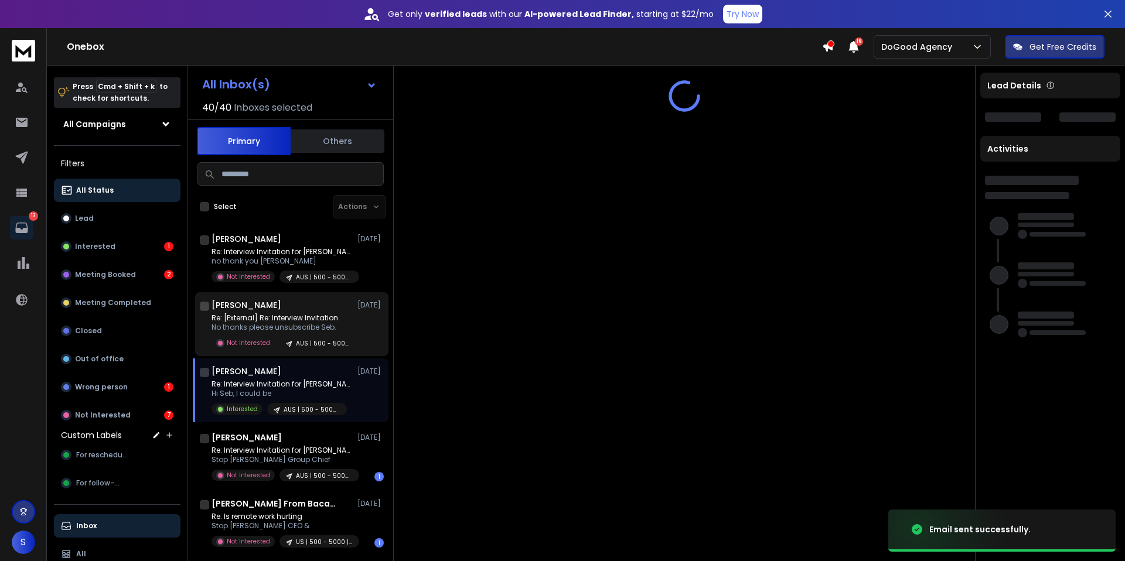
scroll to position [1156, 0]
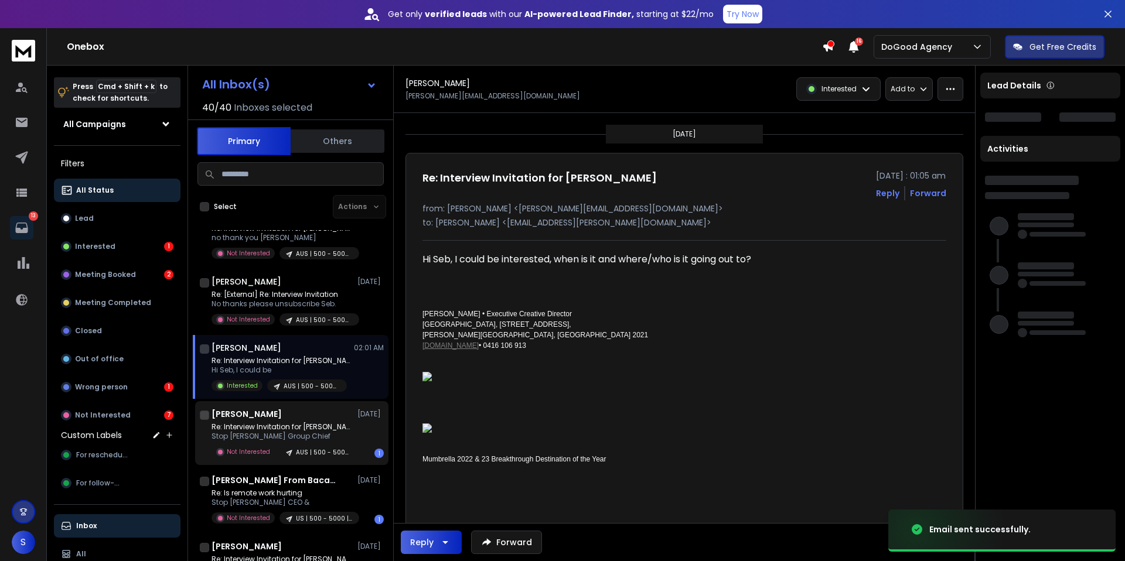
click at [265, 423] on p "Re: Interview Invitation for [PERSON_NAME]" at bounding box center [282, 427] width 141 height 9
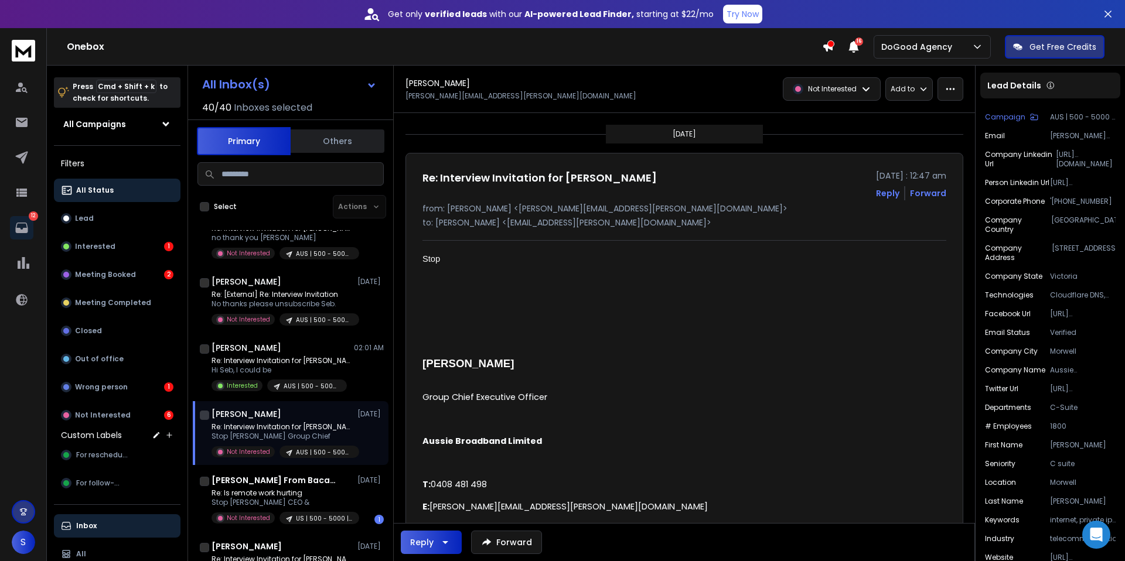
click at [549, 92] on icon "button" at bounding box center [950, 89] width 11 height 11
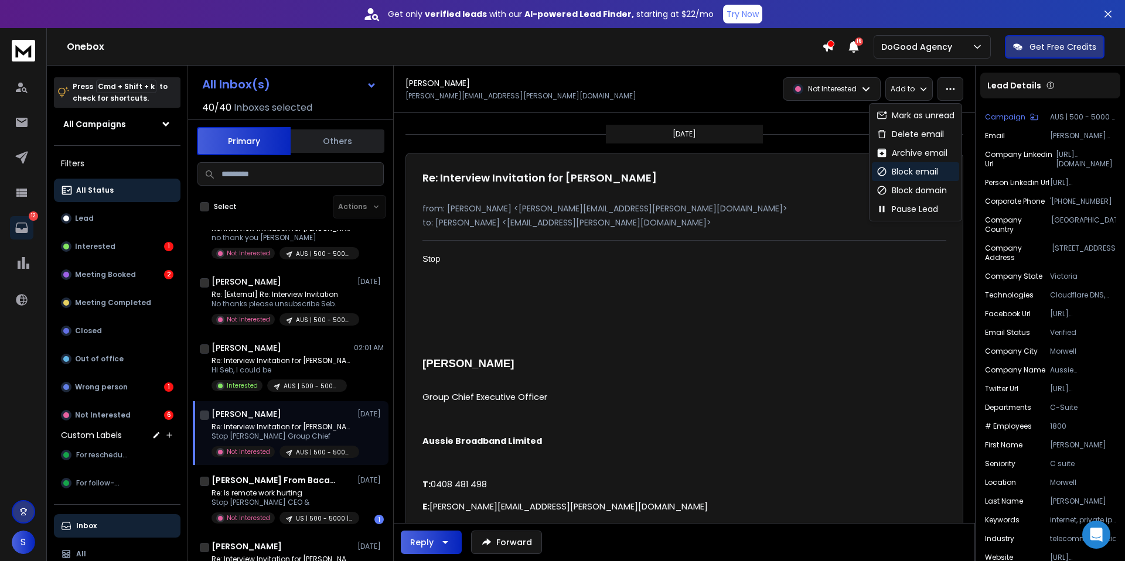
click at [549, 178] on div "Block email" at bounding box center [915, 171] width 87 height 19
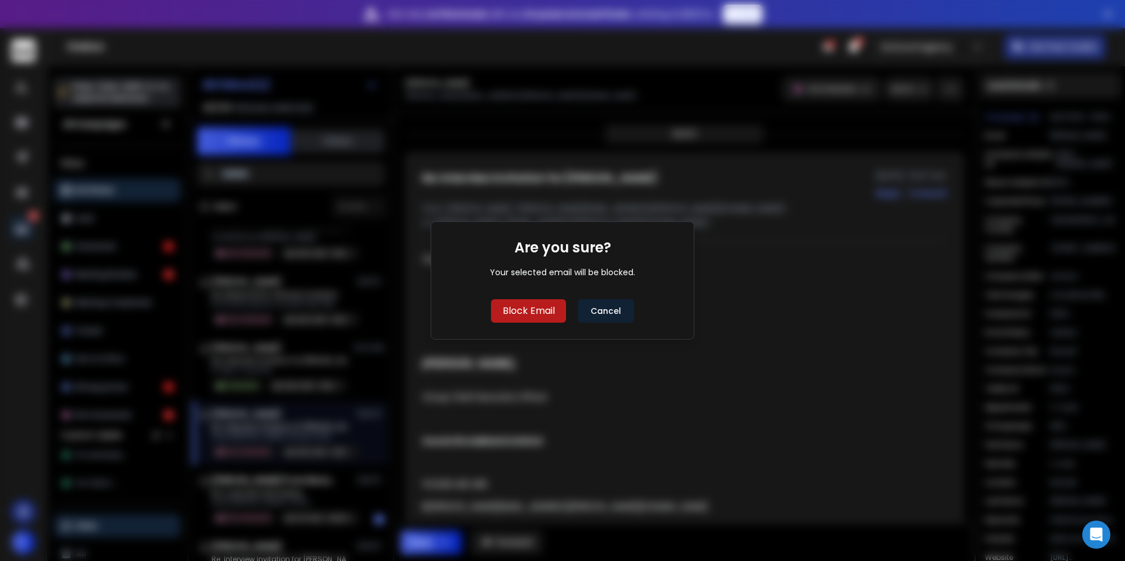
click at [528, 318] on button "Block Email" at bounding box center [528, 310] width 75 height 23
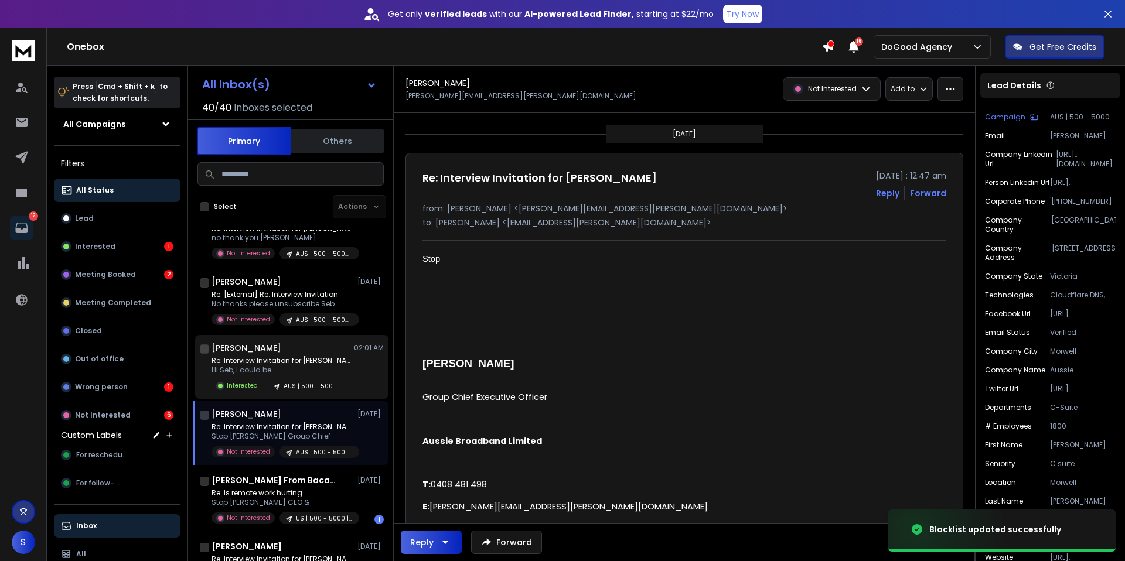
scroll to position [1277, 0]
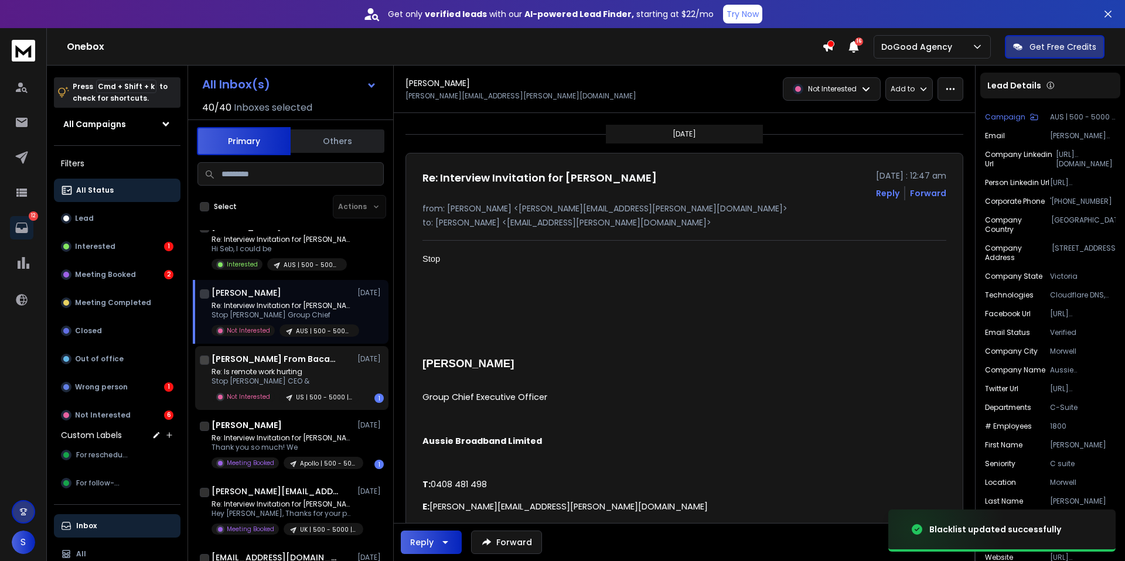
click at [257, 371] on p "Re: Is remote work hurting" at bounding box center [282, 371] width 141 height 9
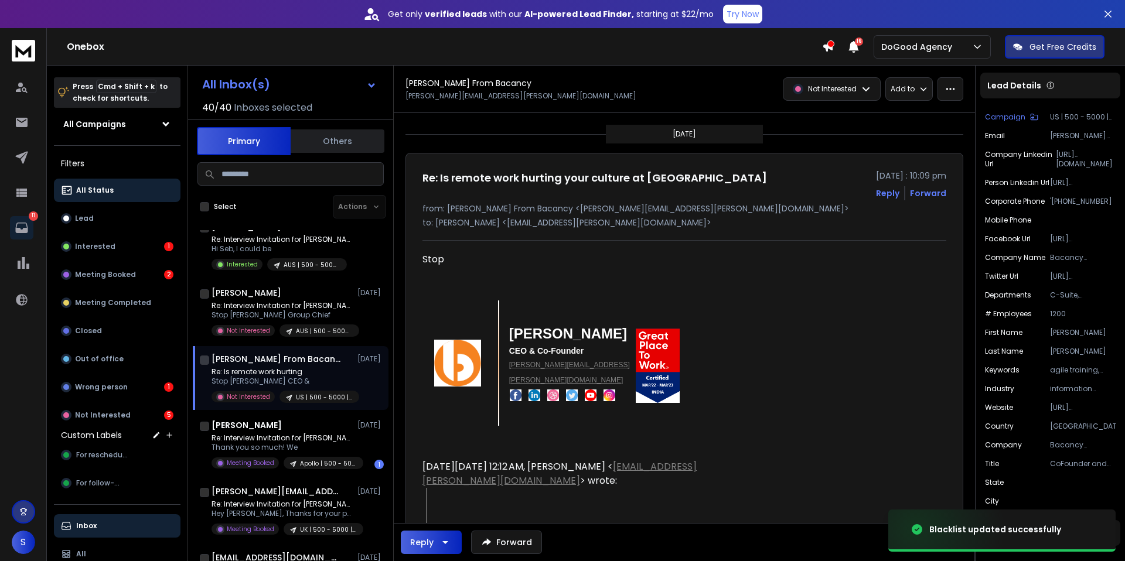
click at [549, 86] on div "[PERSON_NAME] From Bacancy [PERSON_NAME] From Bacancy [PERSON_NAME][EMAIL_ADDRE…" at bounding box center [684, 89] width 581 height 47
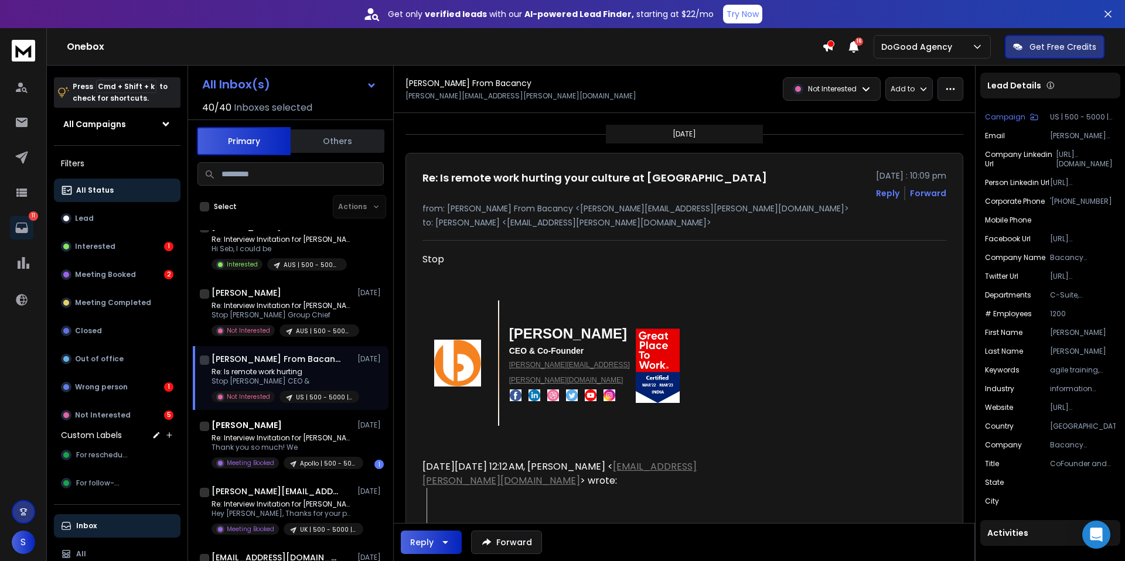
click at [549, 101] on div "[PERSON_NAME] From Bacancy [PERSON_NAME] From Bacancy [PERSON_NAME][EMAIL_ADDRE…" at bounding box center [684, 89] width 581 height 47
click at [549, 89] on icon "button" at bounding box center [951, 89] width 9 height 2
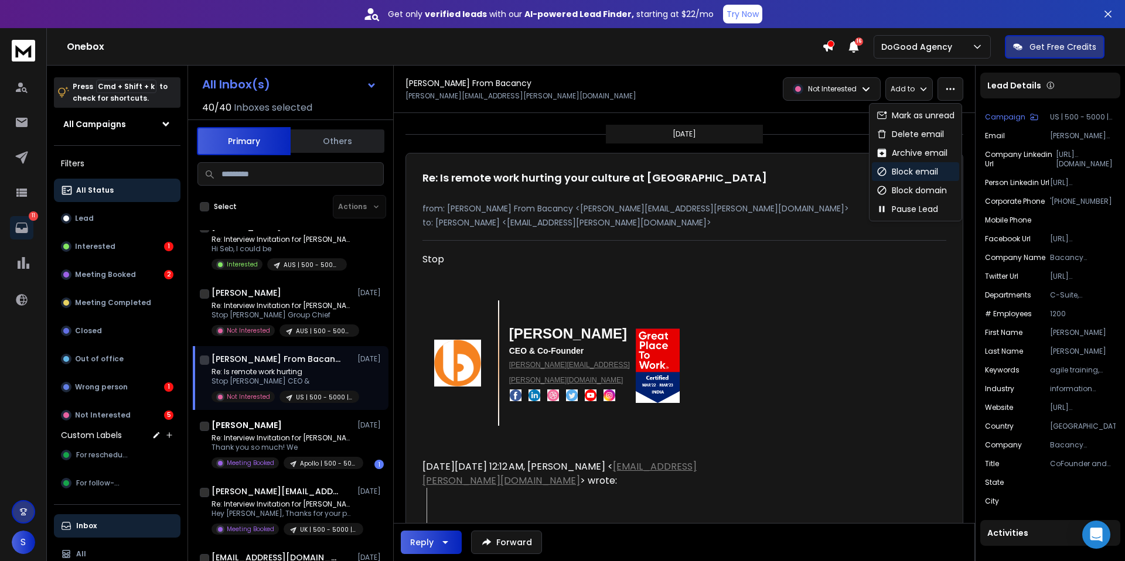
click at [549, 170] on div "Block email" at bounding box center [908, 172] width 62 height 12
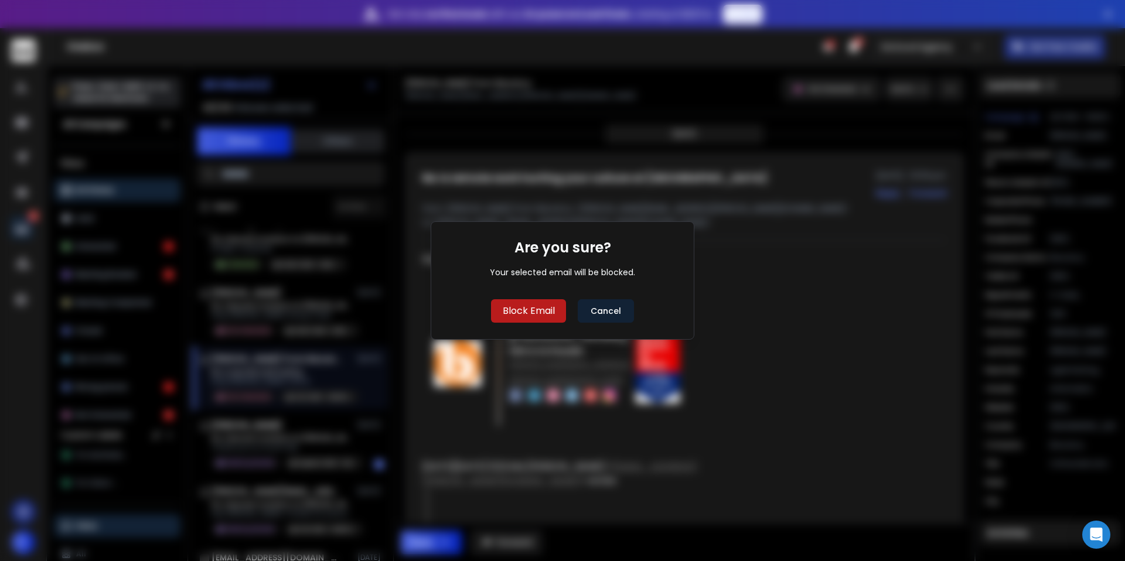
click at [536, 314] on button "Block Email" at bounding box center [528, 310] width 75 height 23
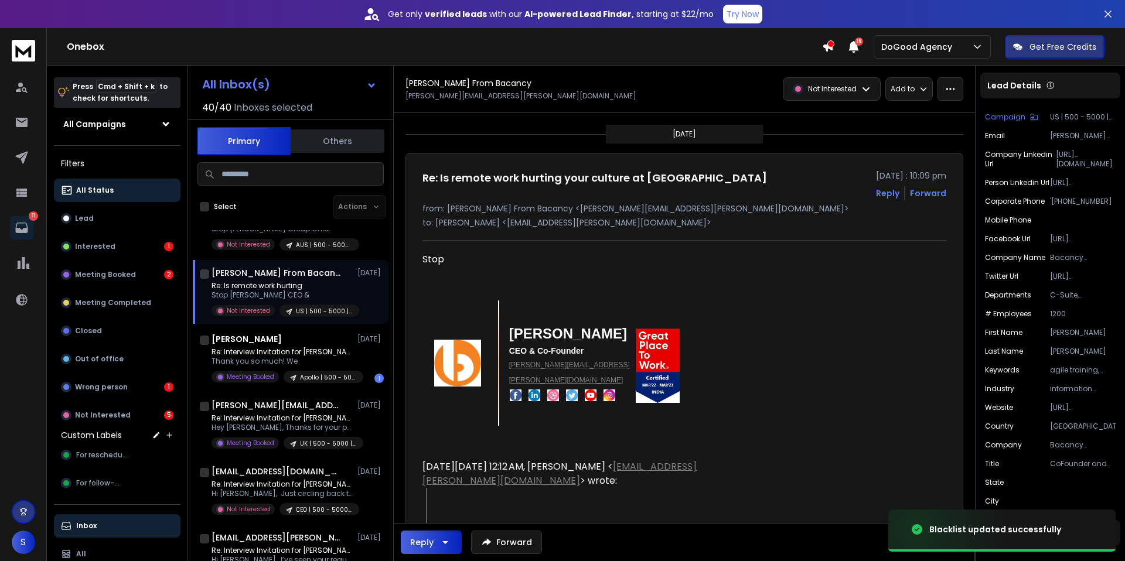
scroll to position [1377, 0]
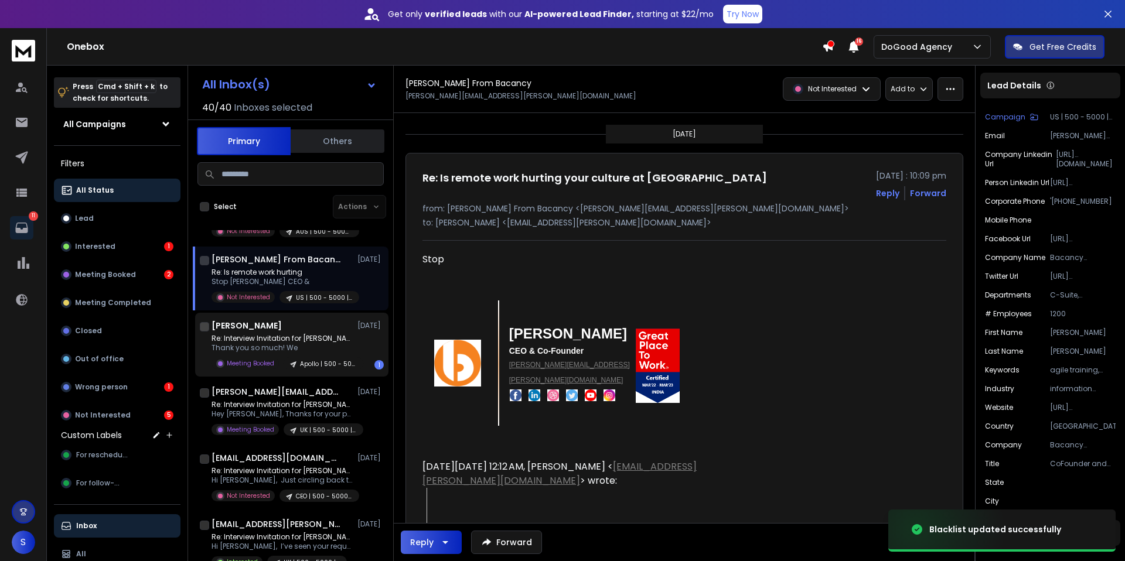
click at [304, 336] on p "Re: Interview Invitation for [PERSON_NAME]" at bounding box center [282, 338] width 141 height 9
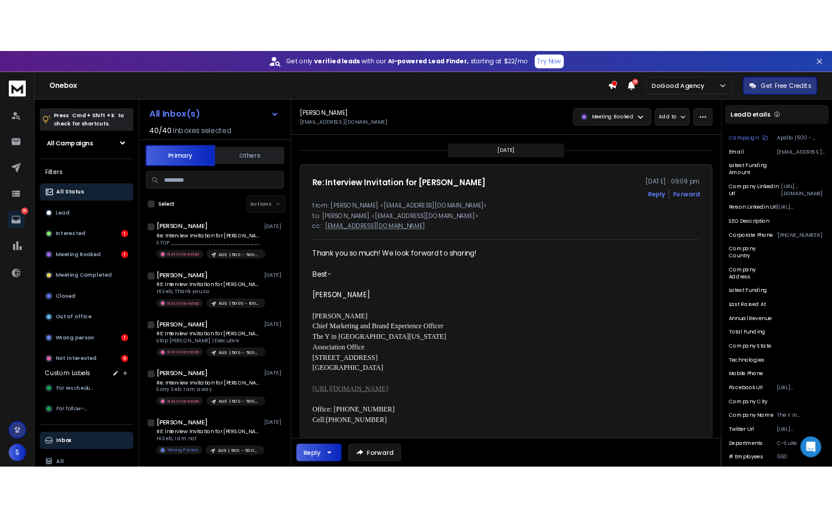
scroll to position [406, 0]
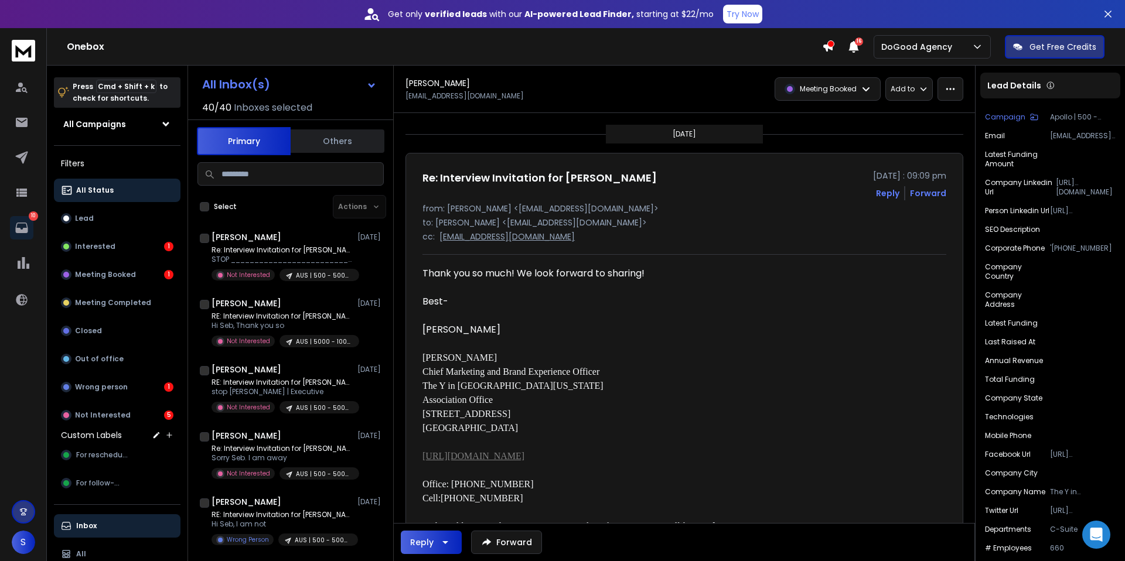
click at [325, 144] on button "Others" at bounding box center [338, 141] width 94 height 26
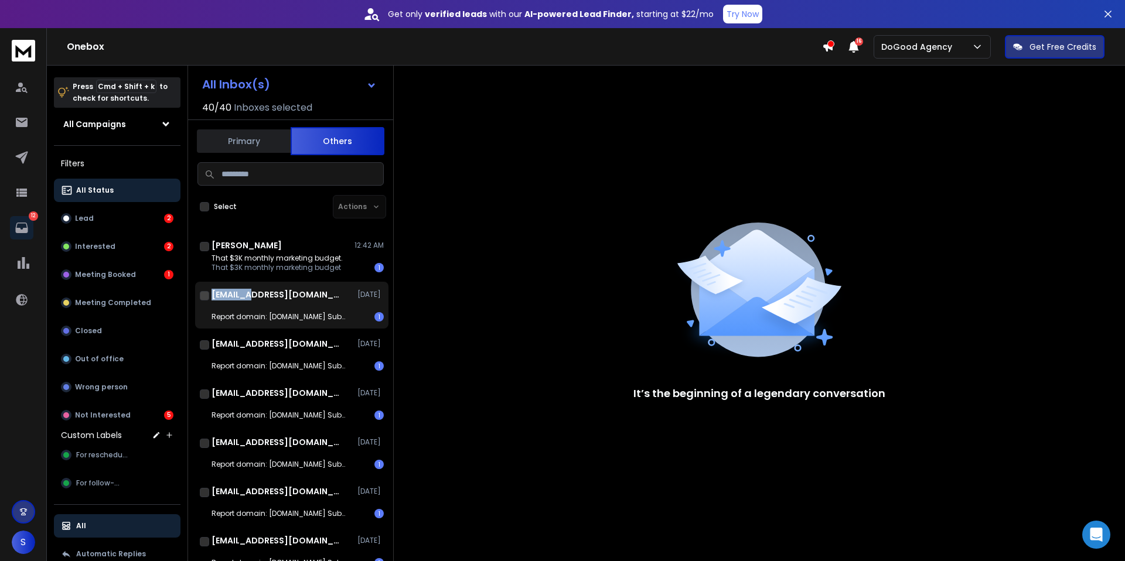
drag, startPoint x: 212, startPoint y: 296, endPoint x: 249, endPoint y: 298, distance: 37.6
click at [249, 298] on h1 "[EMAIL_ADDRESS][DOMAIN_NAME]" at bounding box center [276, 295] width 129 height 12
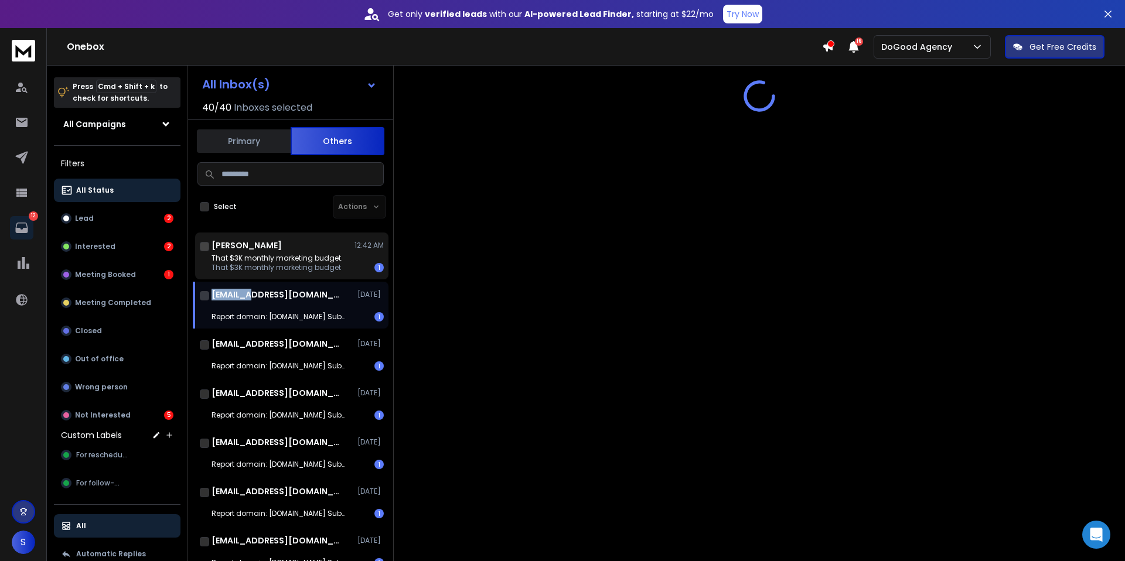
copy h1 "no-reply"
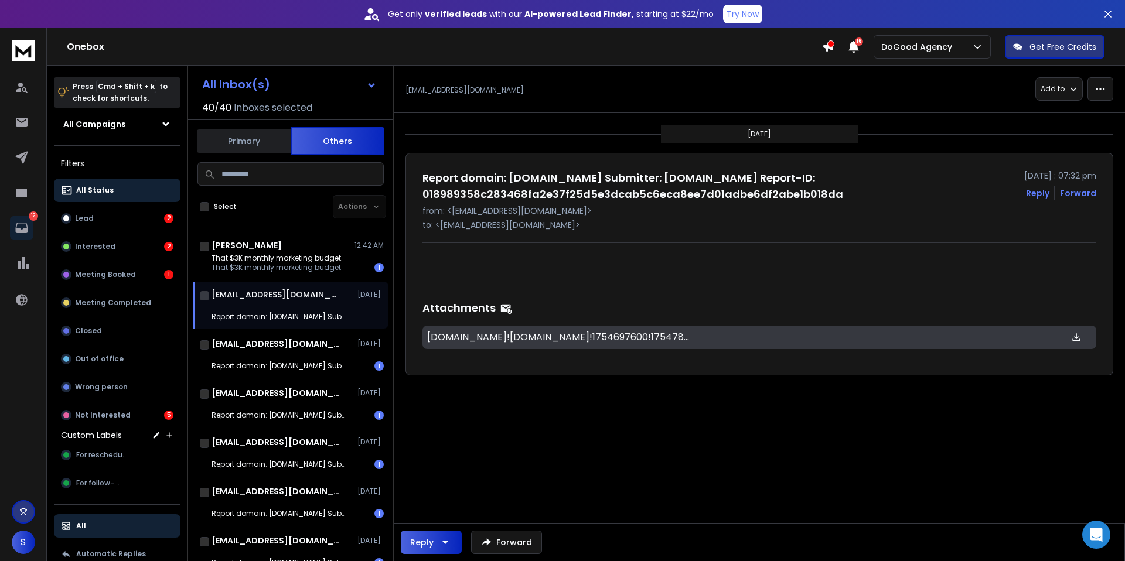
click at [254, 175] on input at bounding box center [291, 173] width 186 height 23
paste input "********"
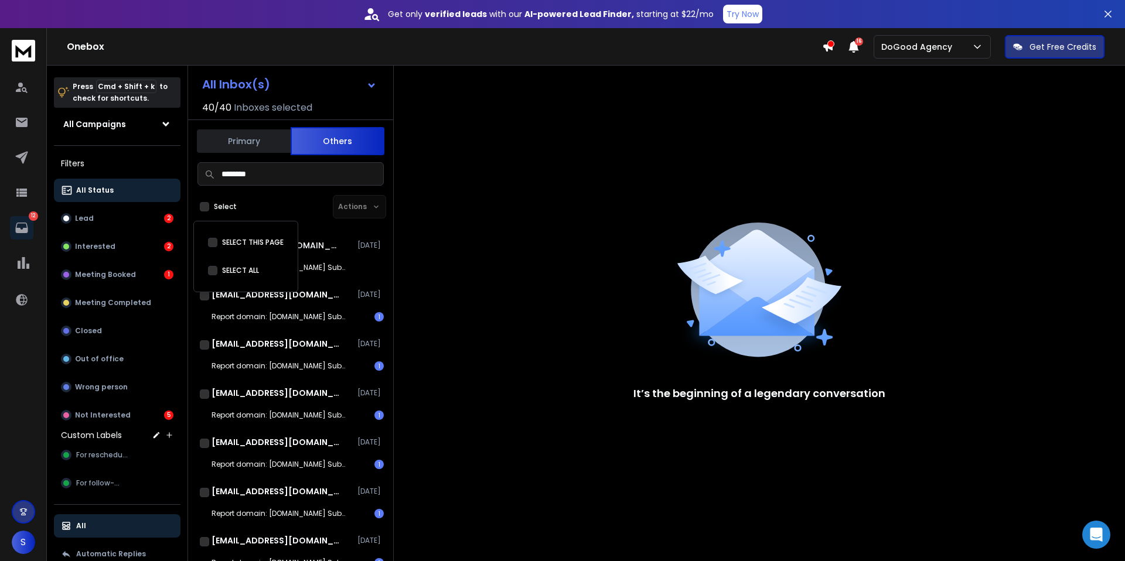
type input "********"
click at [212, 271] on button "SELECT THIS PAGE" at bounding box center [212, 270] width 9 height 9
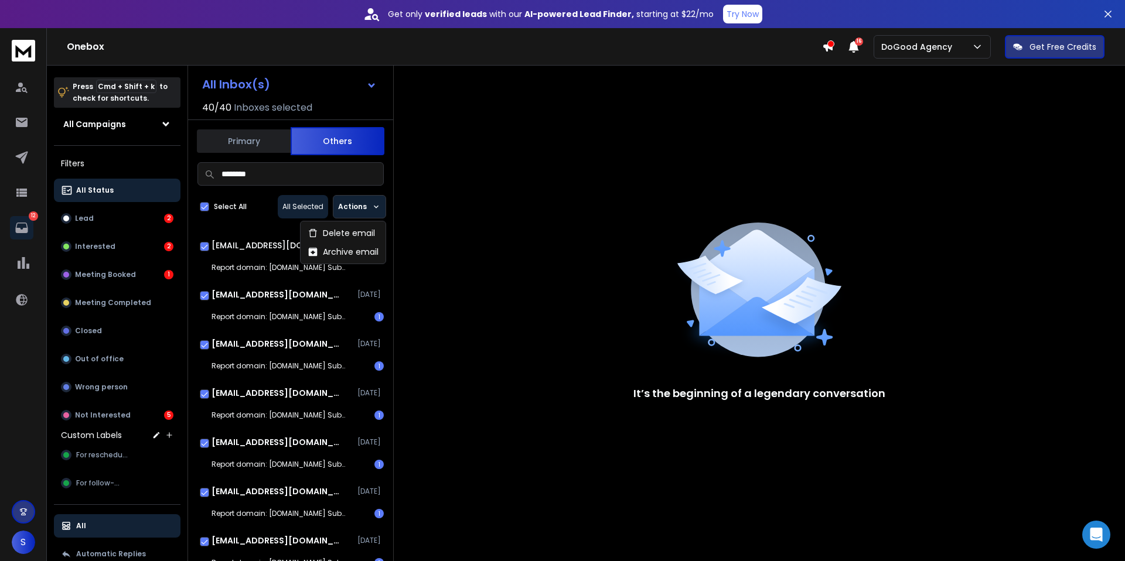
click at [370, 207] on button "Actions" at bounding box center [359, 206] width 53 height 23
click at [348, 243] on div "Archive email" at bounding box center [343, 252] width 80 height 19
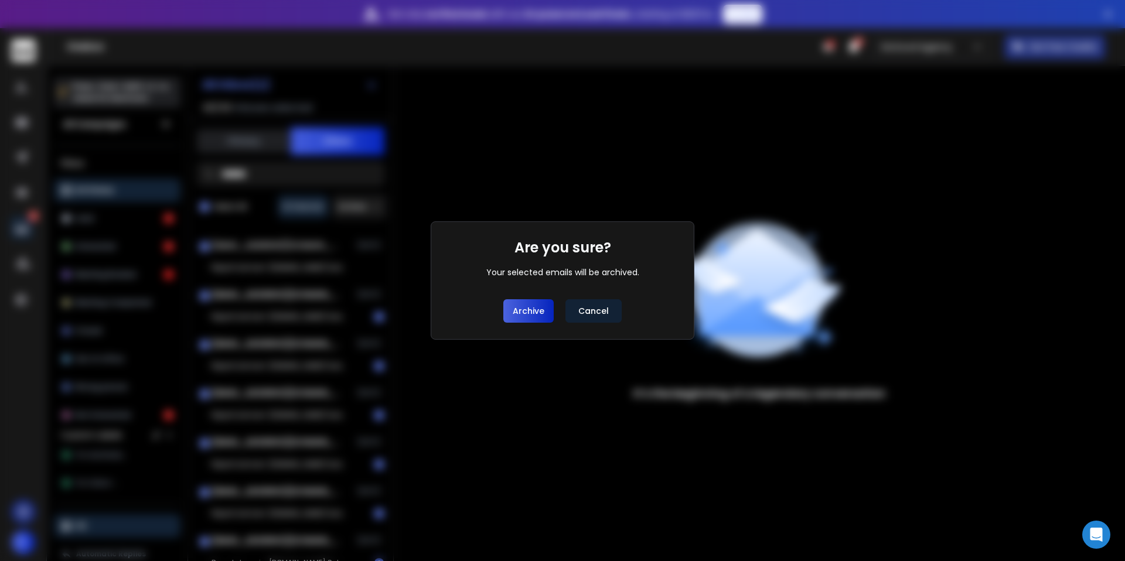
click at [549, 314] on button "Cancel" at bounding box center [594, 310] width 56 height 23
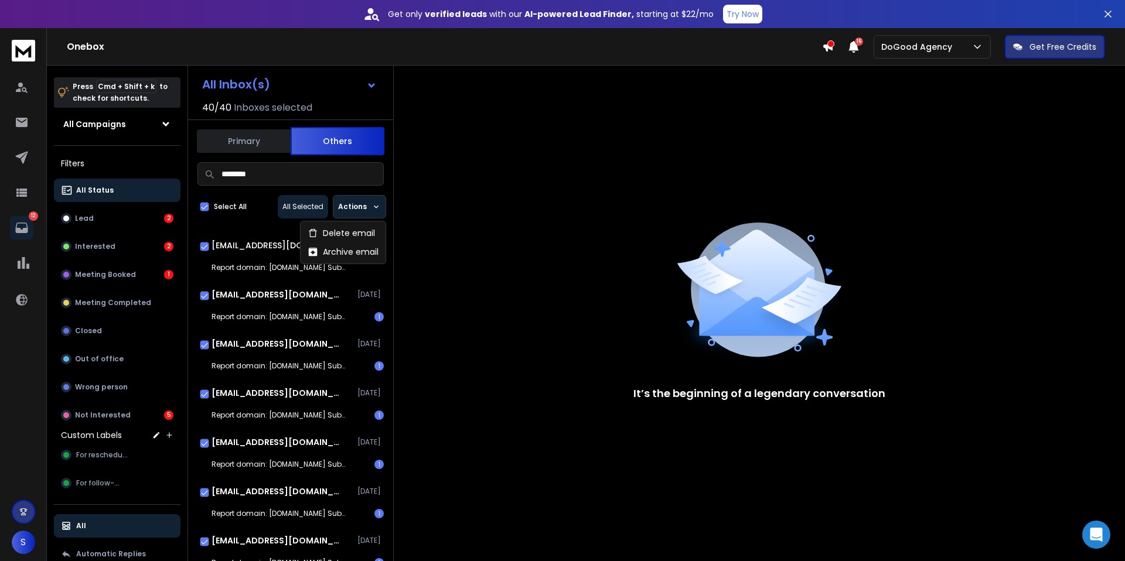
click at [355, 206] on p "Actions" at bounding box center [352, 206] width 29 height 9
click at [360, 227] on div "Delete email" at bounding box center [341, 233] width 67 height 12
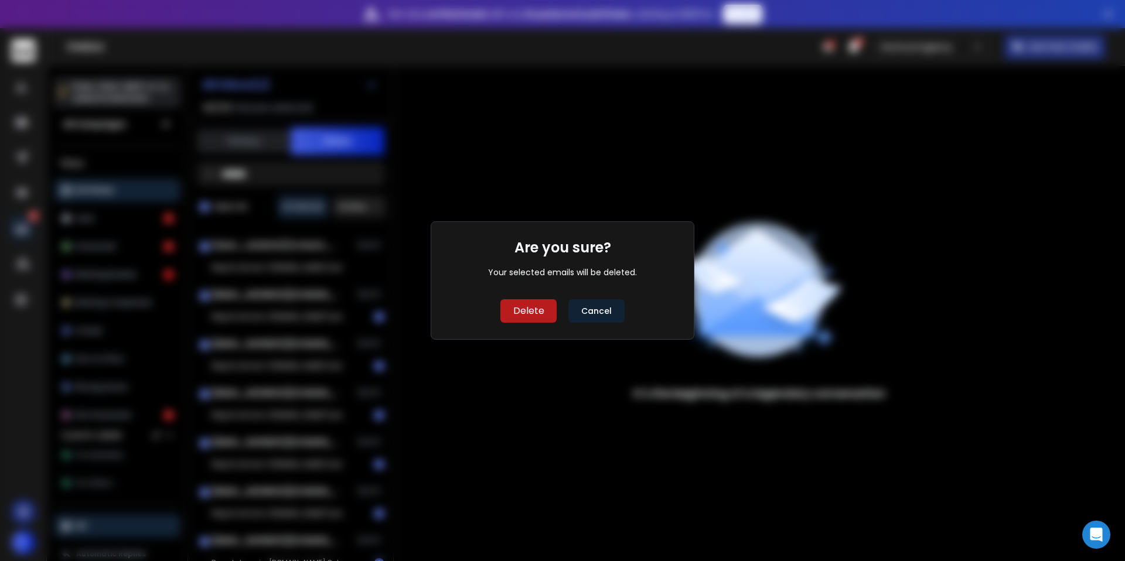
click at [526, 307] on button "Delete" at bounding box center [529, 310] width 56 height 23
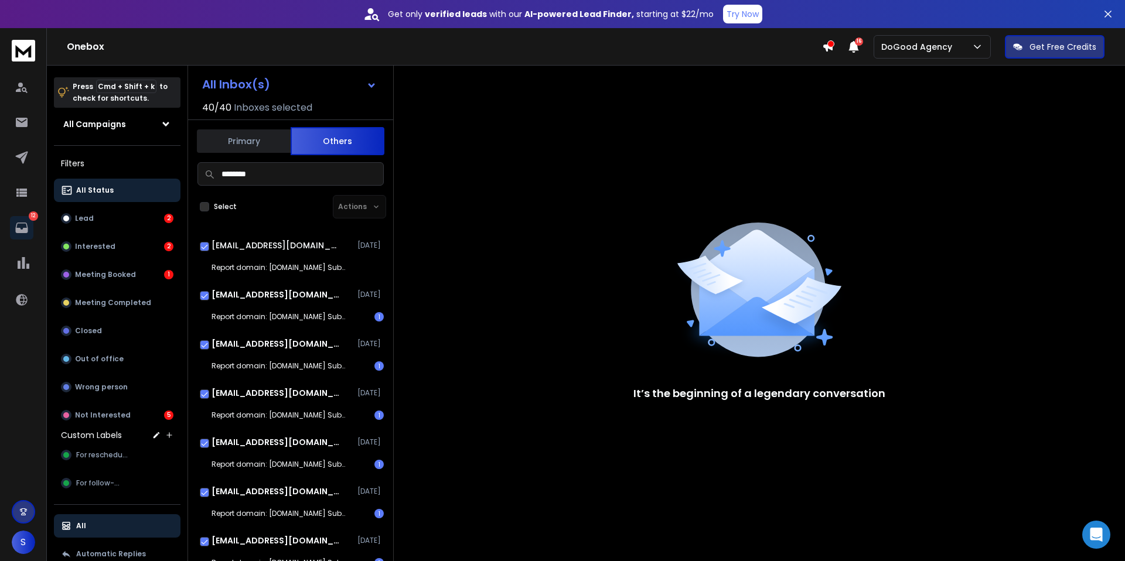
drag, startPoint x: 270, startPoint y: 168, endPoint x: 234, endPoint y: 175, distance: 36.4
click at [234, 175] on input "********" at bounding box center [291, 173] width 186 height 23
drag, startPoint x: 268, startPoint y: 185, endPoint x: 152, endPoint y: 166, distance: 117.5
click at [152, 166] on div "Press Cmd + Shift + k to check for shortcuts. All Campaigns All Campaigns Filte…" at bounding box center [586, 346] width 1078 height 561
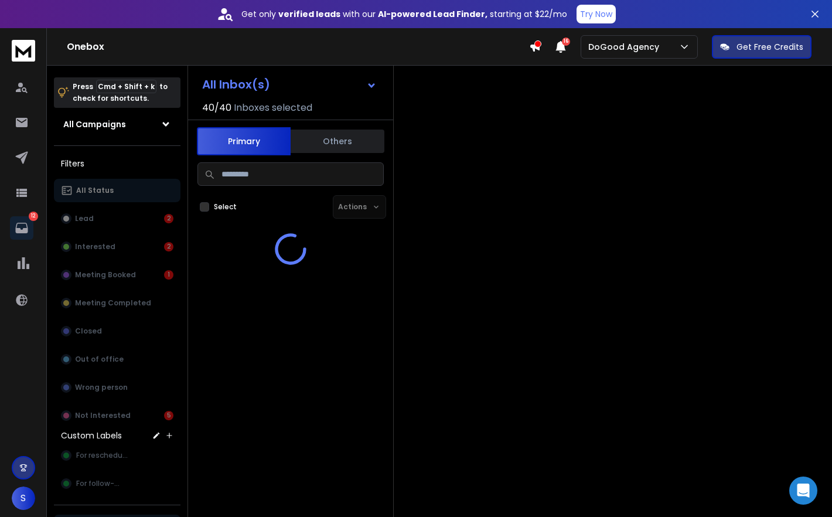
click at [225, 147] on button "Primary" at bounding box center [244, 141] width 94 height 28
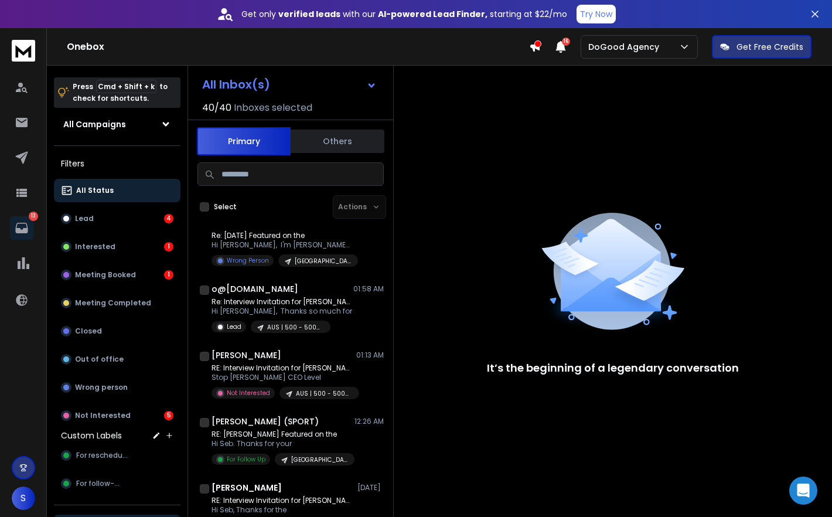
scroll to position [0, 0]
